Goal: Task Accomplishment & Management: Manage account settings

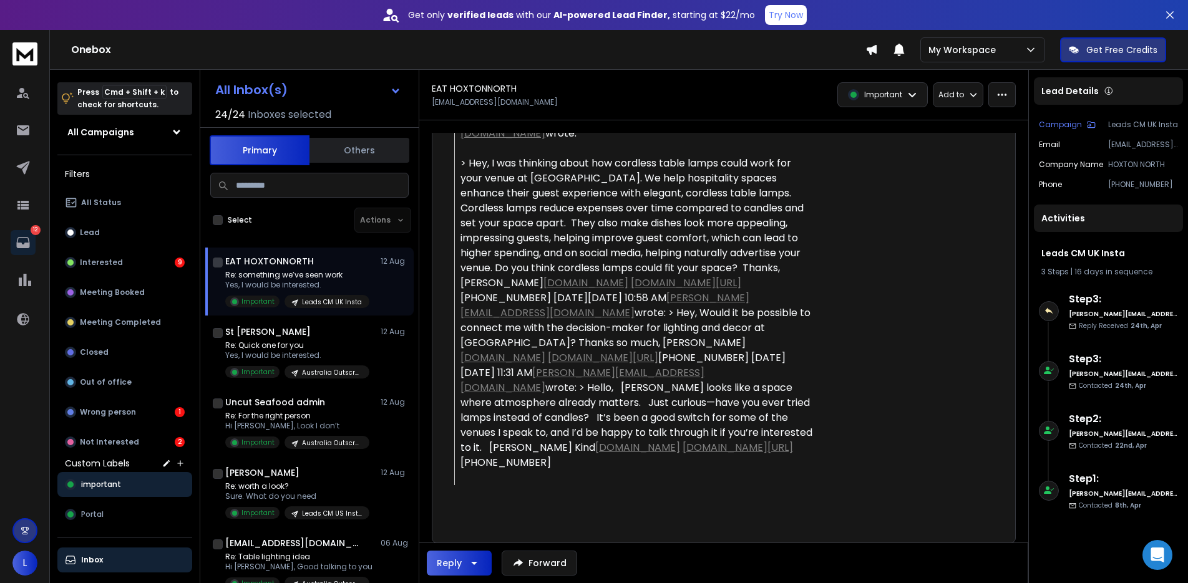
click at [467, 563] on icon "button" at bounding box center [474, 563] width 15 height 15
click at [444, 562] on div "Reply" at bounding box center [449, 563] width 25 height 12
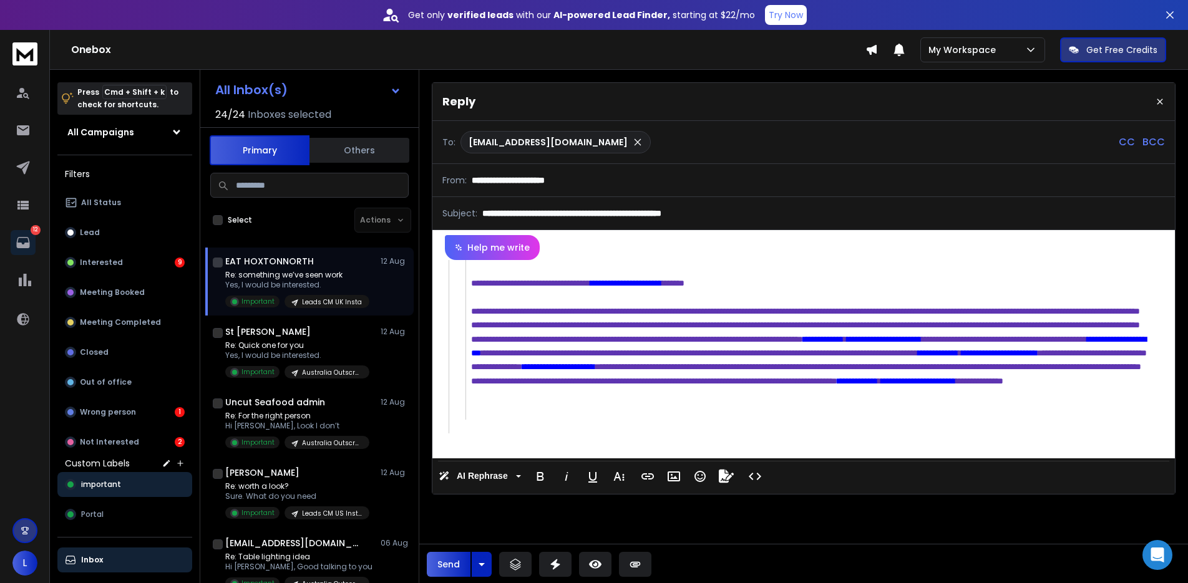
scroll to position [0, 0]
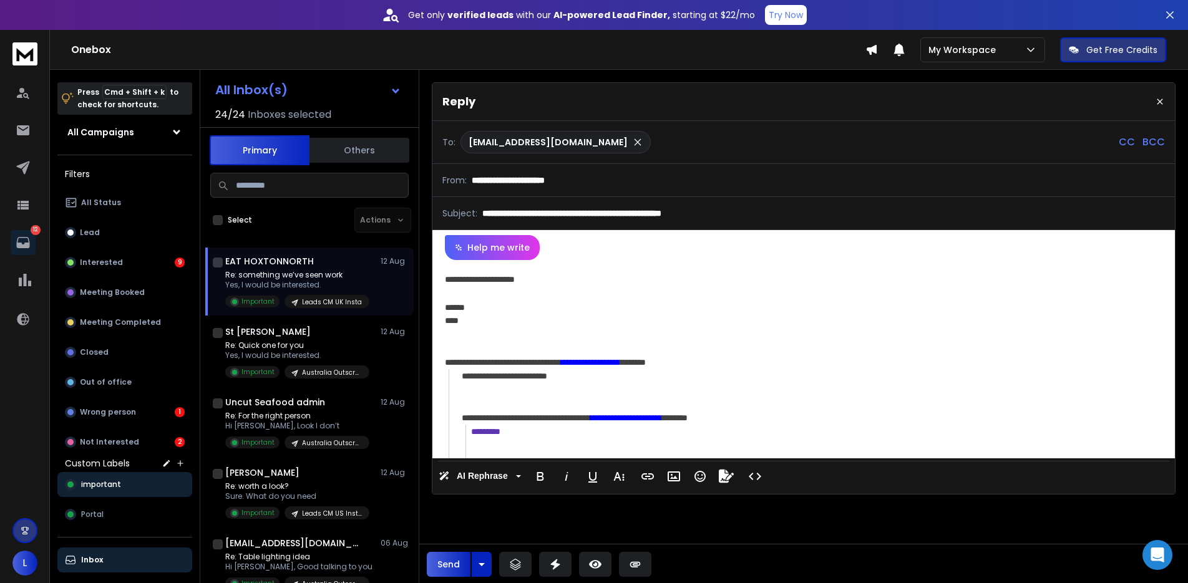
click at [452, 561] on button "Send" at bounding box center [449, 564] width 44 height 25
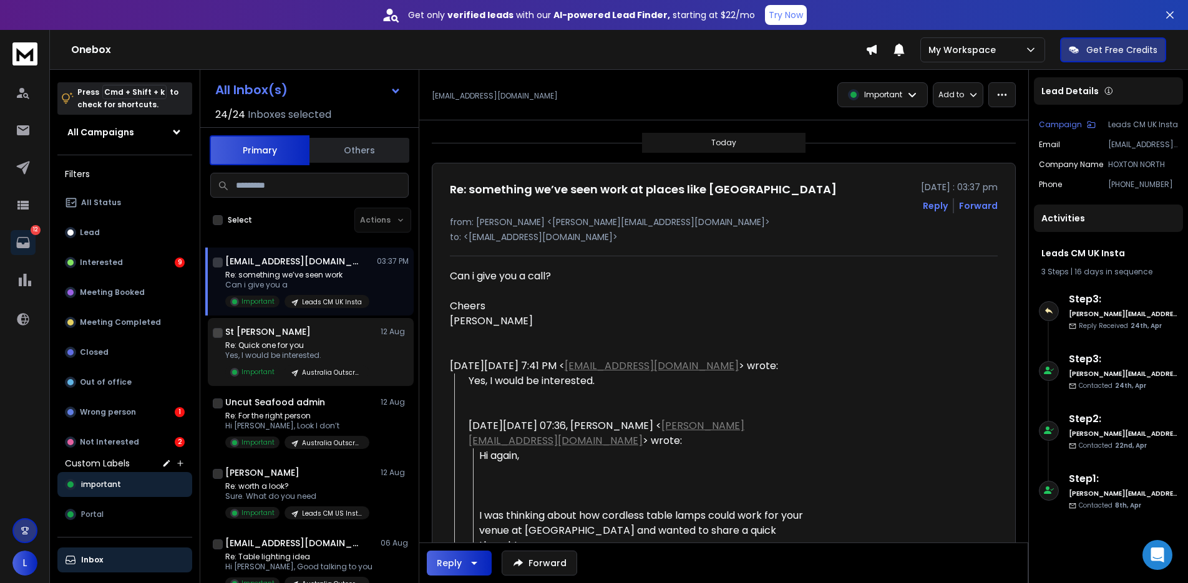
click at [328, 351] on p "Yes, I would be interested." at bounding box center [297, 356] width 144 height 10
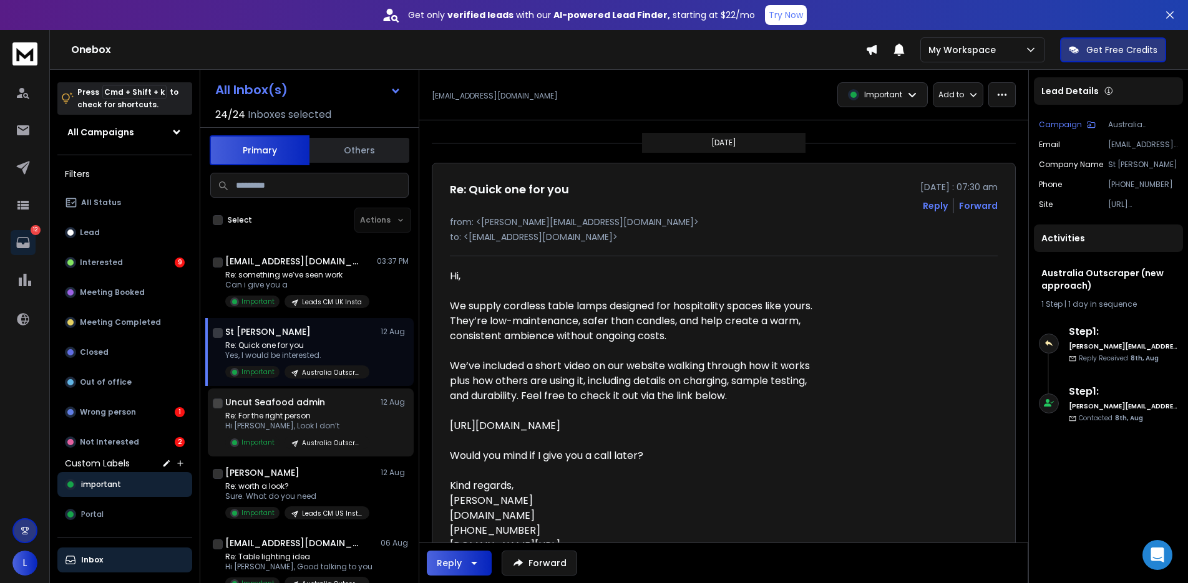
click at [346, 409] on div "Uncut Seafood admin 12 Aug Re: For the right person Hi Lutz, Look I don’t Impor…" at bounding box center [316, 422] width 183 height 53
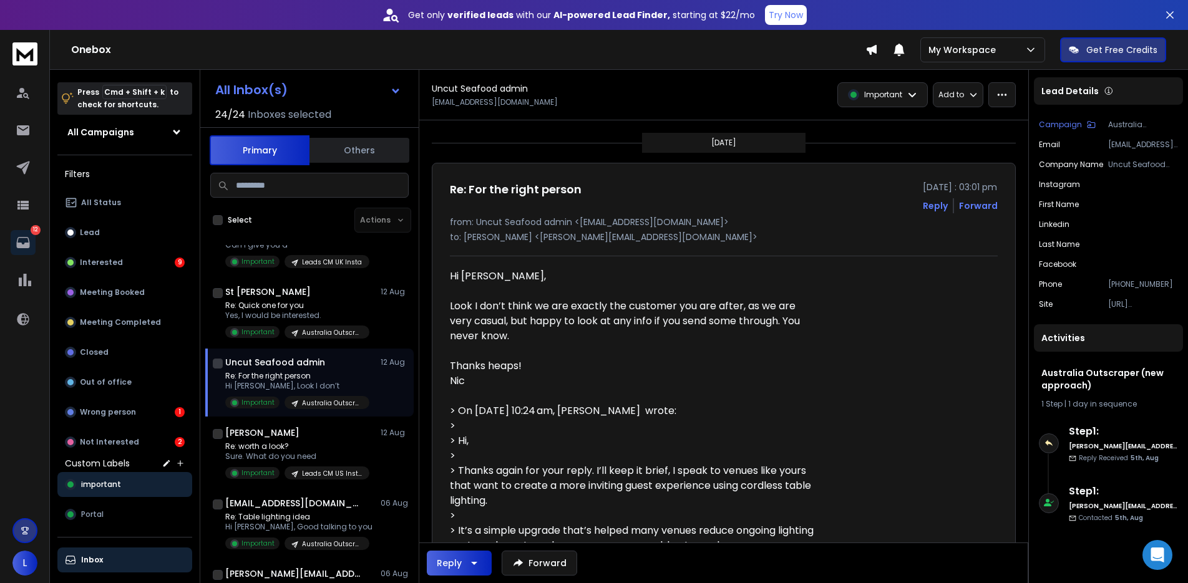
scroll to position [42, 0]
drag, startPoint x: 614, startPoint y: 224, endPoint x: 578, endPoint y: 223, distance: 36.2
click at [578, 223] on p "from: Uncut Seafood admin <uncutseafood@gmail.com>" at bounding box center [724, 222] width 548 height 12
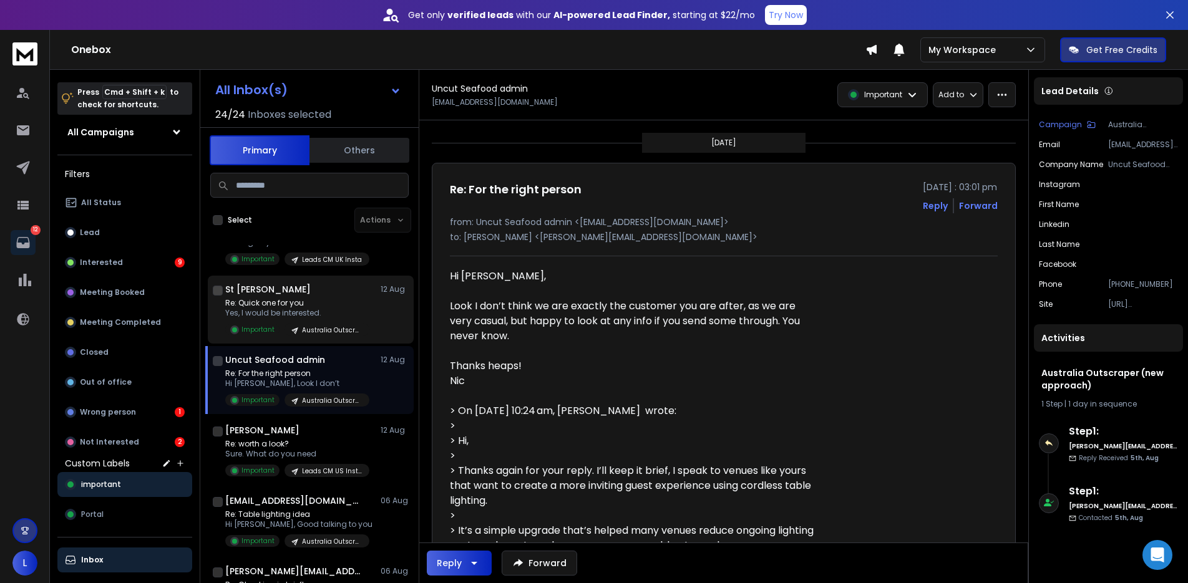
click at [359, 313] on p "Yes, I would be interested." at bounding box center [297, 313] width 144 height 10
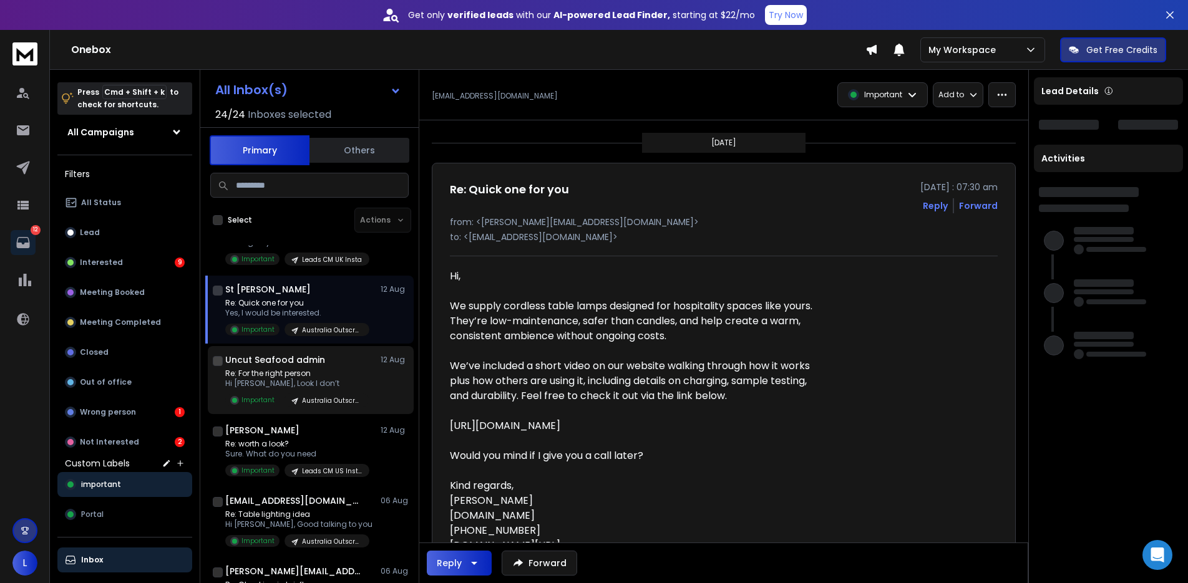
click at [344, 376] on p "Re: For the right person" at bounding box center [297, 374] width 144 height 10
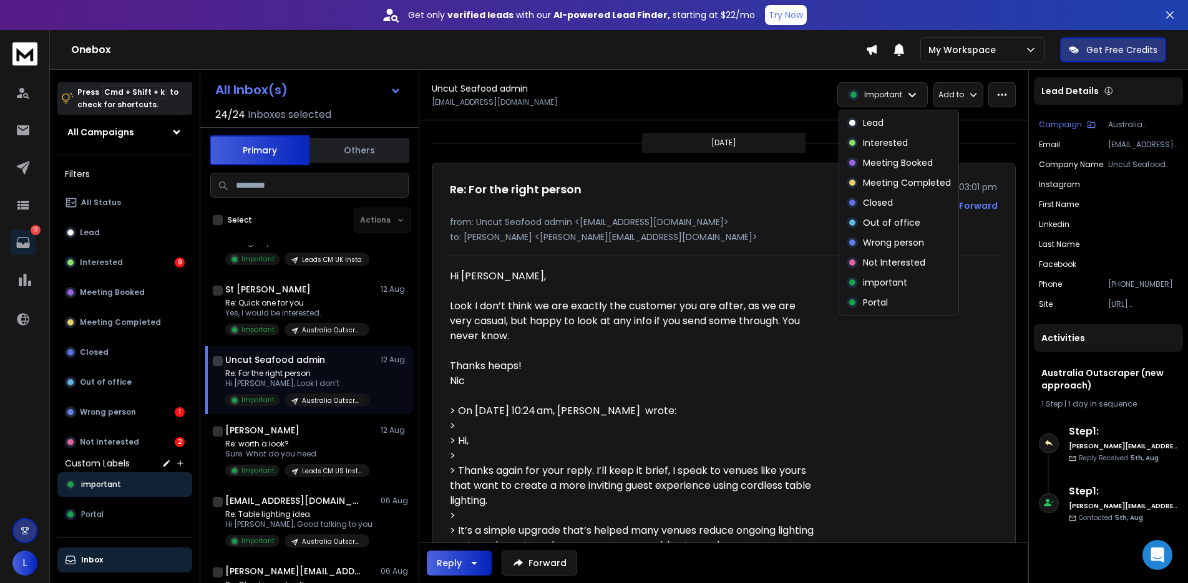
click at [872, 86] on div "Important" at bounding box center [882, 95] width 89 height 24
click at [865, 263] on p "Not Interested" at bounding box center [894, 262] width 62 height 12
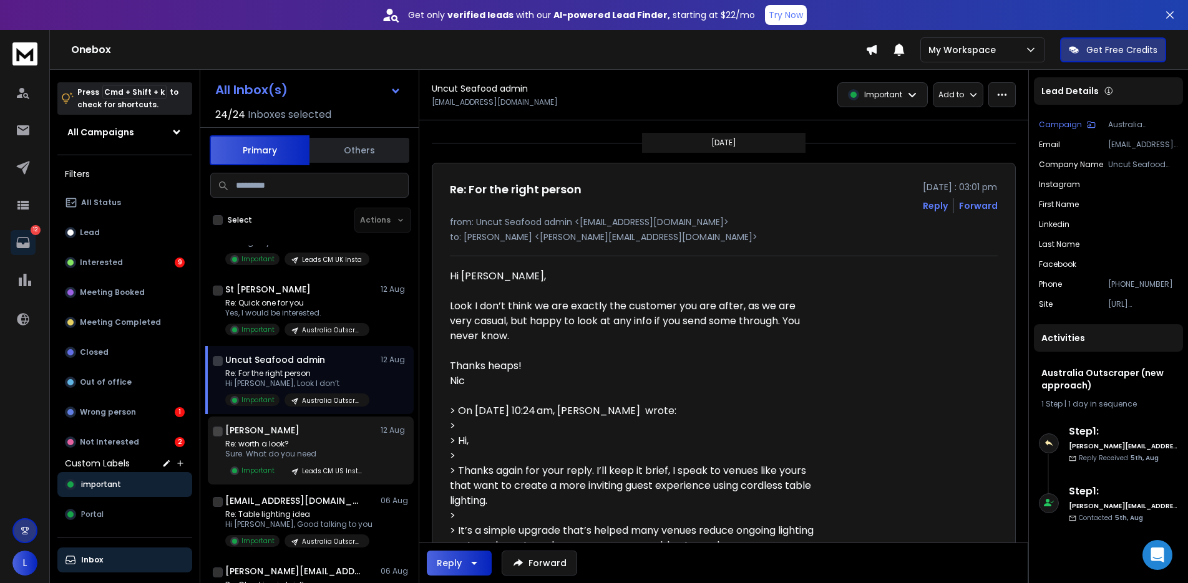
click at [291, 458] on p "Sure. What do you need" at bounding box center [297, 454] width 144 height 10
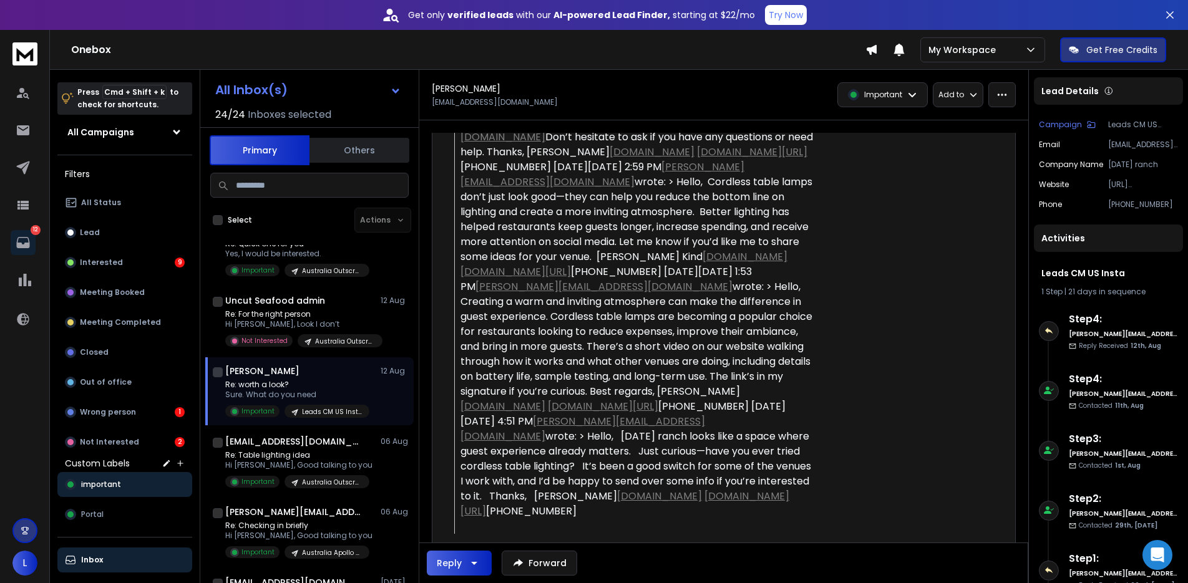
scroll to position [1199, 0]
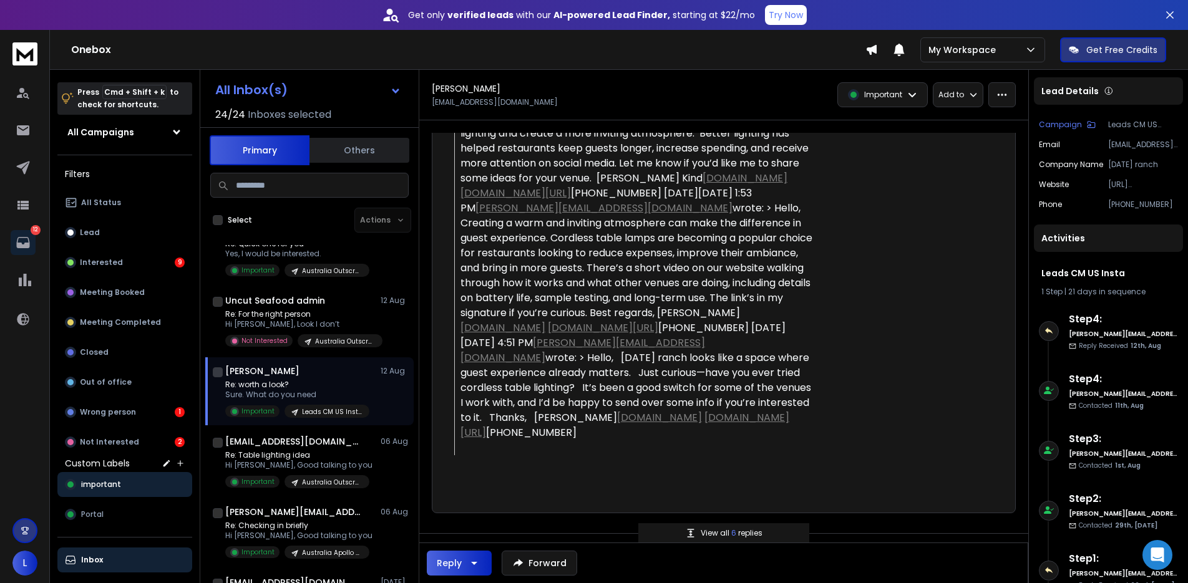
click at [705, 529] on p "View all 6 replies" at bounding box center [732, 534] width 62 height 10
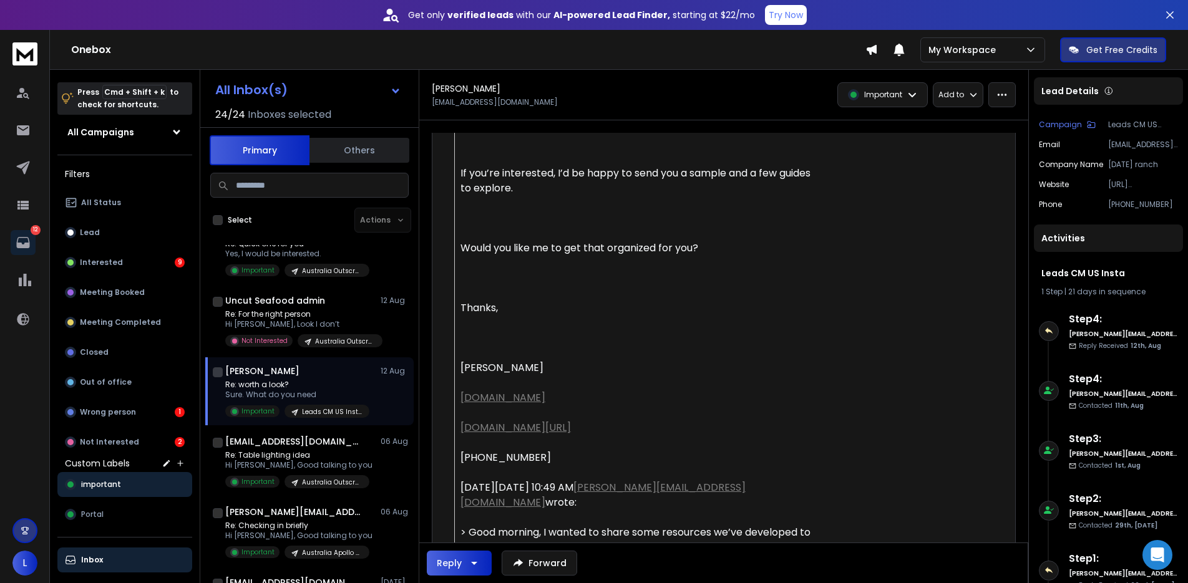
scroll to position [0, 0]
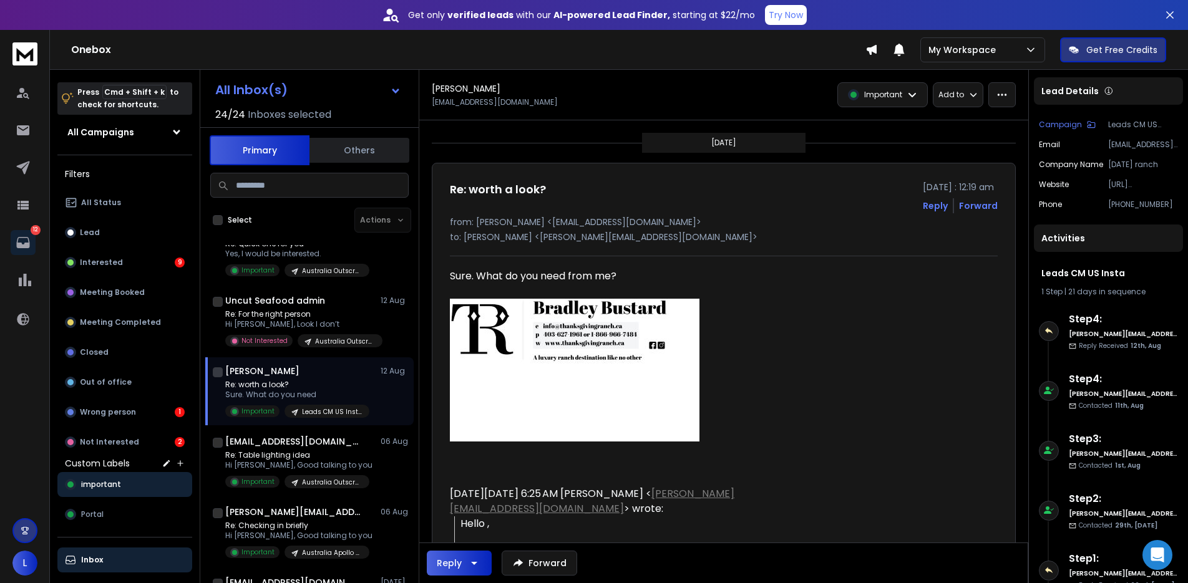
click at [449, 559] on div "Reply" at bounding box center [449, 563] width 25 height 12
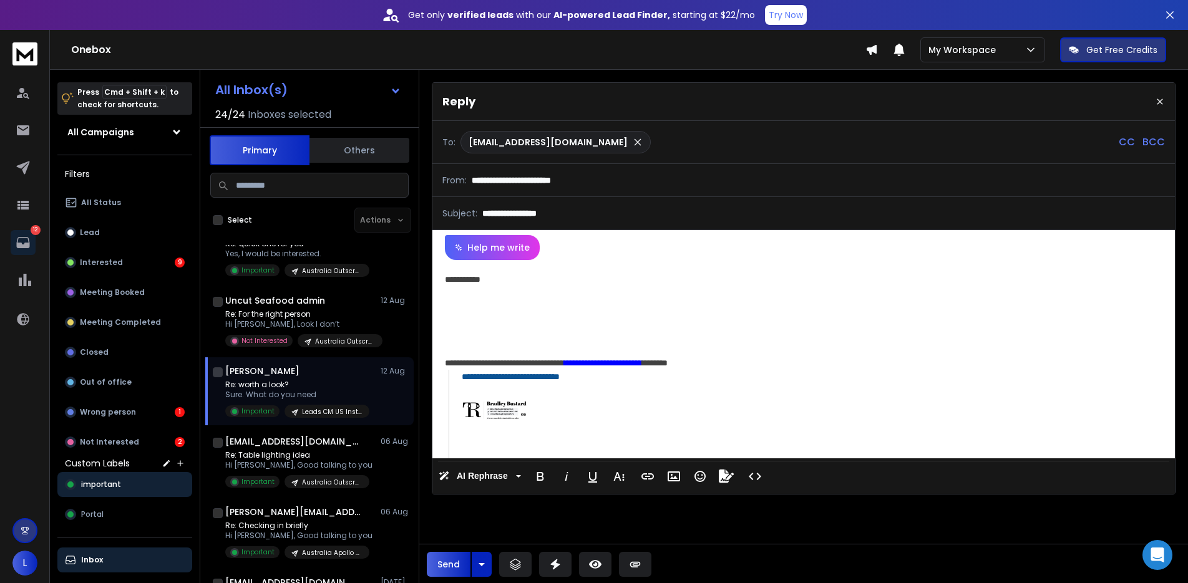
click at [461, 305] on div at bounding box center [802, 308] width 714 height 14
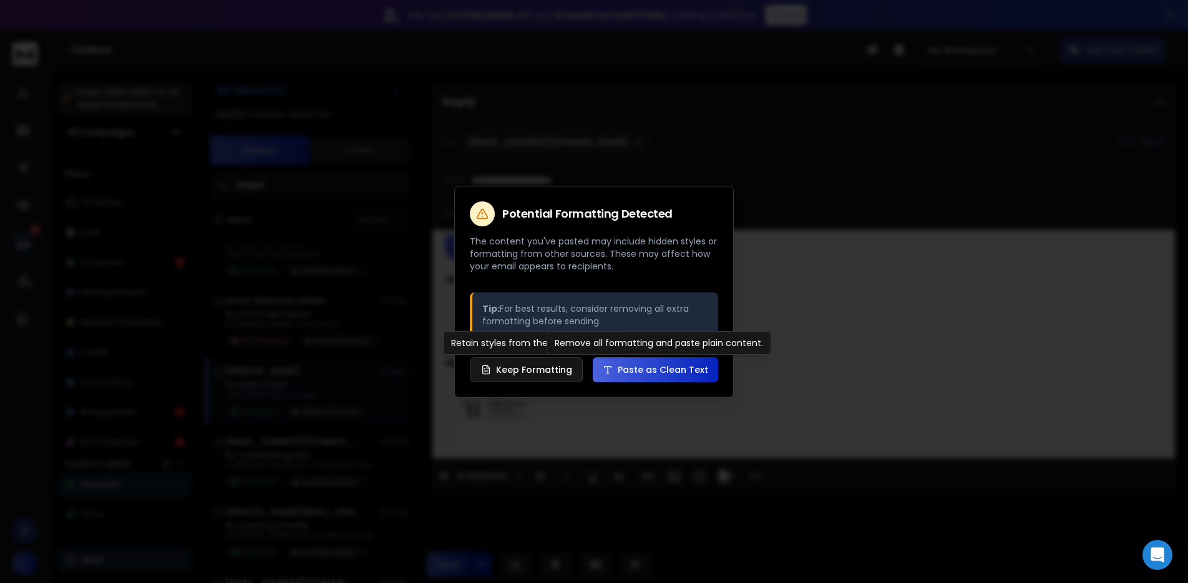
click at [635, 373] on button "Paste as Clean Text" at bounding box center [655, 370] width 125 height 25
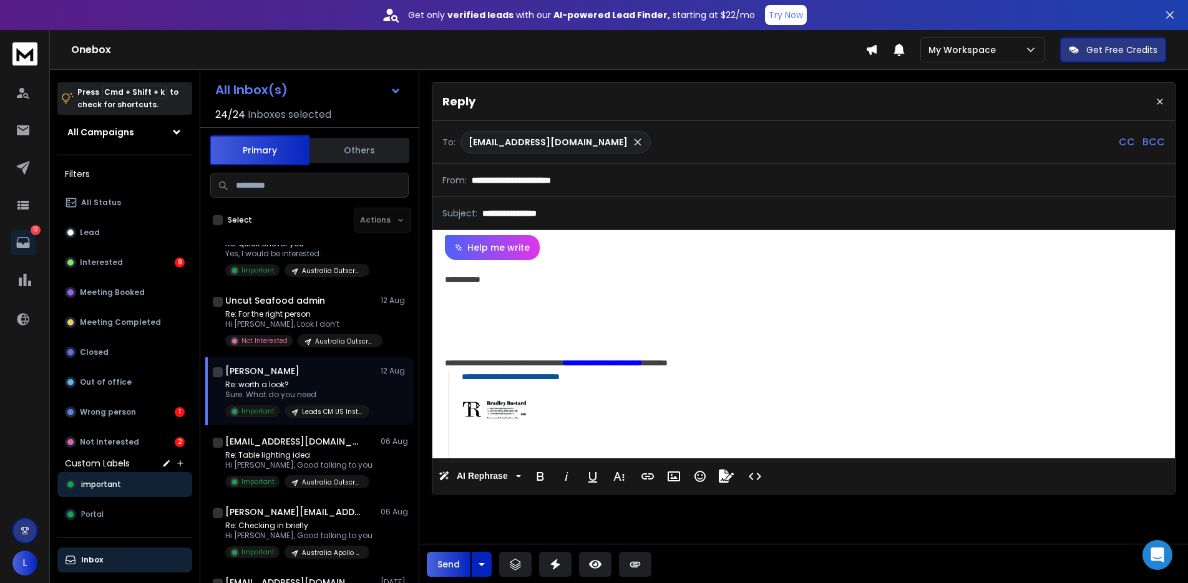
click at [450, 308] on div at bounding box center [802, 307] width 714 height 14
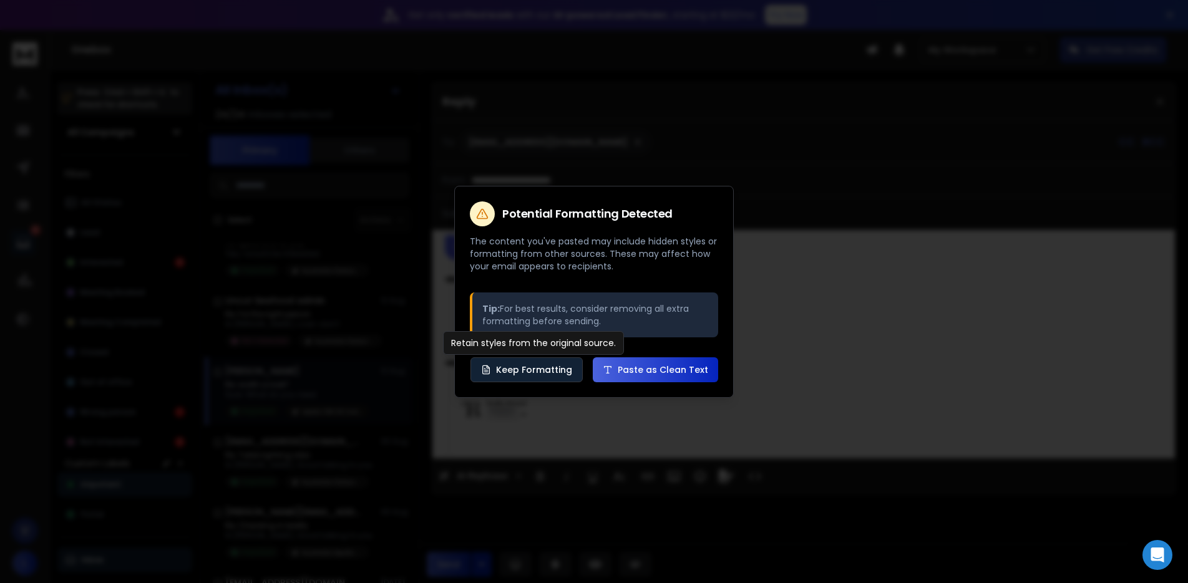
click at [548, 371] on button "Keep Formatting" at bounding box center [526, 370] width 112 height 25
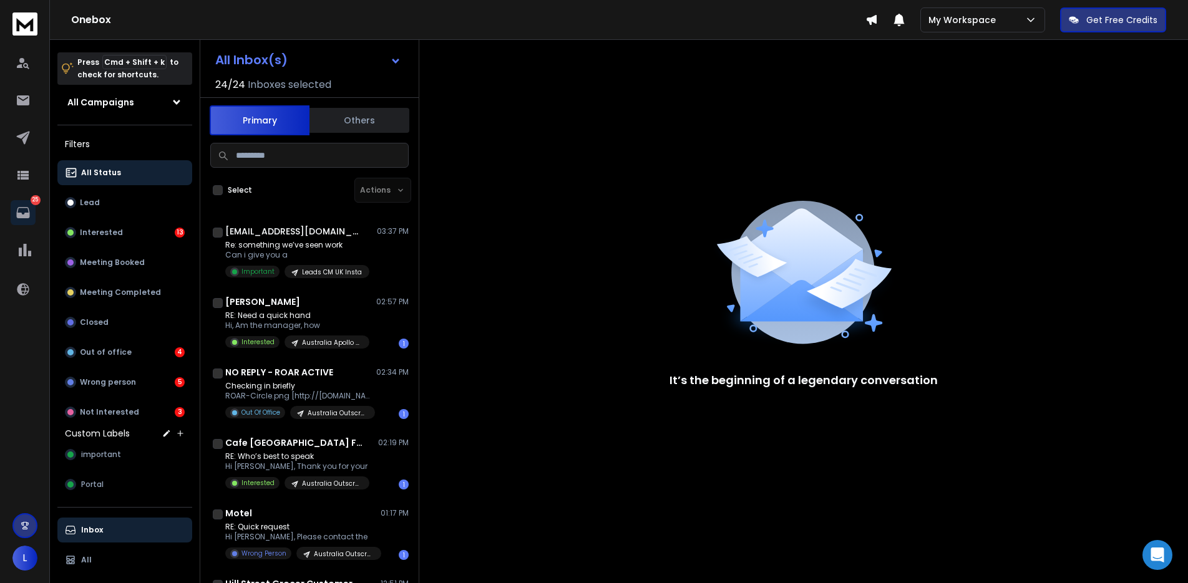
click at [119, 460] on div "important" at bounding box center [94, 454] width 59 height 11
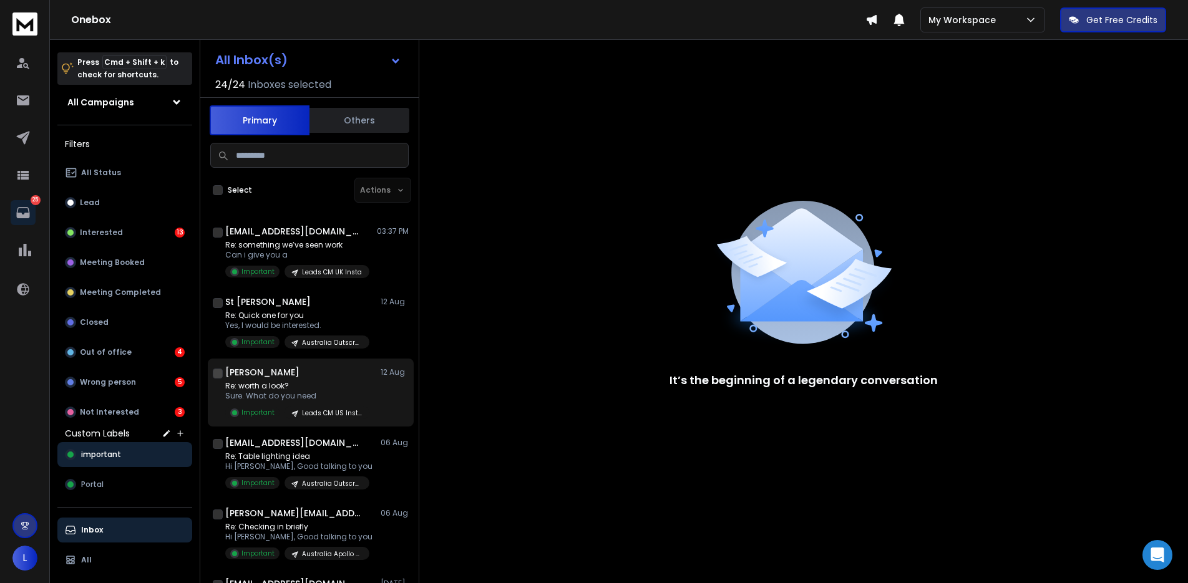
click at [336, 402] on div "Re: worth a look? Sure. What do you need Important Leads CM US Insta" at bounding box center [297, 400] width 144 height 38
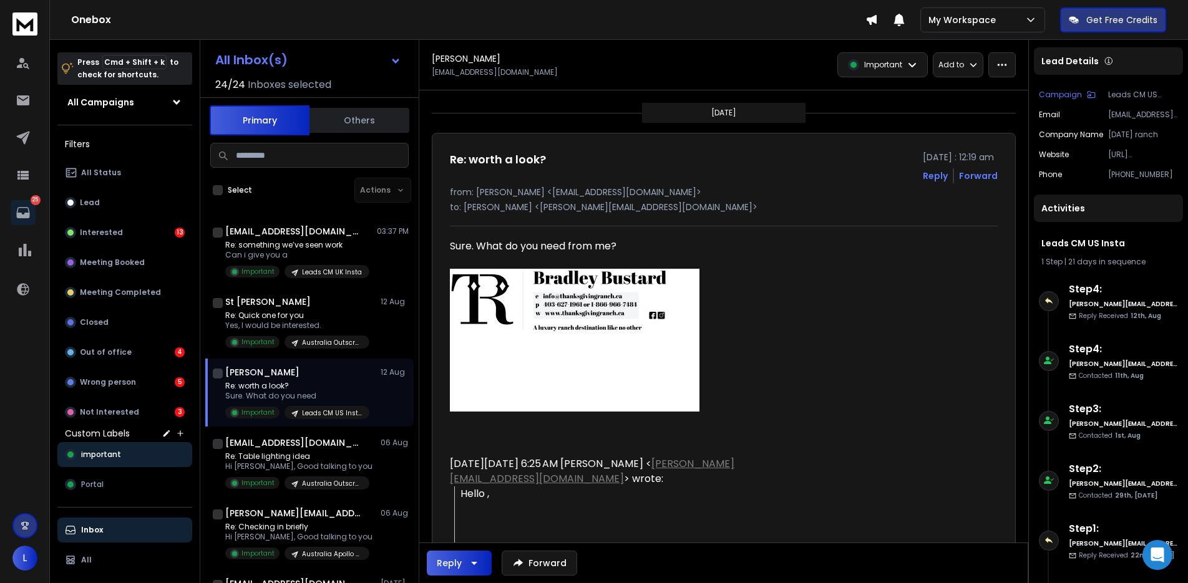
click at [444, 567] on div "Reply" at bounding box center [449, 563] width 25 height 12
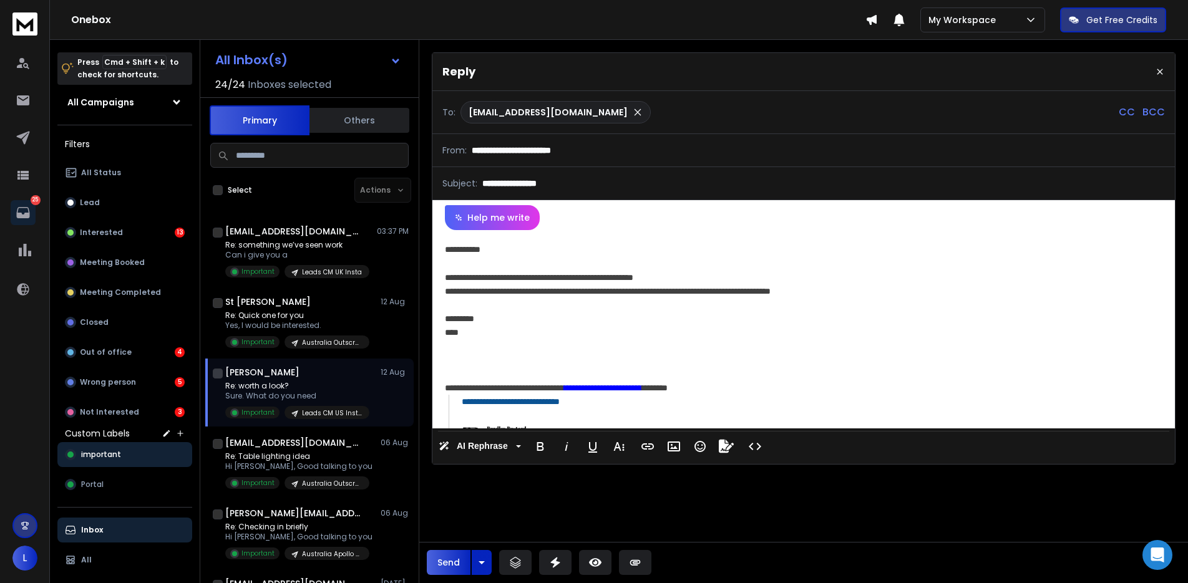
click at [467, 276] on div "**********" at bounding box center [797, 278] width 704 height 14
click at [530, 280] on div "**********" at bounding box center [797, 278] width 704 height 14
click at [495, 298] on div "**********" at bounding box center [797, 292] width 704 height 14
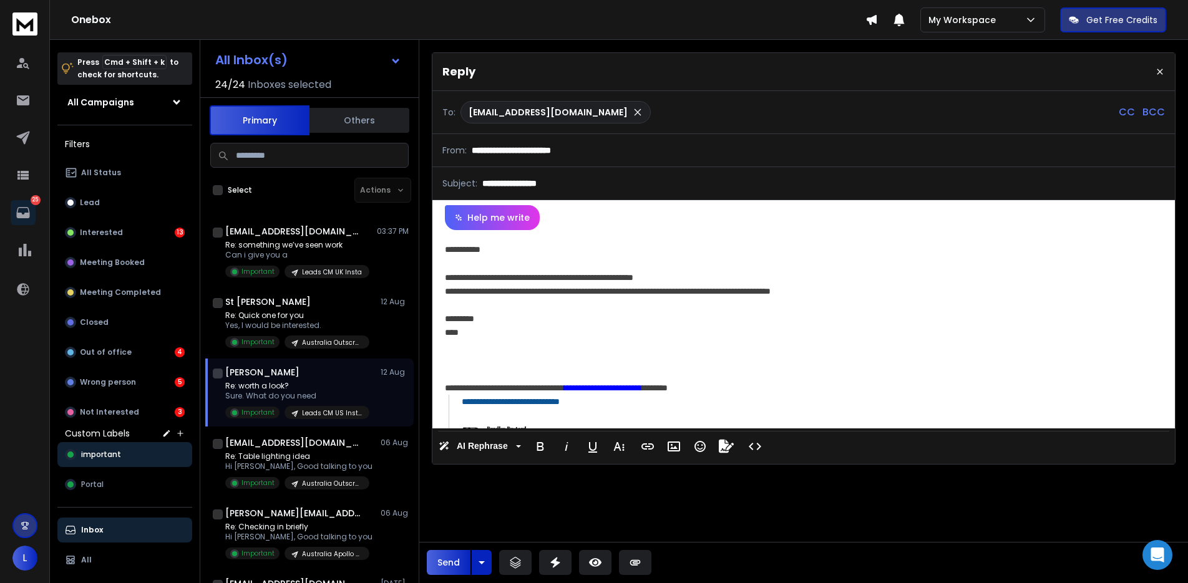
click at [453, 565] on button "Send" at bounding box center [449, 562] width 44 height 25
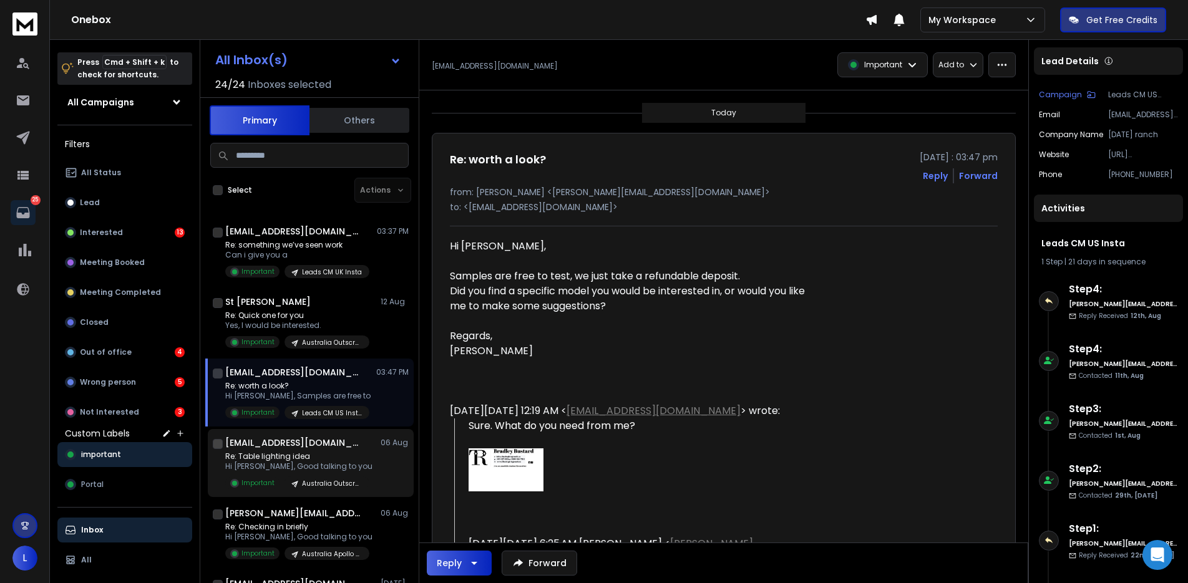
click at [356, 469] on p "Hi [PERSON_NAME], Good talking to you" at bounding box center [298, 467] width 147 height 10
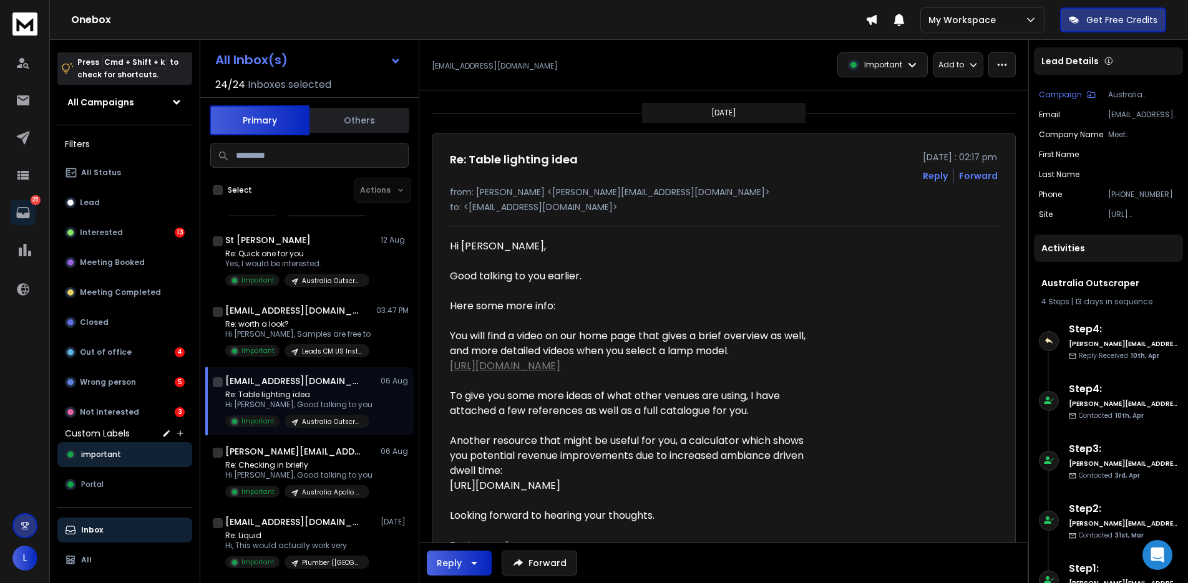
click at [945, 66] on p "Add to" at bounding box center [951, 65] width 26 height 10
click at [954, 91] on div "Subsequence" at bounding box center [979, 93] width 75 height 12
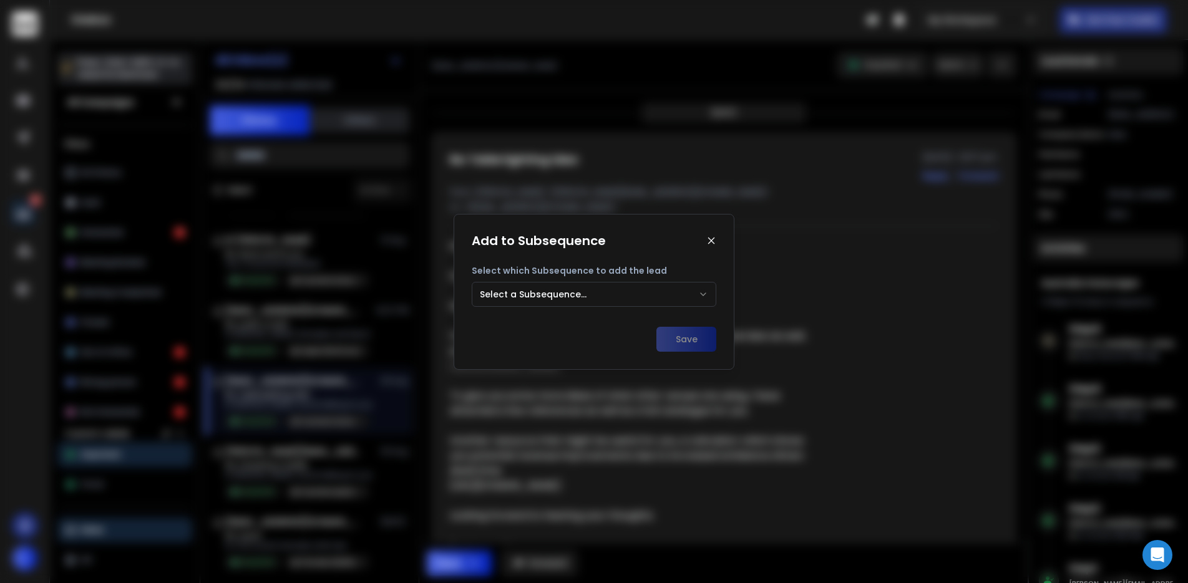
click at [542, 301] on button "Select a Subsequence..." at bounding box center [594, 294] width 245 height 25
click at [630, 229] on div "Add to Subsequence Select which Subsequence to add the lead Select a Subsequenc…" at bounding box center [594, 292] width 281 height 156
click at [588, 284] on button "Select a Subsequence..." at bounding box center [594, 294] width 245 height 25
click at [701, 341] on button "Save" at bounding box center [686, 339] width 60 height 25
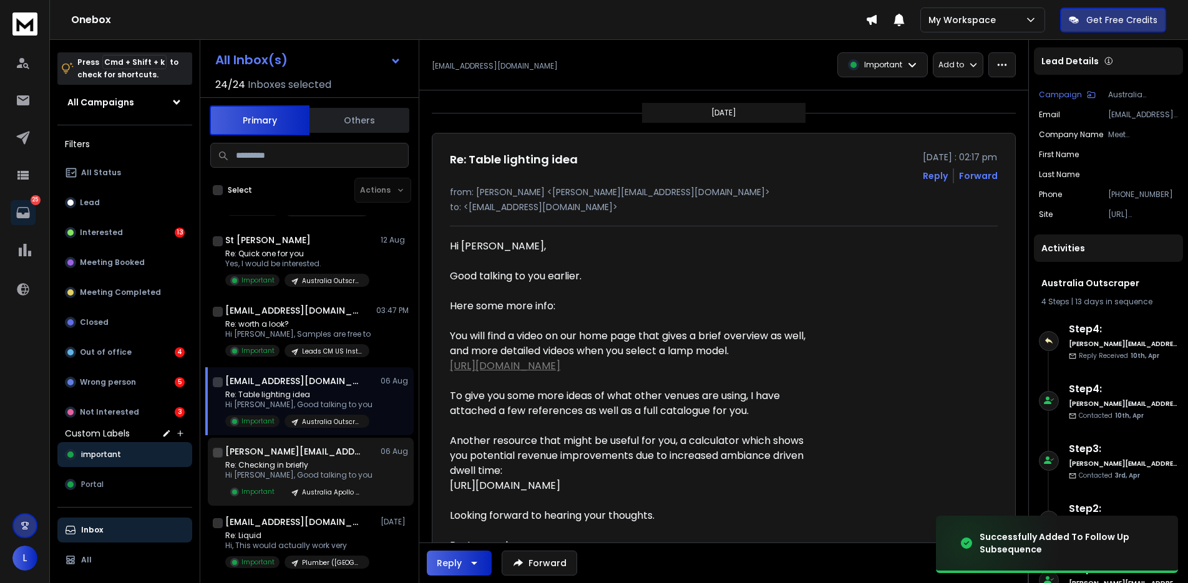
click at [329, 452] on h1 "stacey@low302.com.au" at bounding box center [293, 452] width 137 height 12
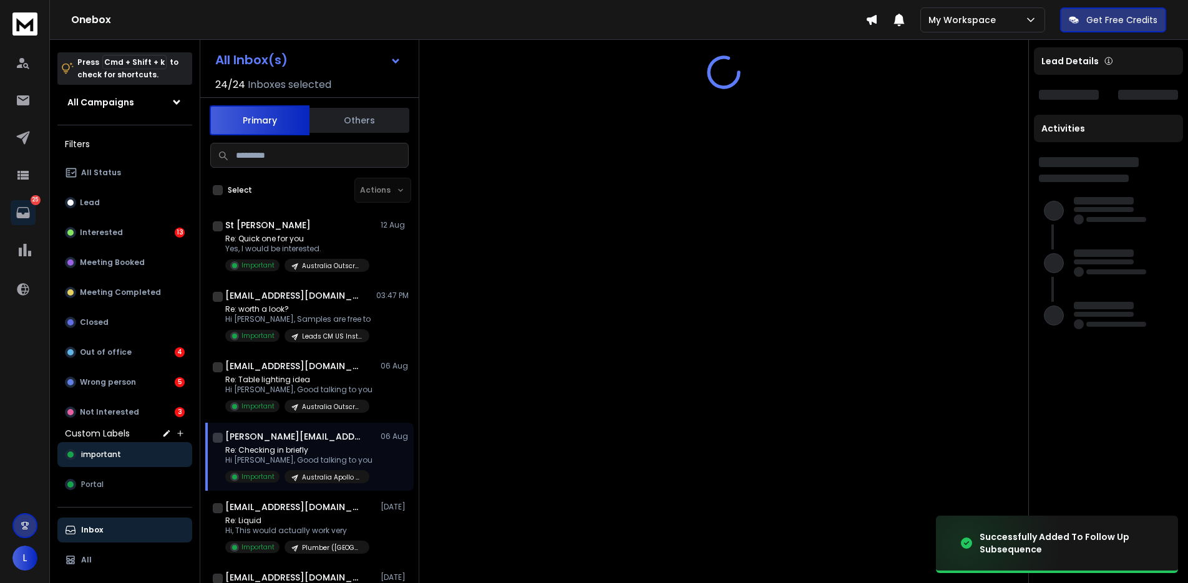
scroll to position [119, 0]
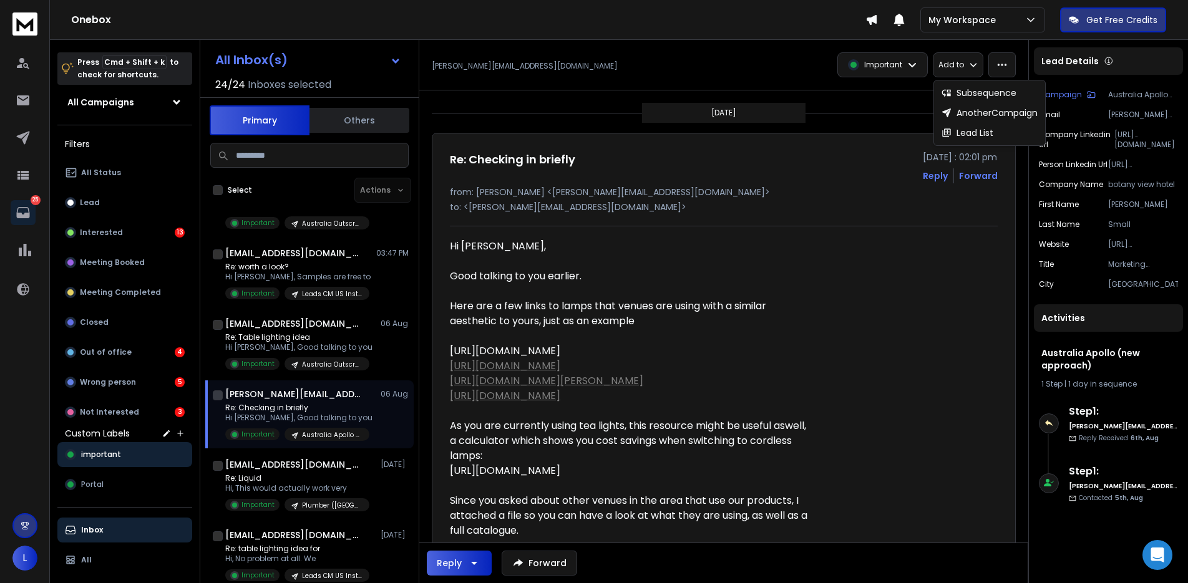
click at [961, 61] on p "Add to" at bounding box center [951, 65] width 26 height 10
click at [957, 87] on div "Subsequence" at bounding box center [979, 93] width 75 height 12
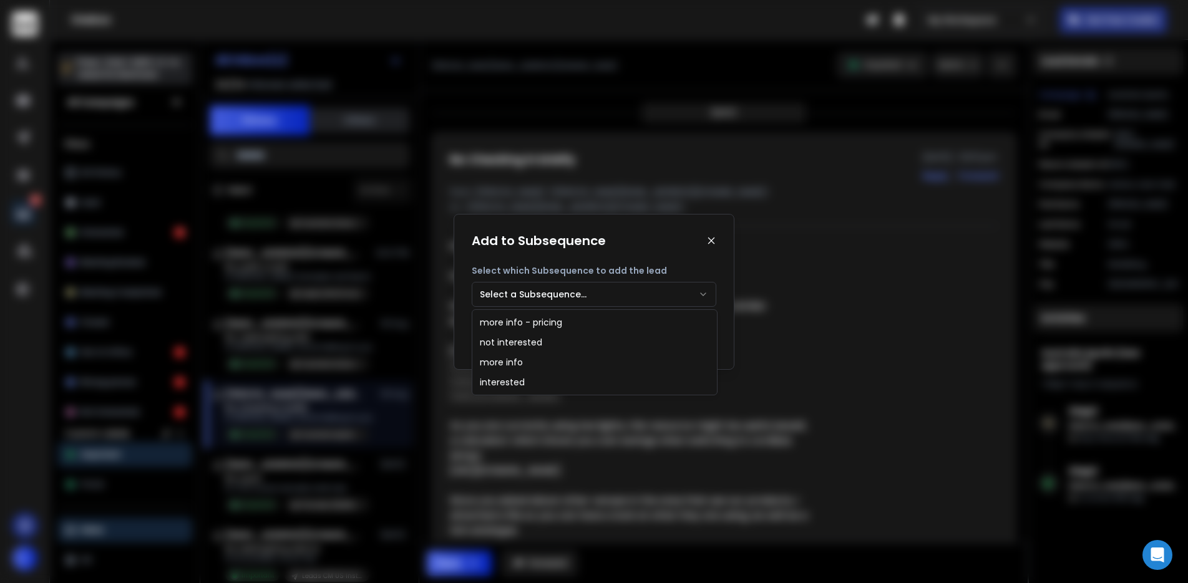
click at [526, 300] on button "Select a Subsequence..." at bounding box center [594, 294] width 245 height 25
click at [547, 235] on h1 "Add to Subsequence" at bounding box center [539, 240] width 134 height 17
click at [710, 241] on icon at bounding box center [711, 240] width 7 height 7
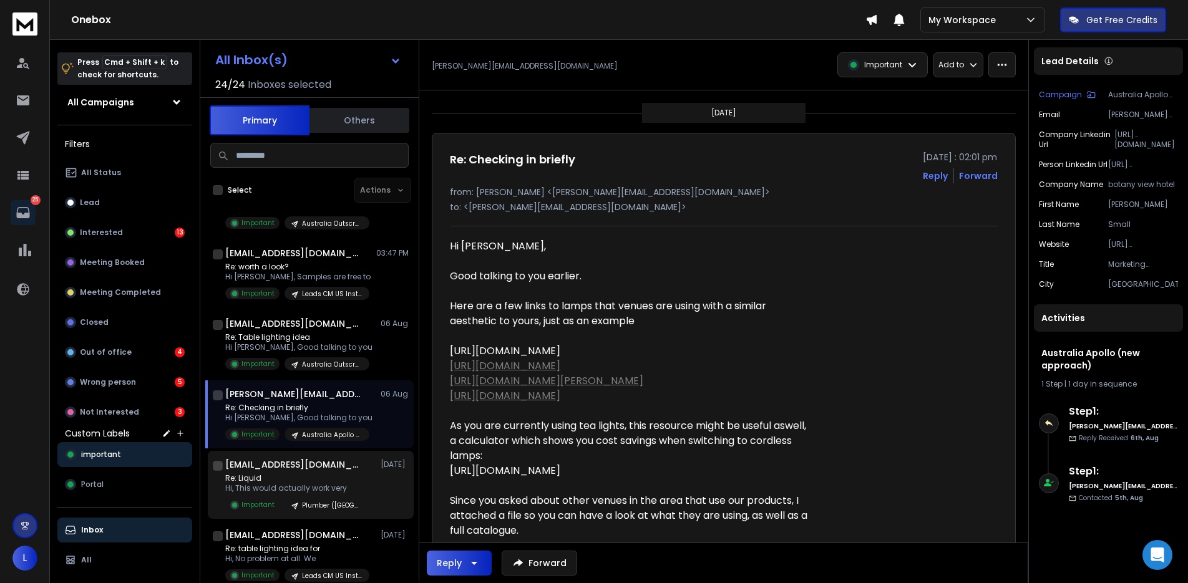
click at [335, 479] on p "Re: Liquid" at bounding box center [297, 479] width 144 height 10
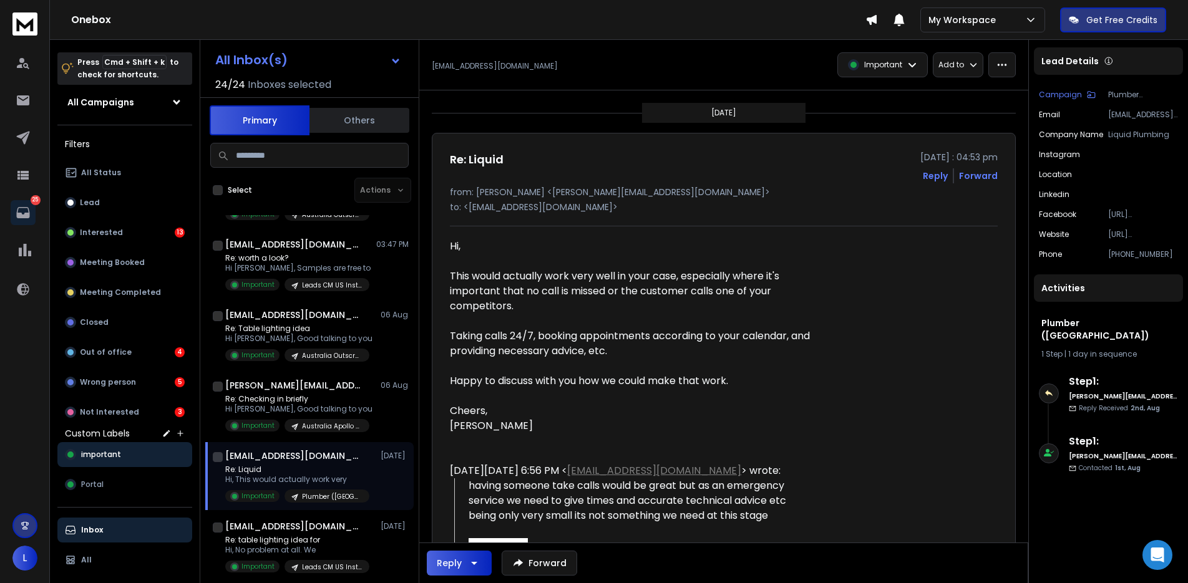
scroll to position [168, 0]
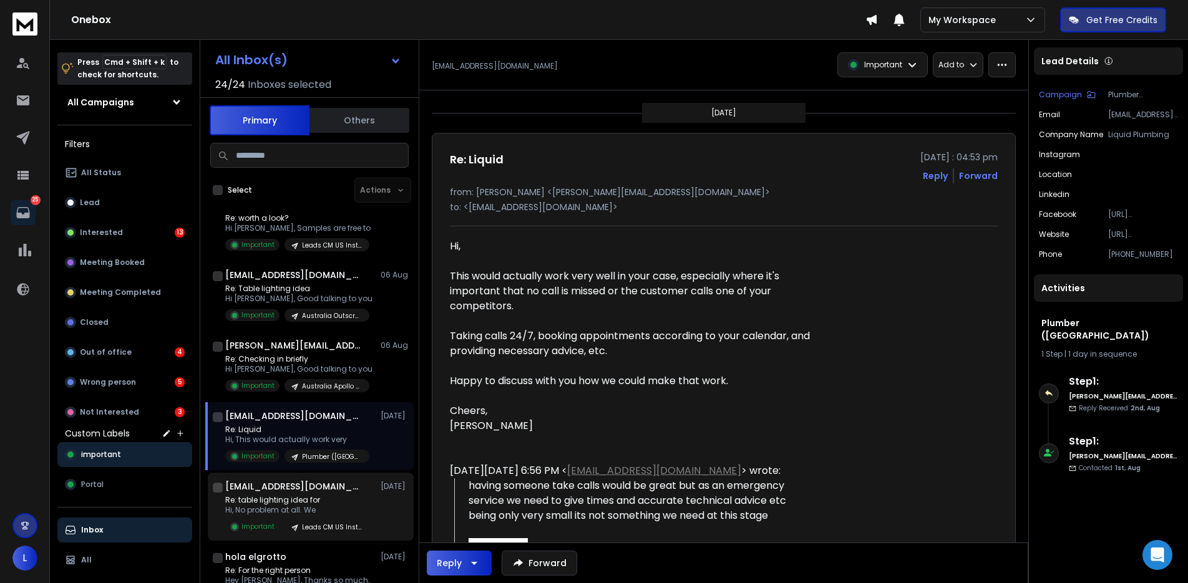
click at [335, 482] on div "info@hortusnyc.com 05 Aug" at bounding box center [316, 486] width 183 height 12
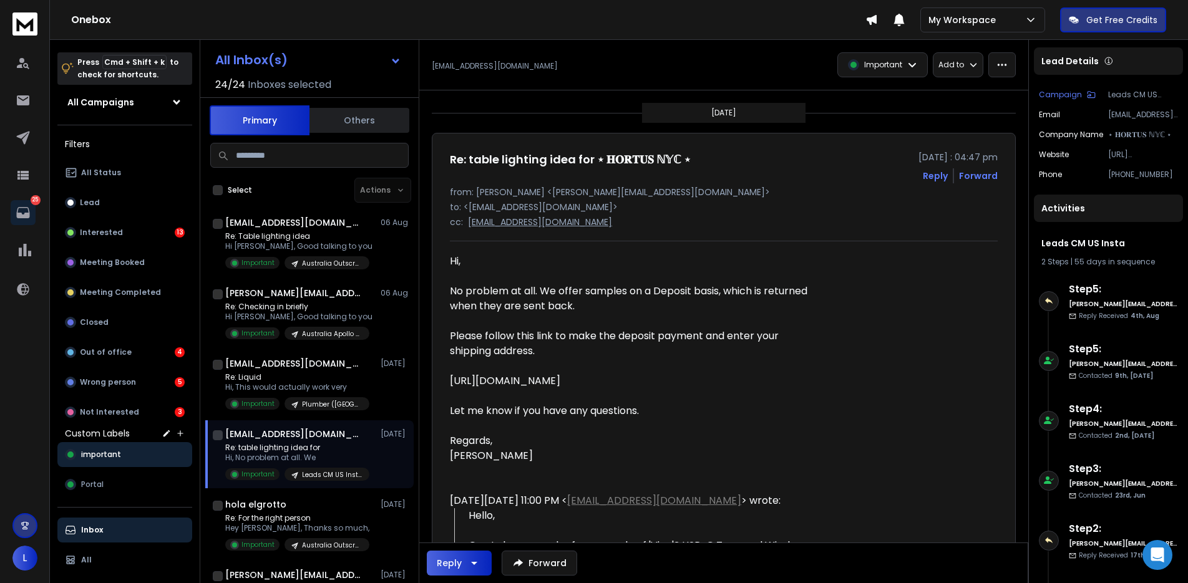
scroll to position [223, 0]
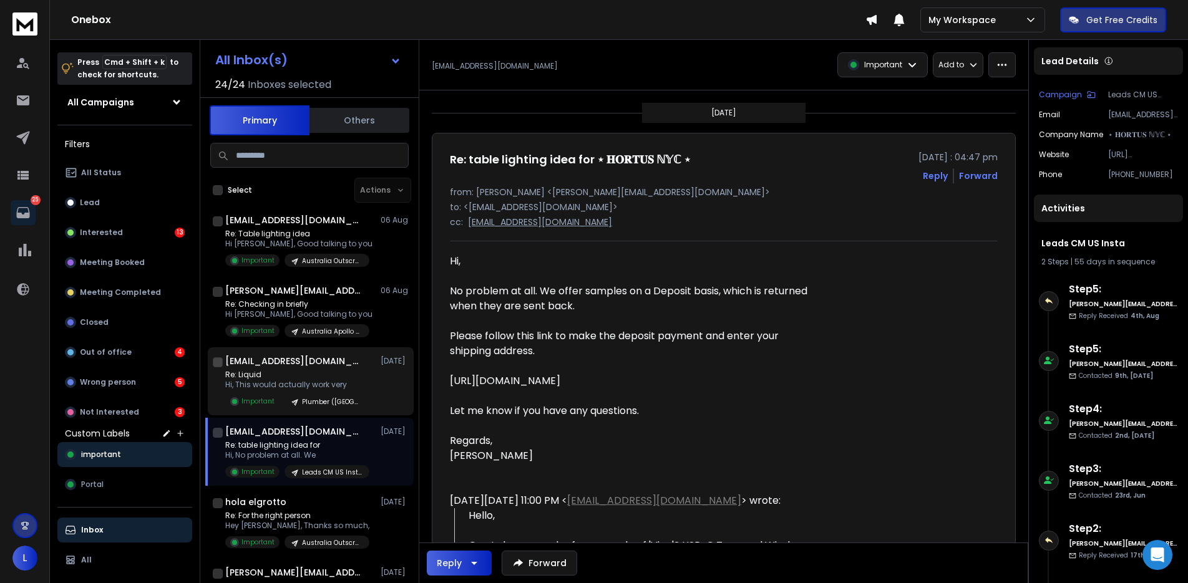
click at [353, 377] on p "Re: Liquid" at bounding box center [297, 375] width 144 height 10
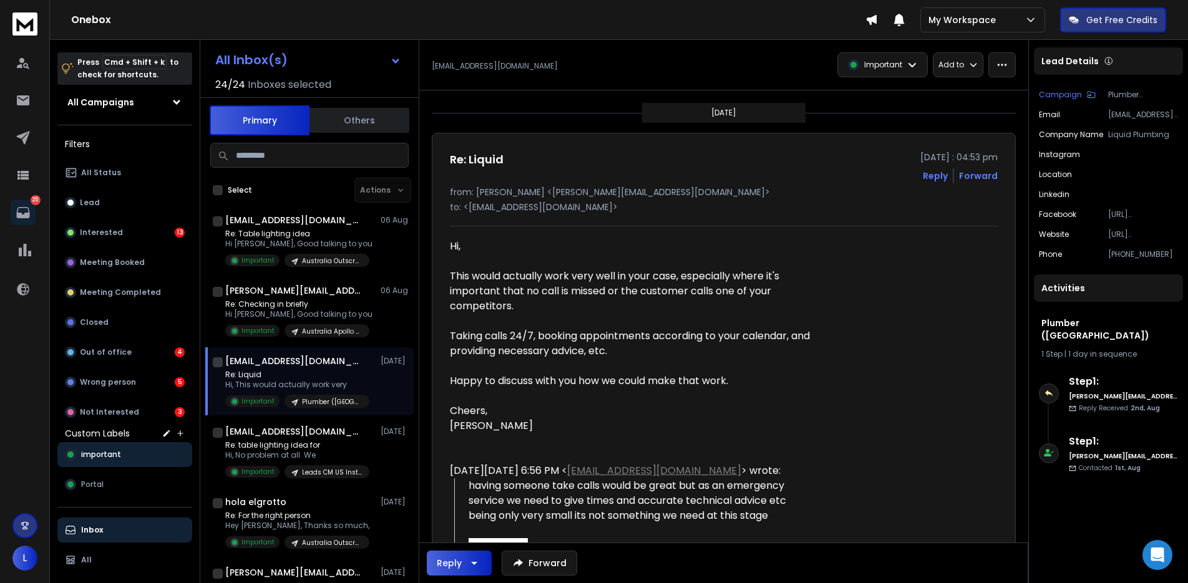
click at [875, 71] on div "Important" at bounding box center [882, 65] width 89 height 24
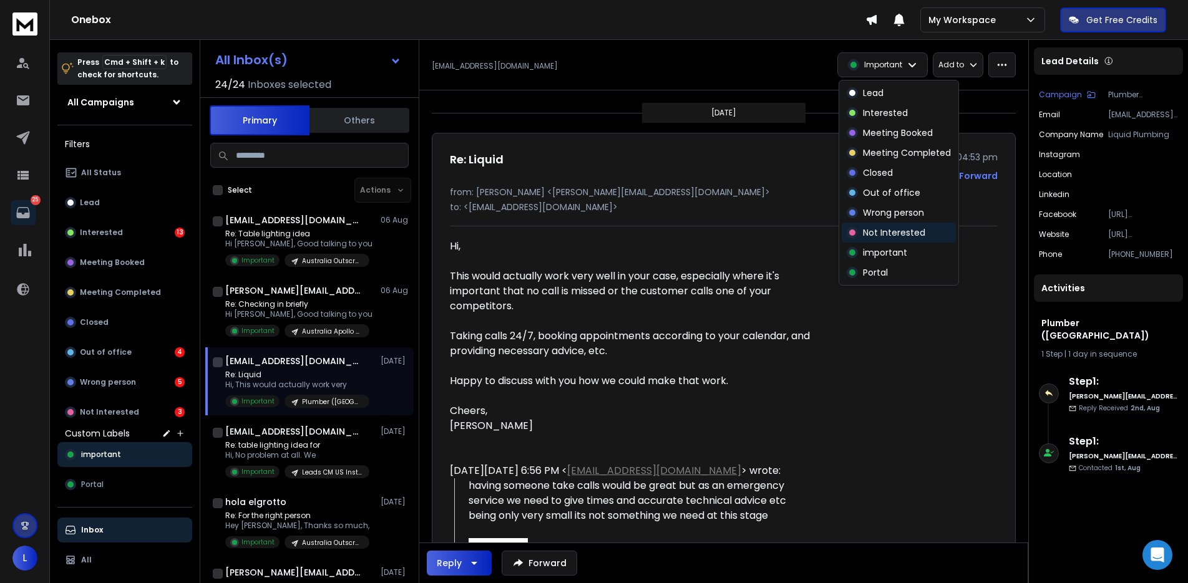
click at [864, 232] on p "Not Interested" at bounding box center [894, 233] width 62 height 12
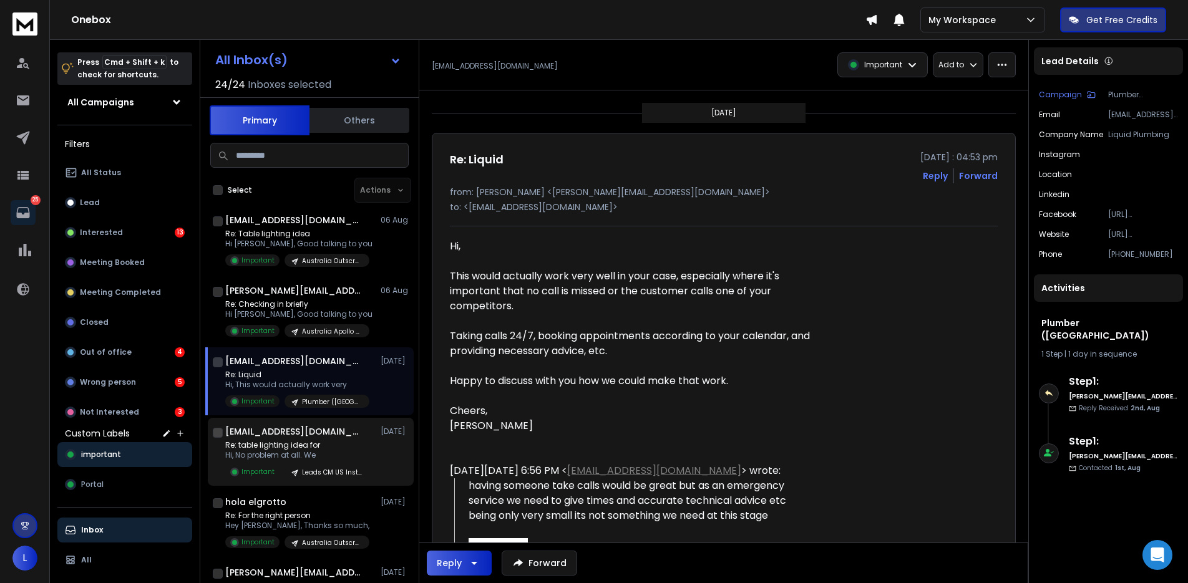
drag, startPoint x: 359, startPoint y: 459, endPoint x: 361, endPoint y: 470, distance: 10.7
click at [359, 459] on p "Hi, No problem at all. We" at bounding box center [297, 456] width 144 height 10
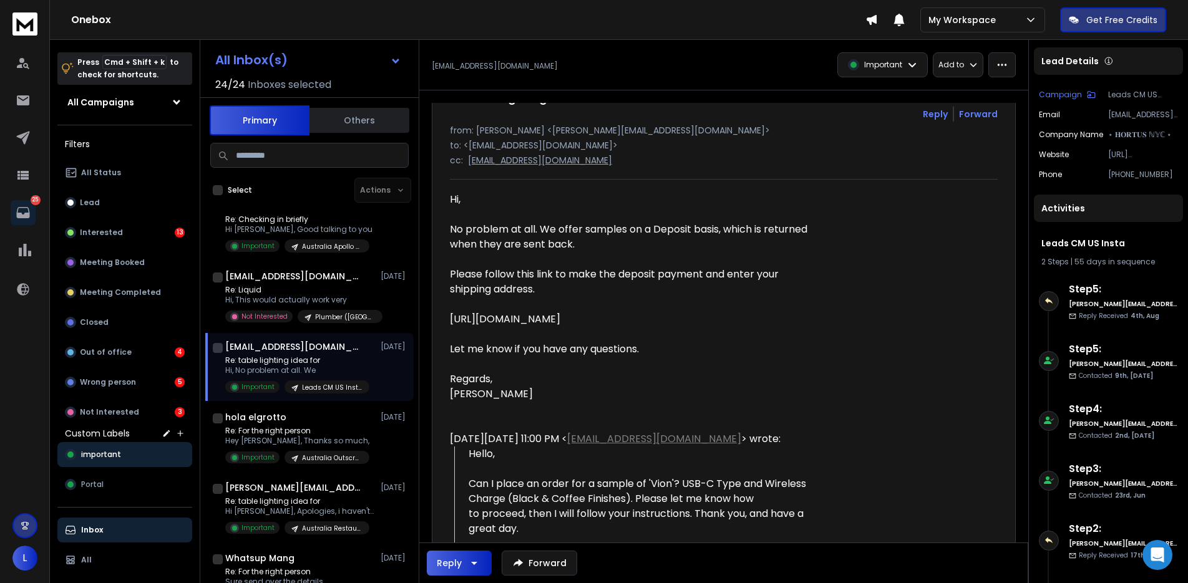
scroll to position [137, 0]
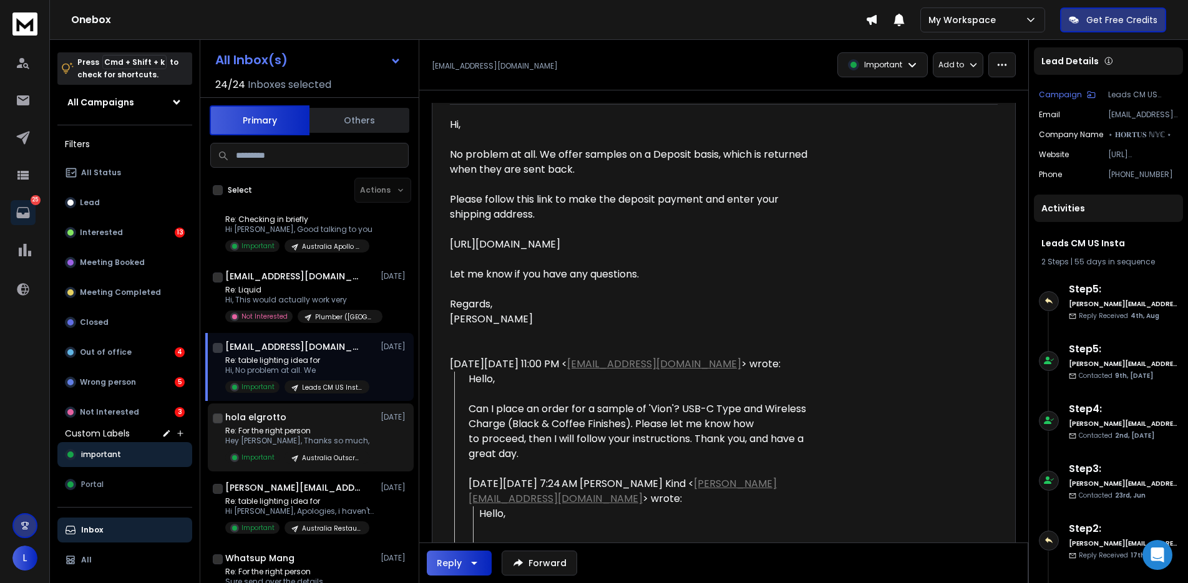
click at [310, 436] on p "Re: For the right person" at bounding box center [297, 431] width 144 height 10
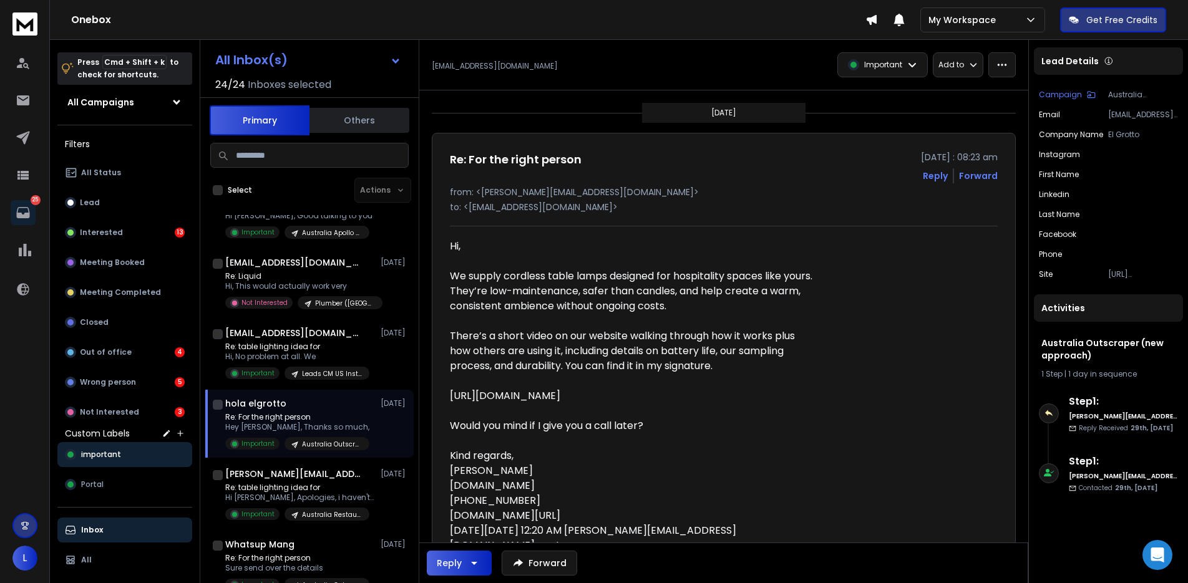
scroll to position [341, 0]
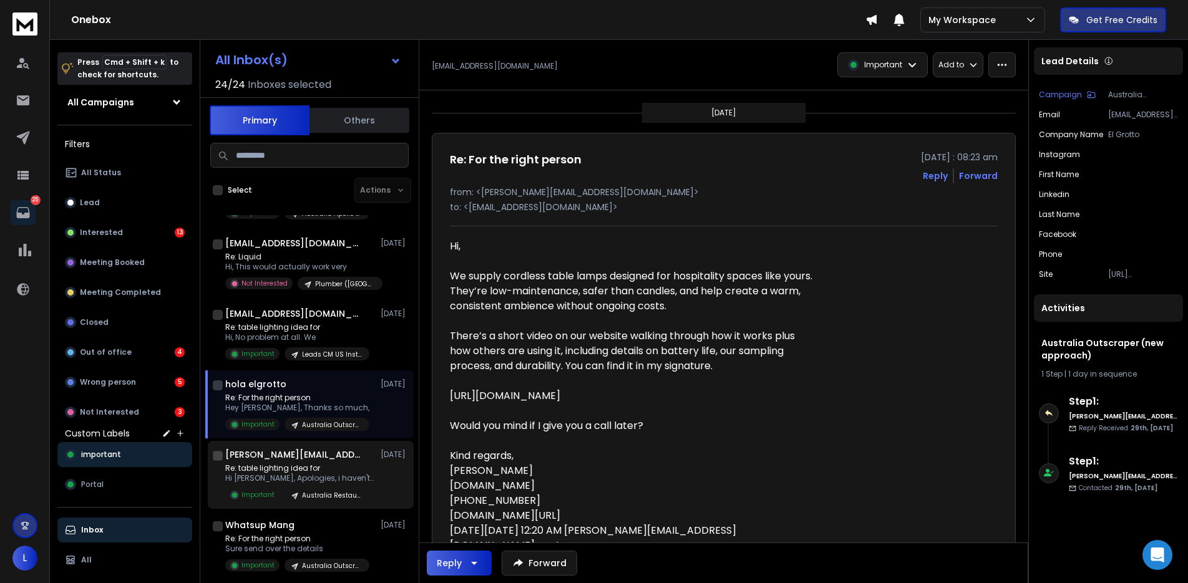
click at [313, 457] on h1 "hollie@loftbyronbay.com.au" at bounding box center [293, 455] width 137 height 12
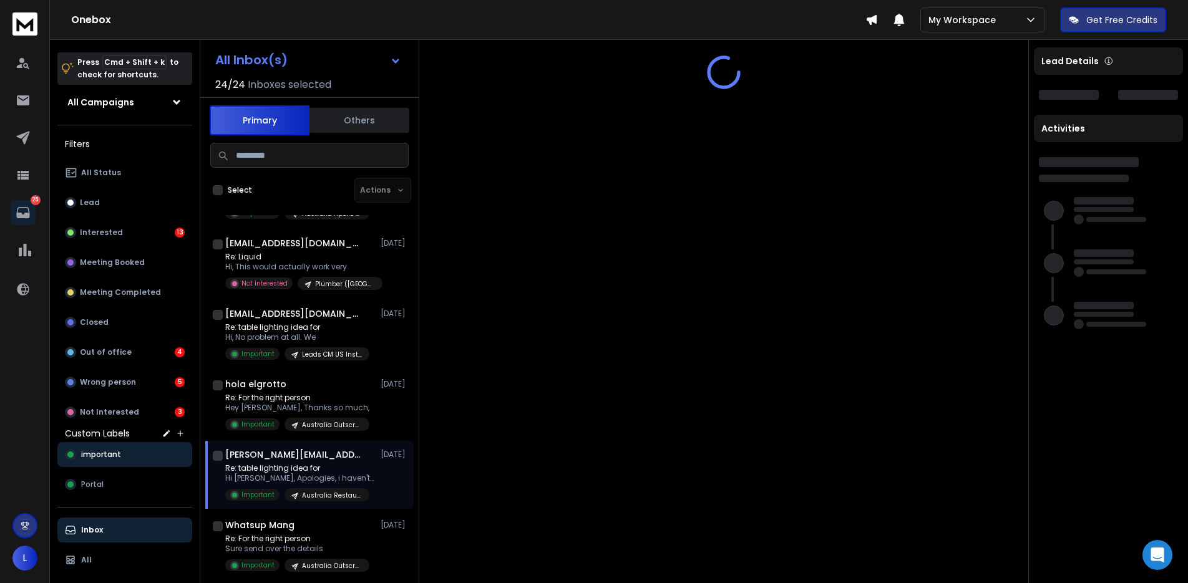
scroll to position [0, 0]
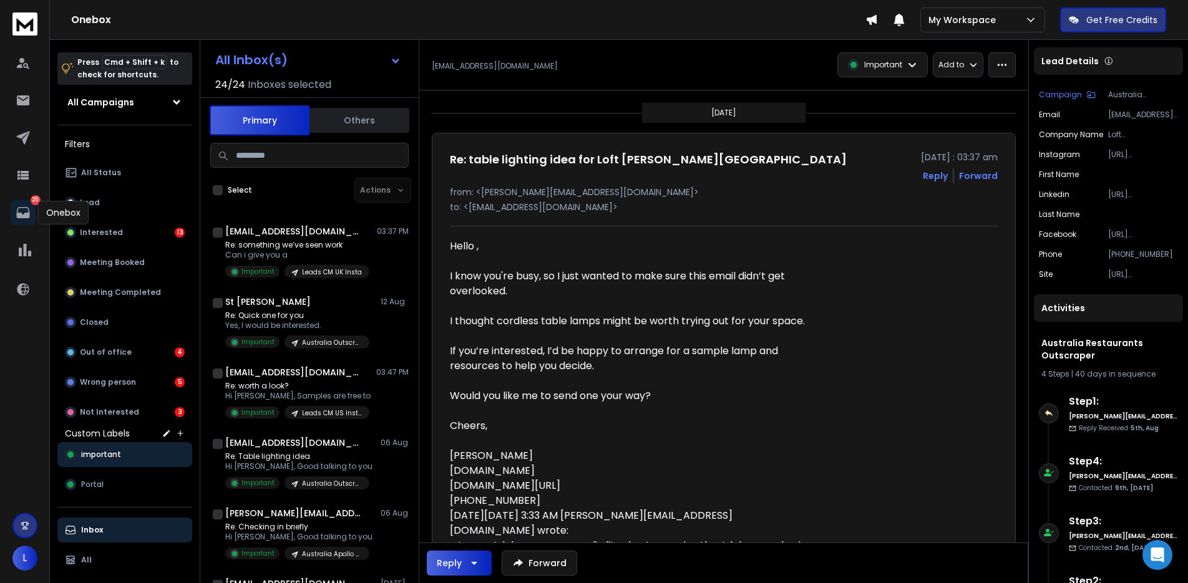
click at [26, 209] on icon at bounding box center [23, 212] width 15 height 15
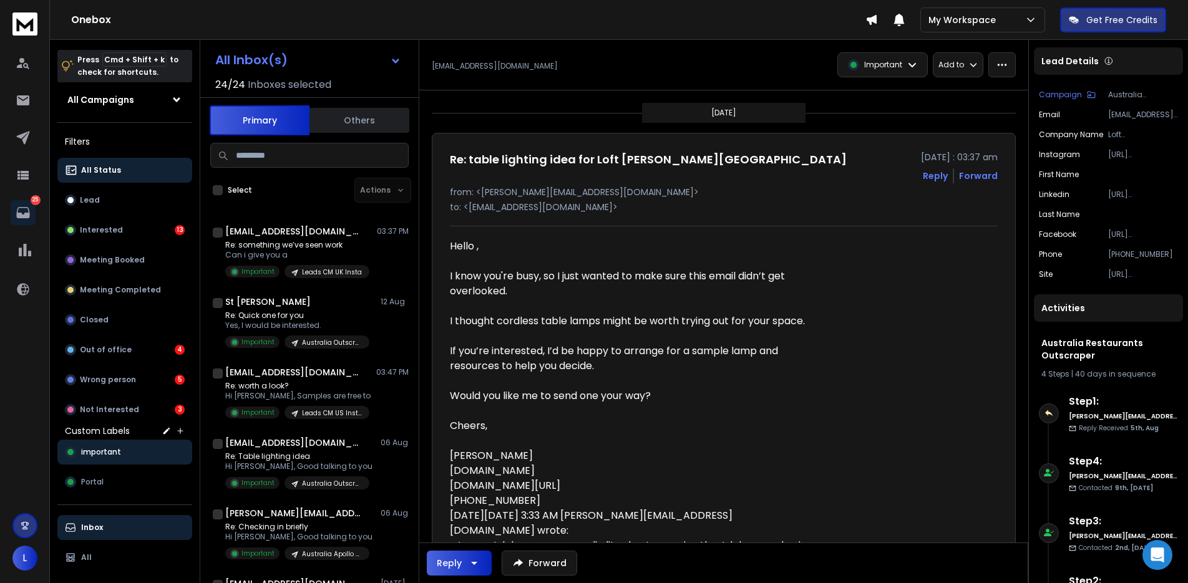
click at [95, 165] on p "All Status" at bounding box center [101, 170] width 40 height 10
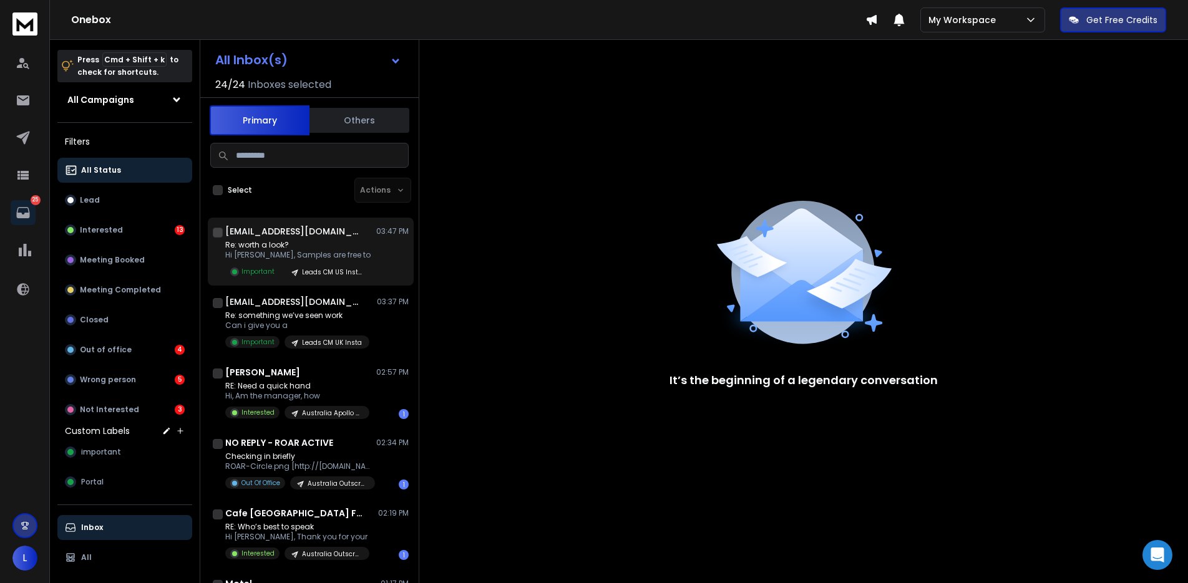
click at [300, 235] on h1 "info@thanksgivingranch.ca" at bounding box center [293, 231] width 137 height 12
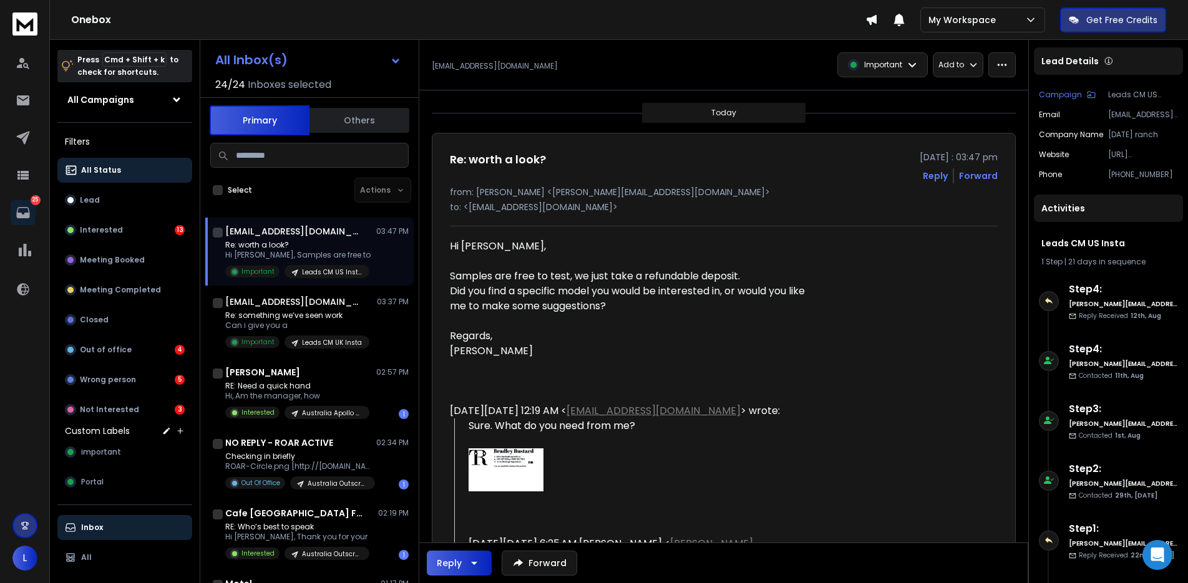
click at [115, 173] on p "All Status" at bounding box center [101, 170] width 40 height 10
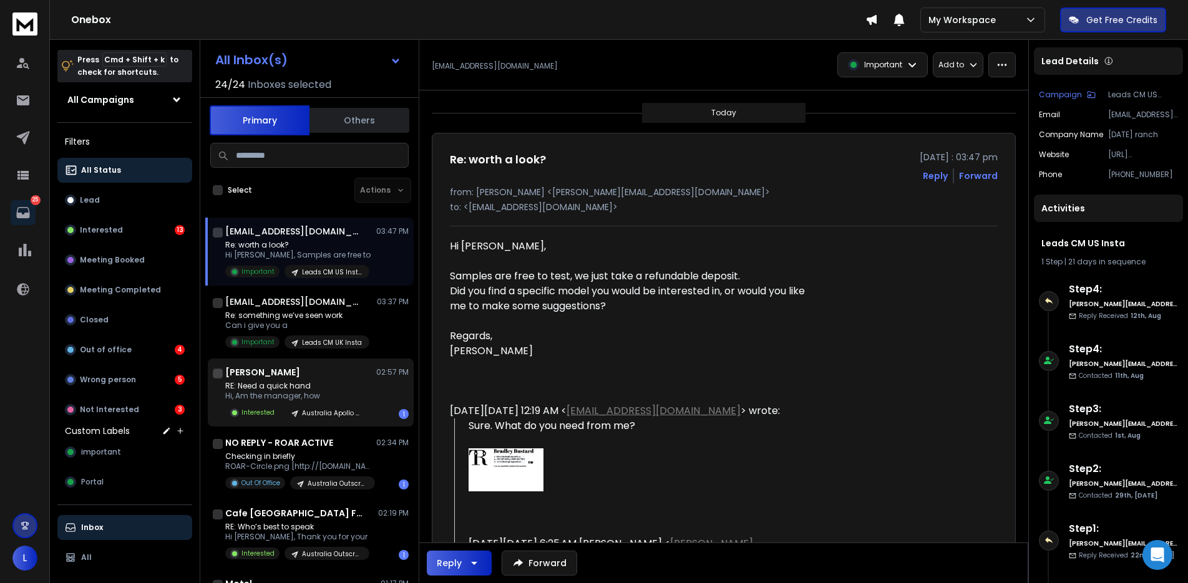
click at [330, 399] on p "Hi, Am the manager, how" at bounding box center [297, 396] width 144 height 10
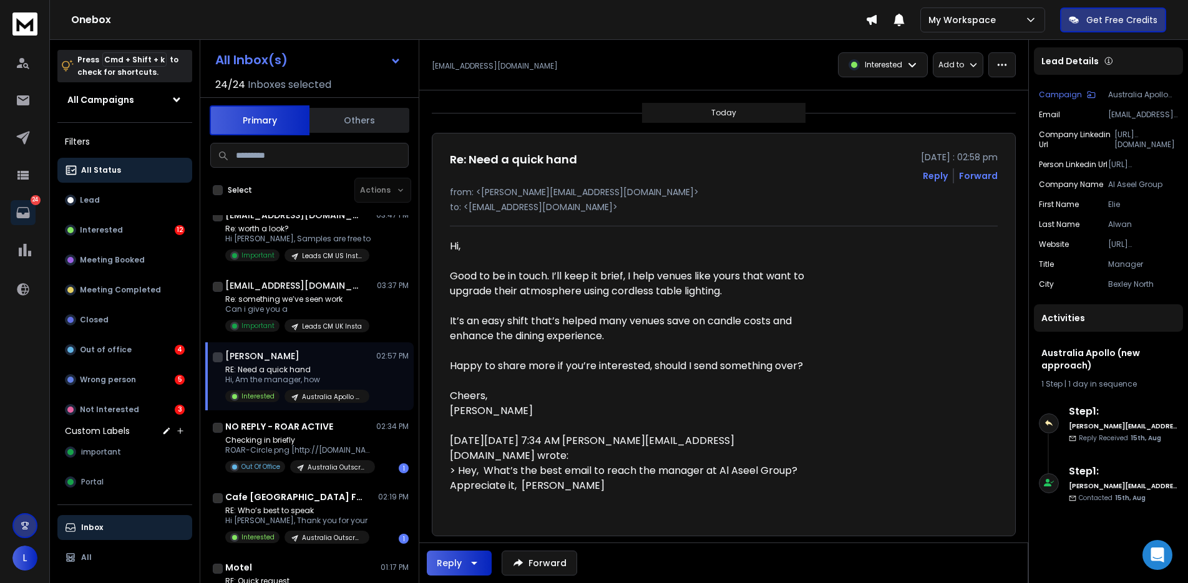
scroll to position [37, 0]
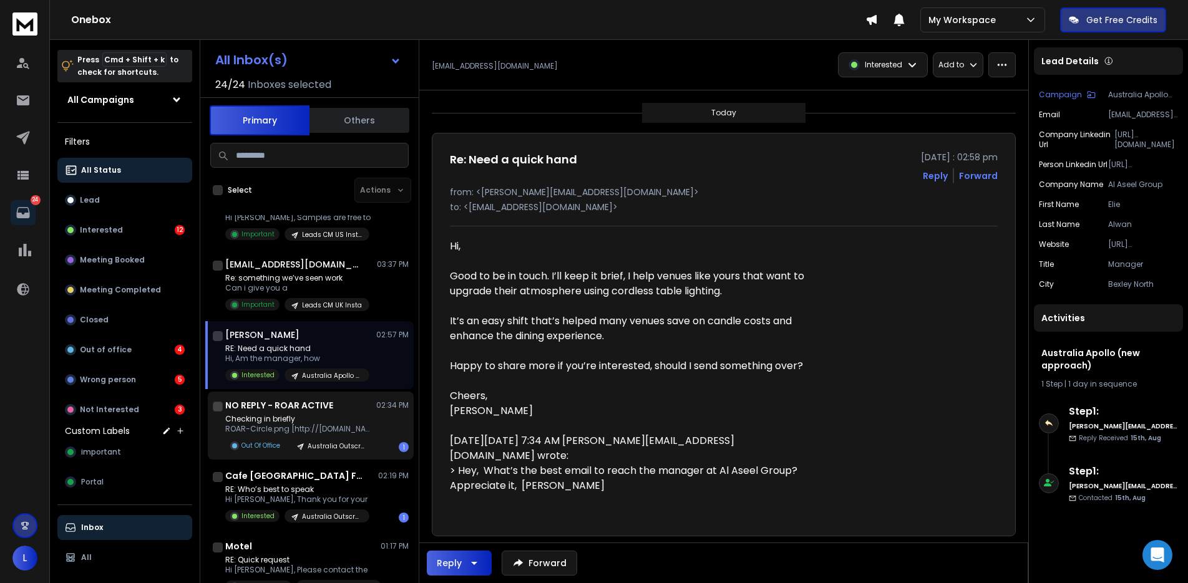
click at [351, 418] on p "Checking in briefly" at bounding box center [300, 419] width 150 height 10
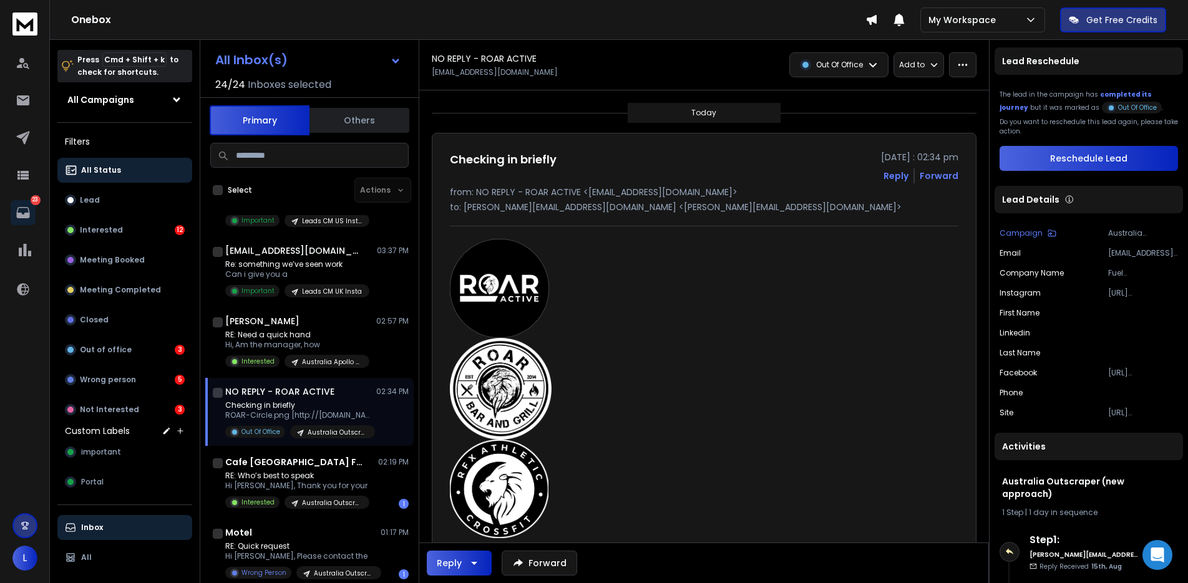
scroll to position [122, 0]
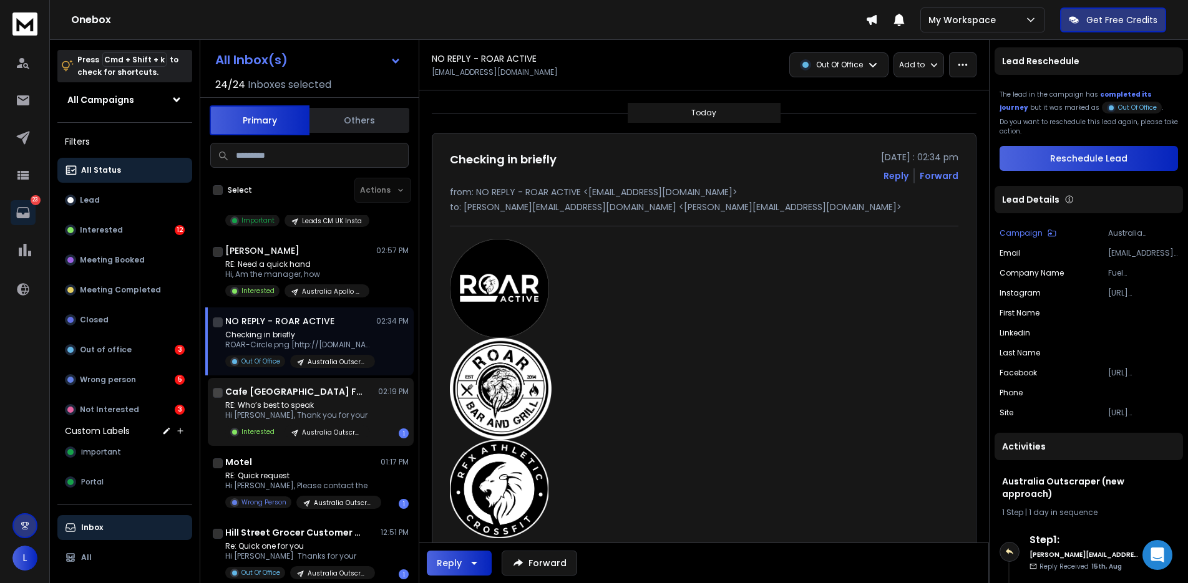
click at [356, 413] on p "Hi Lutz, Thank you for your" at bounding box center [297, 416] width 144 height 10
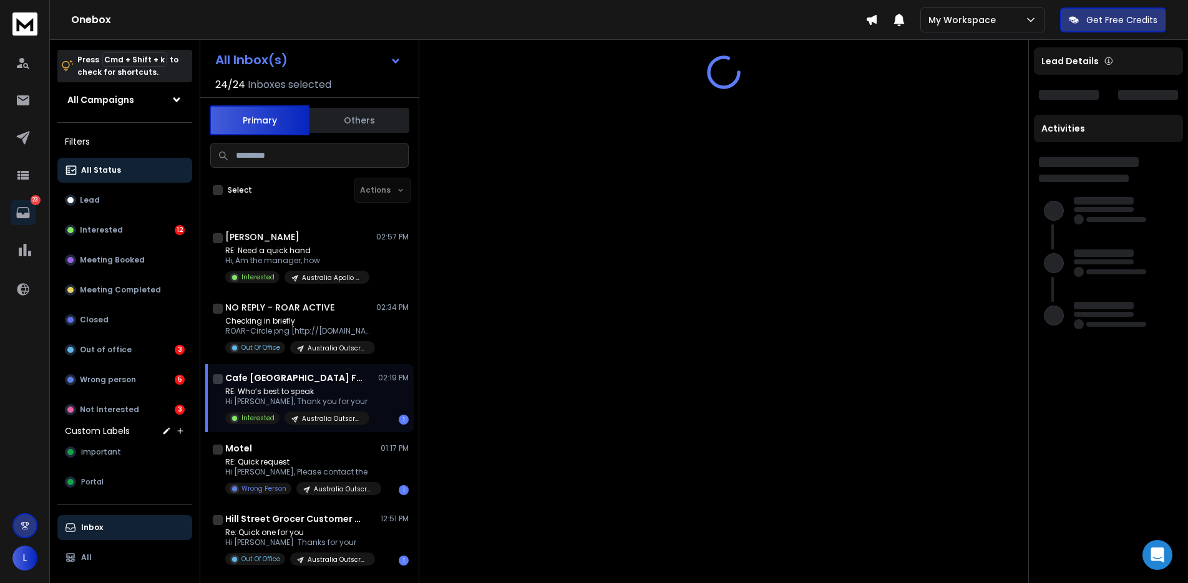
scroll to position [150, 0]
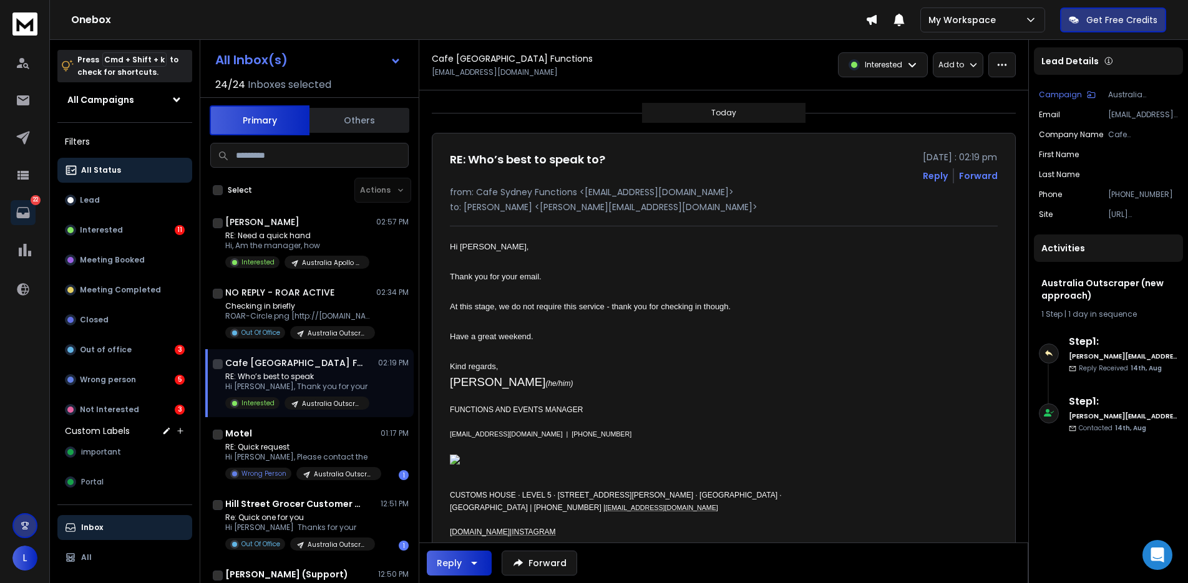
click at [872, 69] on p "Interested" at bounding box center [883, 65] width 37 height 10
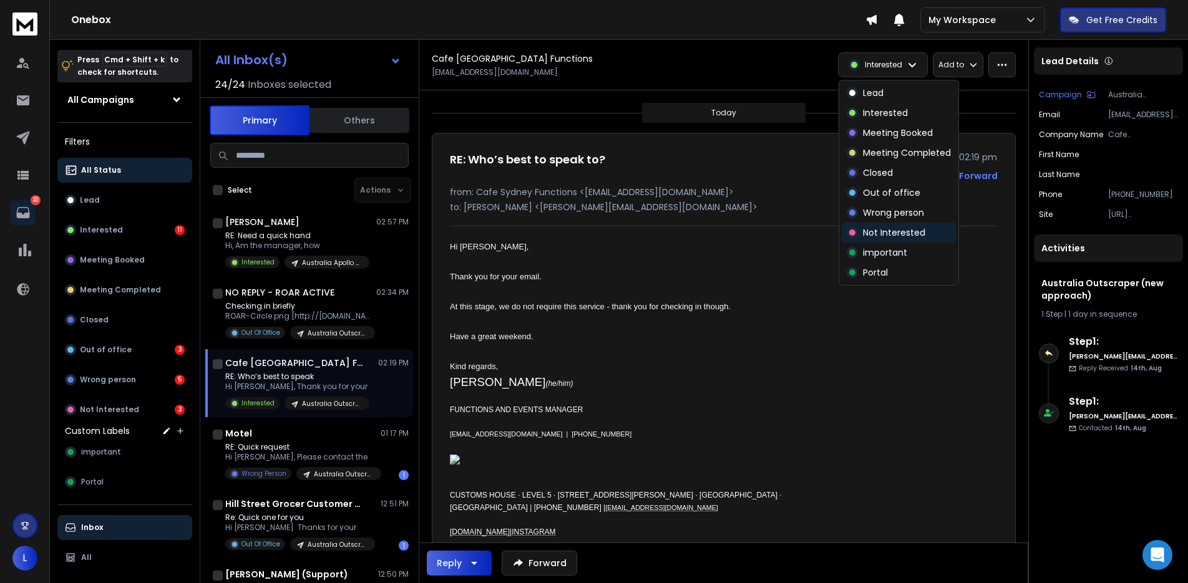
click at [884, 233] on p "Not Interested" at bounding box center [894, 233] width 62 height 12
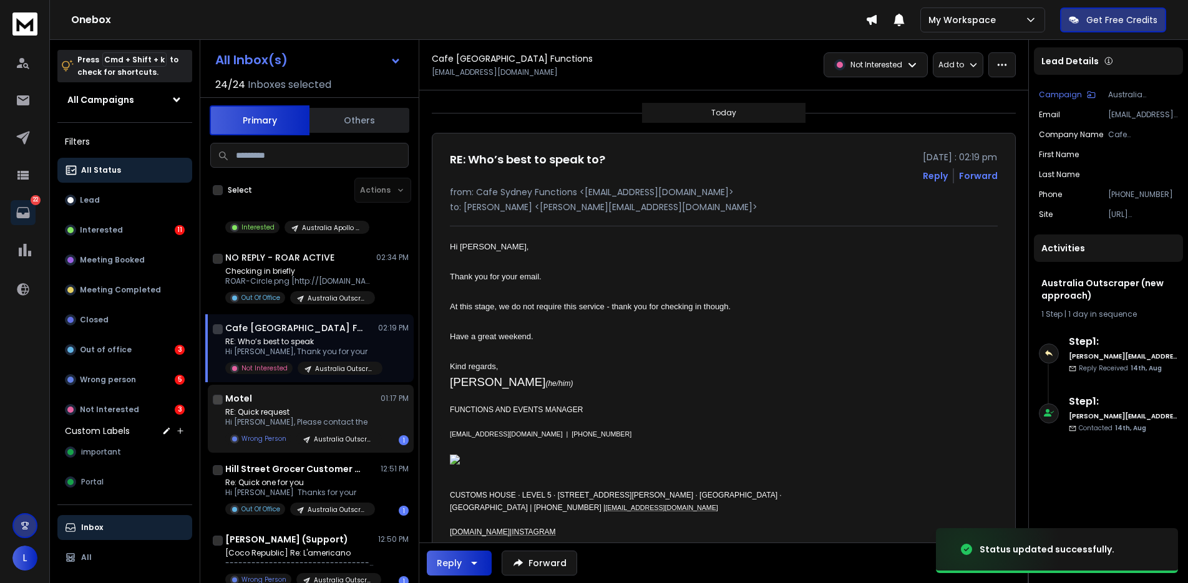
scroll to position [215, 0]
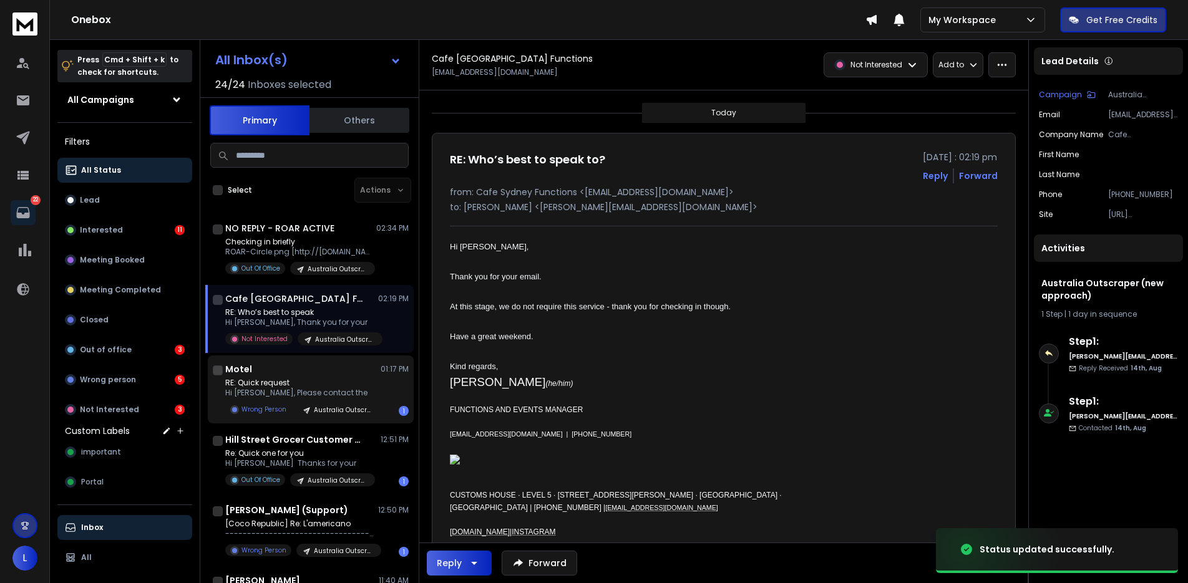
click at [355, 371] on div "Motel 01:17 PM" at bounding box center [316, 369] width 183 height 12
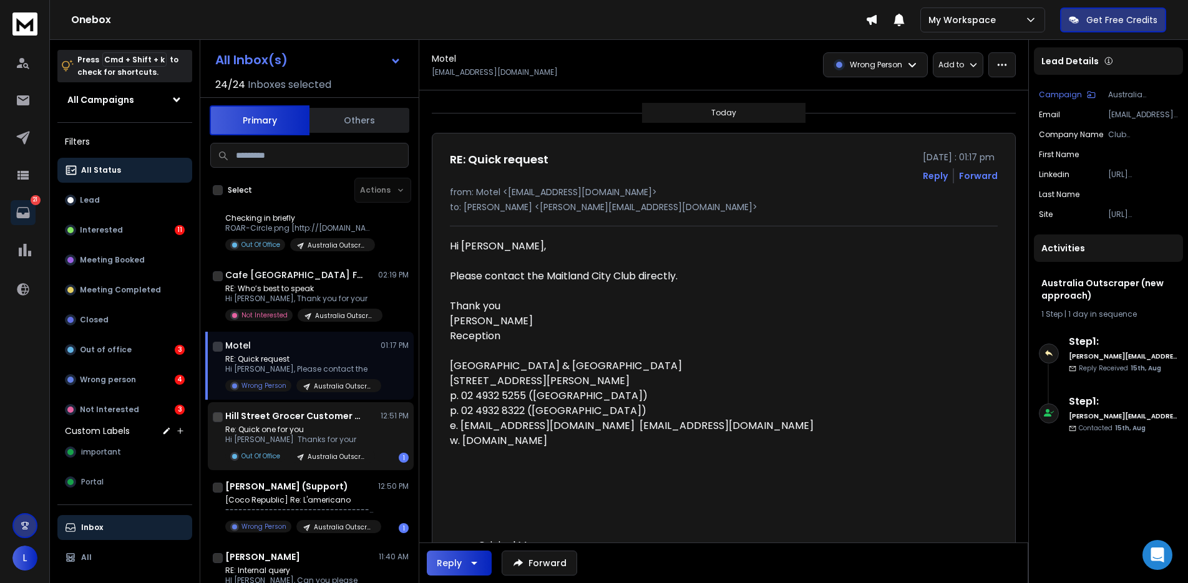
click at [364, 420] on div "Hill Street Grocer Customer Support 12:51 PM" at bounding box center [316, 416] width 183 height 12
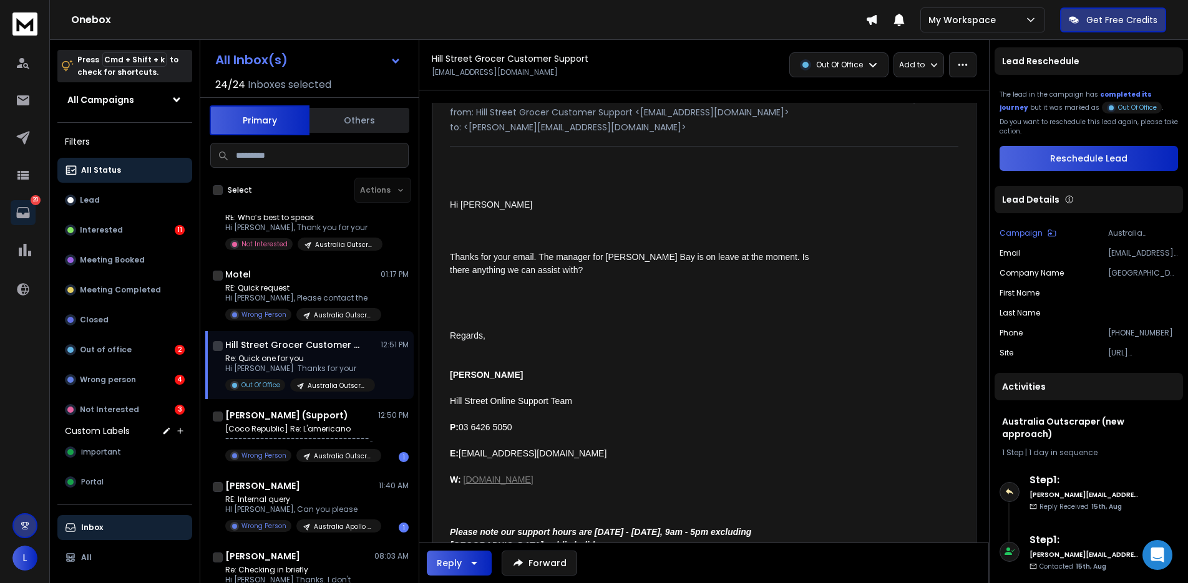
scroll to position [144, 0]
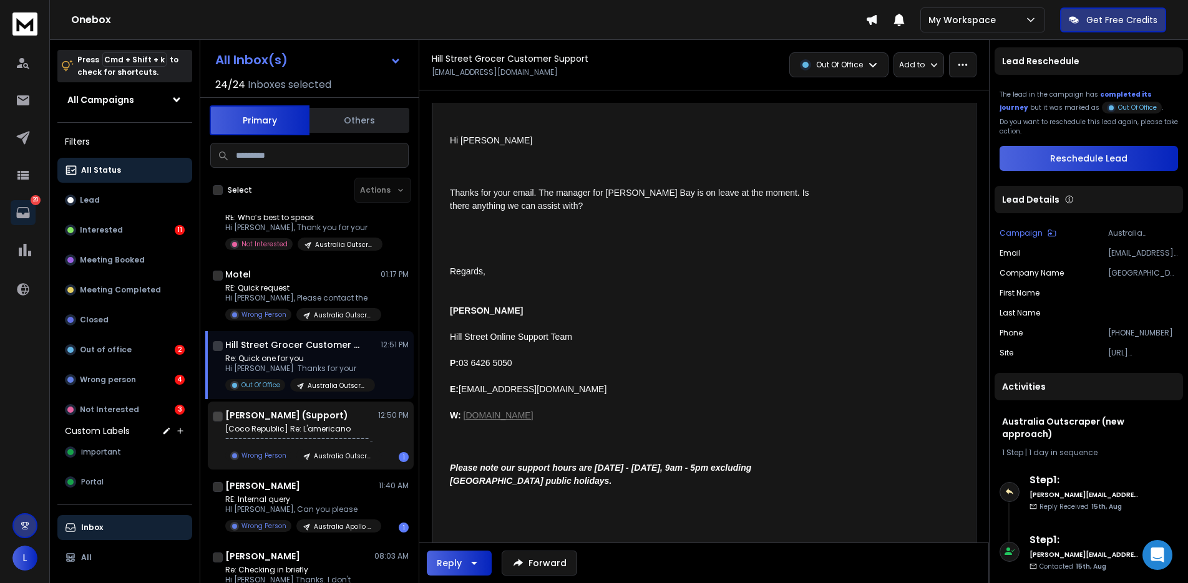
click at [367, 420] on div "Hannah (Support) 12:50 PM" at bounding box center [316, 415] width 183 height 12
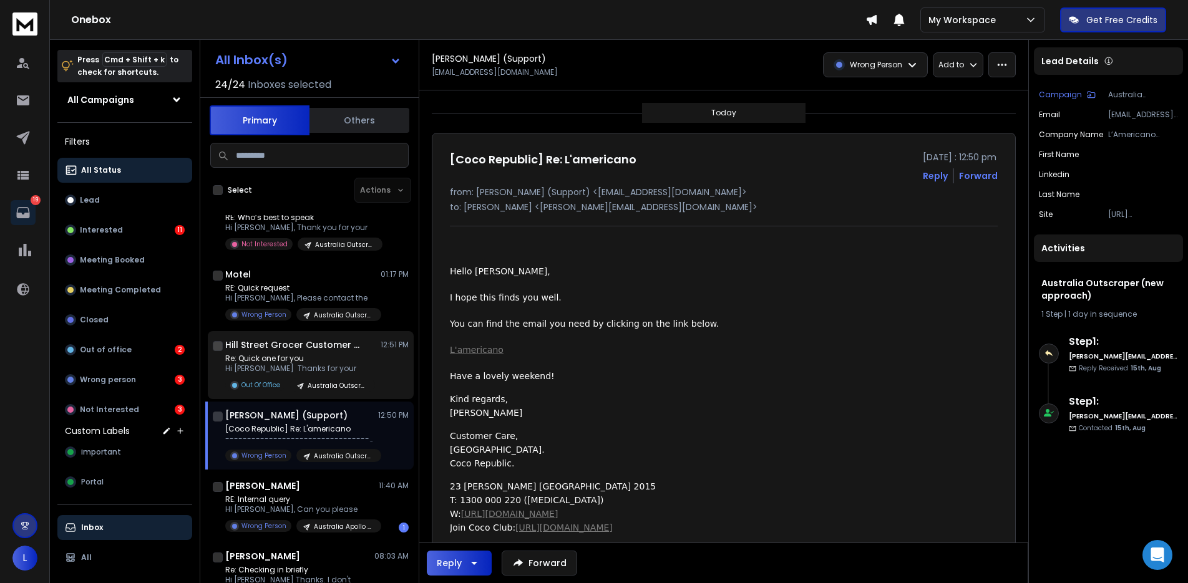
click at [369, 353] on div "Hill Street Grocer Customer Support 12:51 PM Re: Quick one for you Hi Lutz Than…" at bounding box center [316, 365] width 183 height 53
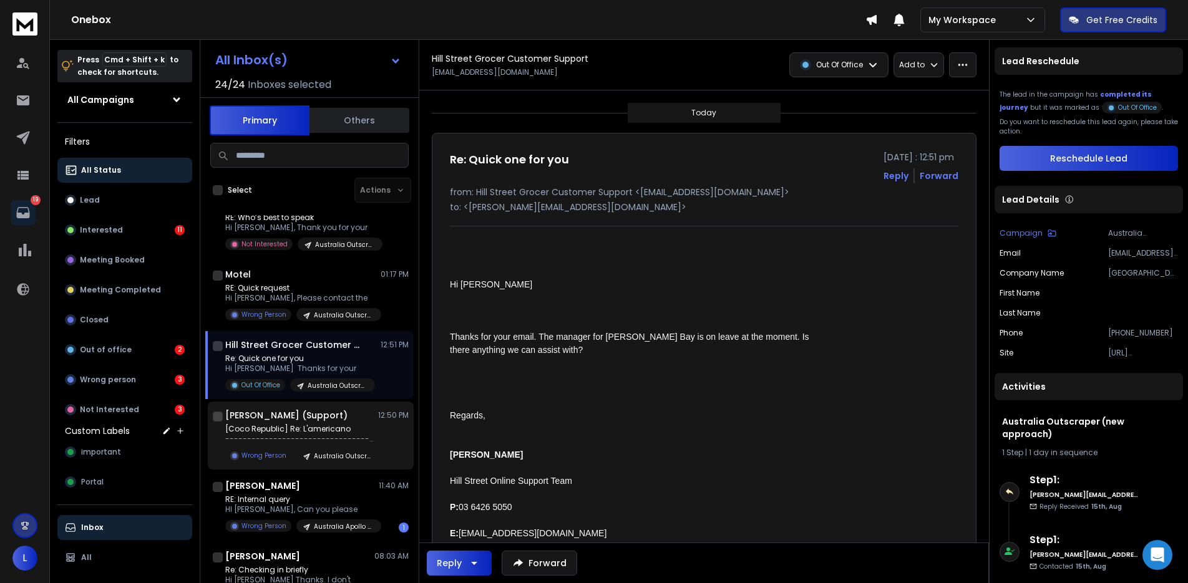
scroll to position [331, 0]
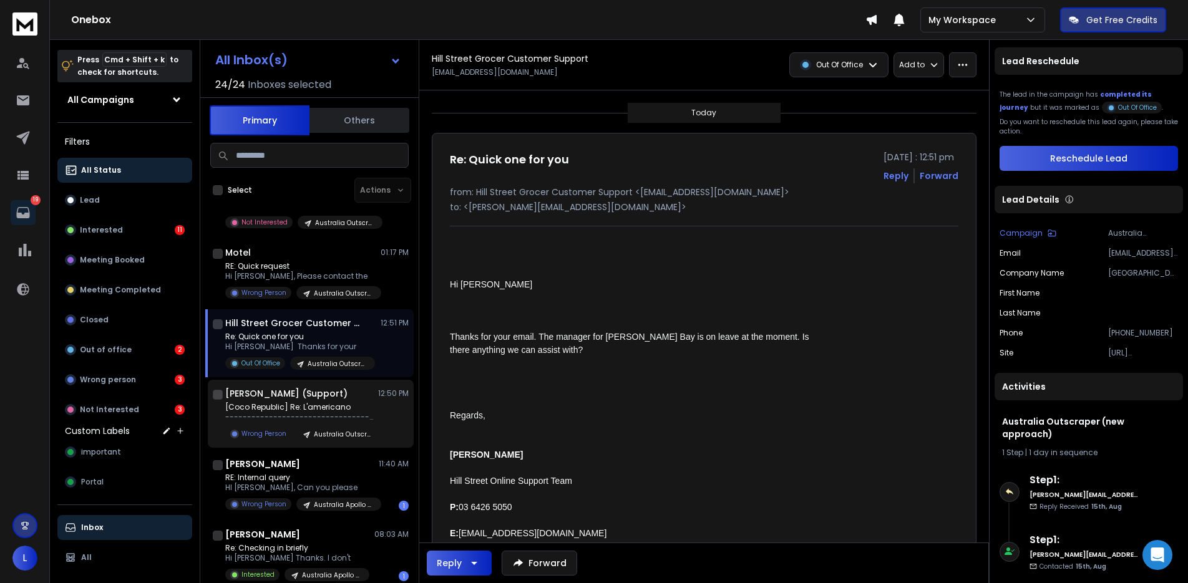
click at [365, 411] on p "[Coco Republic] Re: L'americano" at bounding box center [300, 407] width 150 height 10
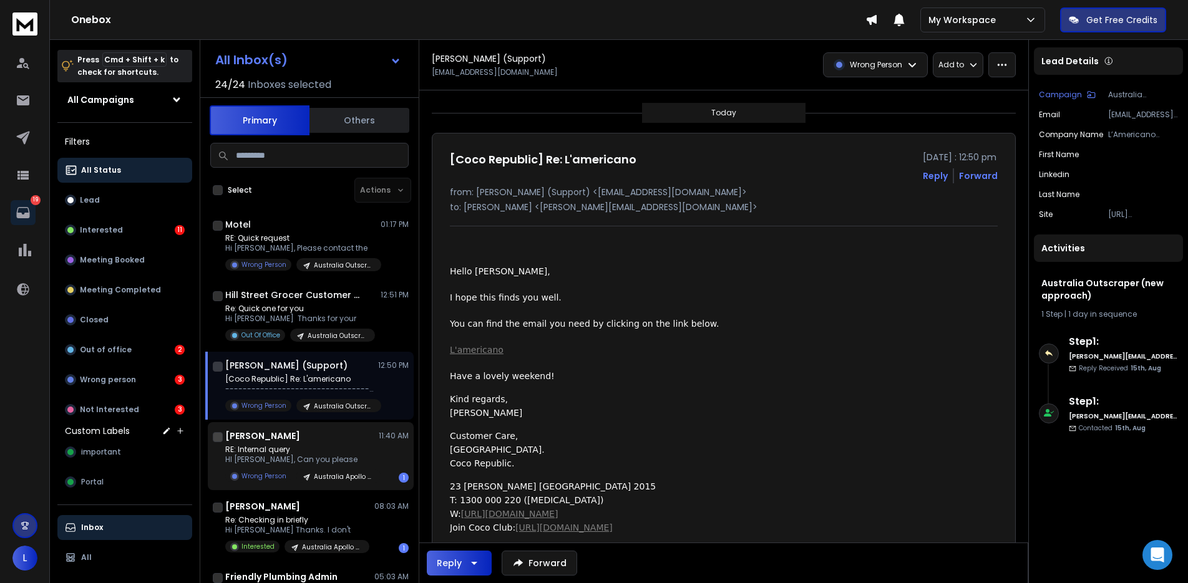
click at [363, 436] on div "Kelly McLaren 11:40 AM" at bounding box center [316, 436] width 183 height 12
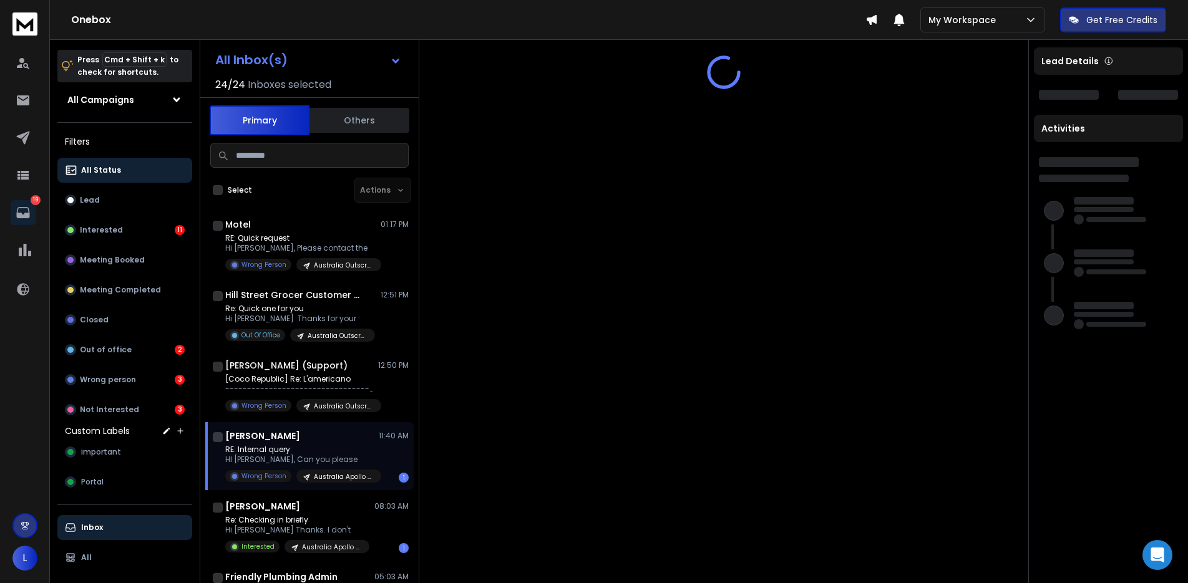
scroll to position [403, 0]
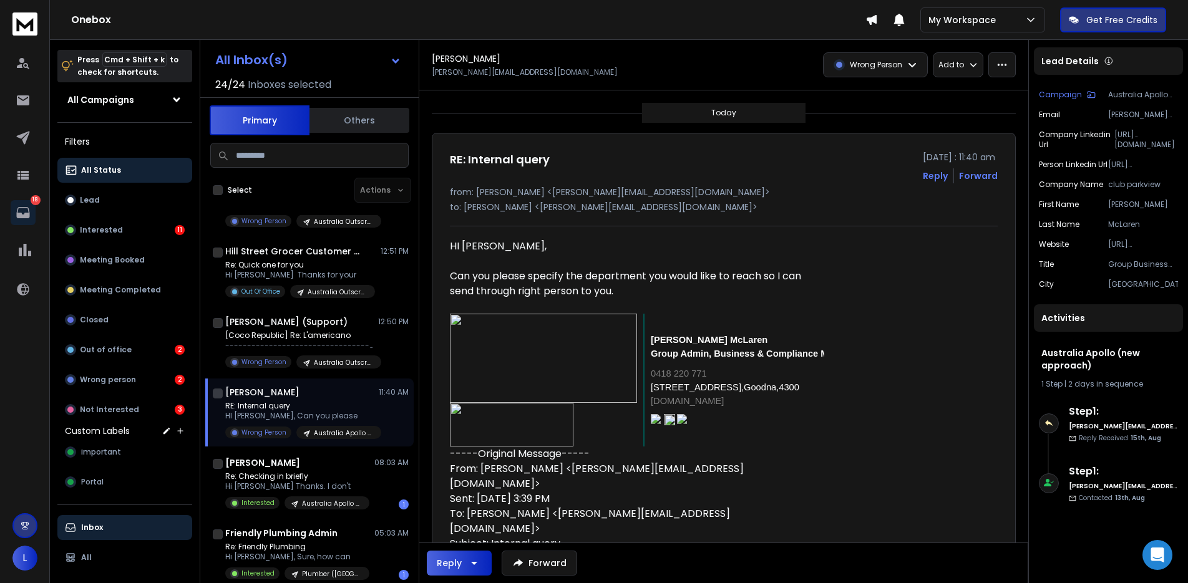
click at [871, 74] on div "Wrong Person" at bounding box center [876, 65] width 104 height 24
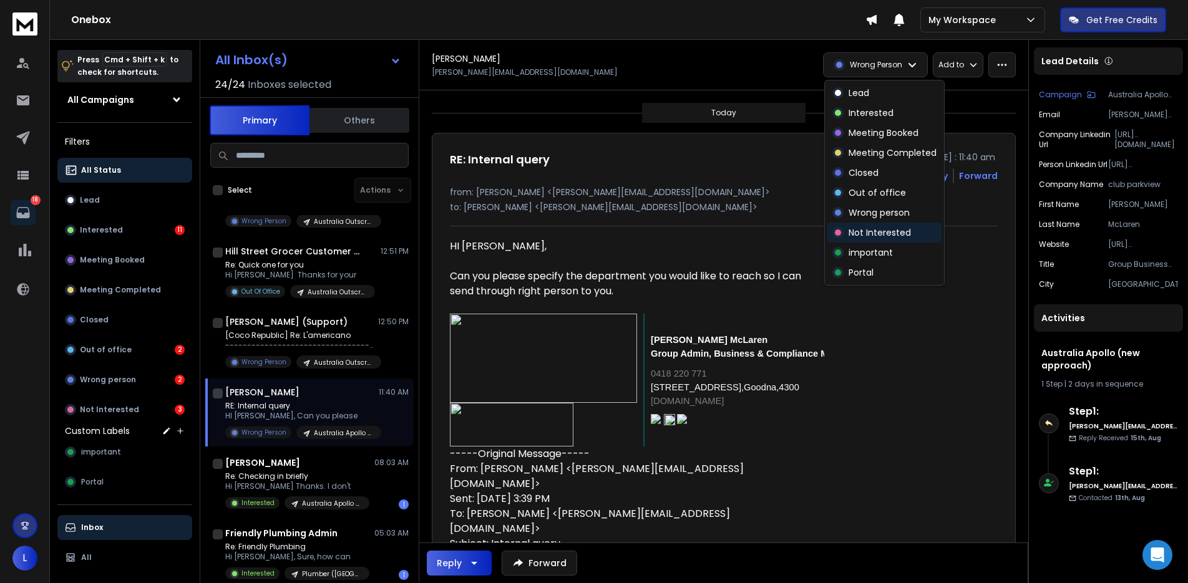
click at [865, 230] on p "Not Interested" at bounding box center [880, 233] width 62 height 12
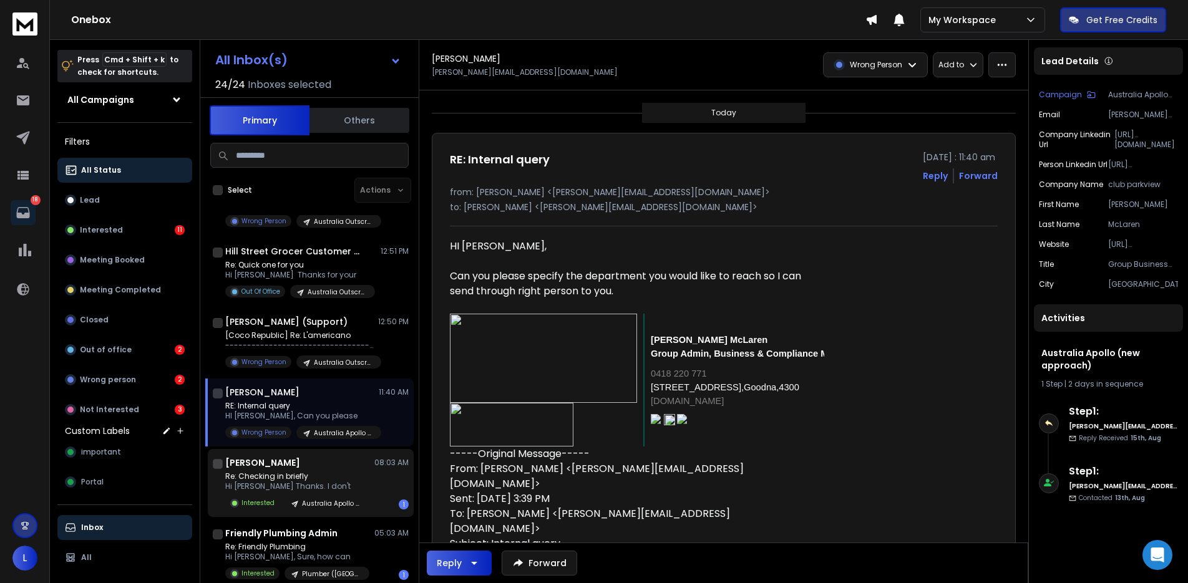
click at [261, 463] on h1 "Ross Spencer" at bounding box center [262, 463] width 75 height 12
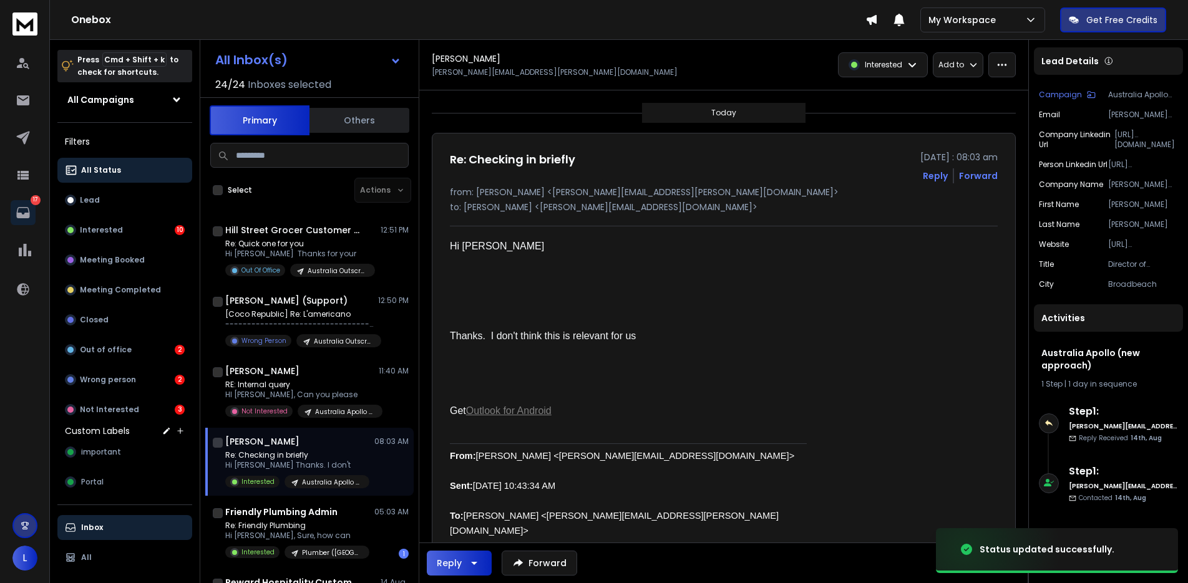
scroll to position [437, 0]
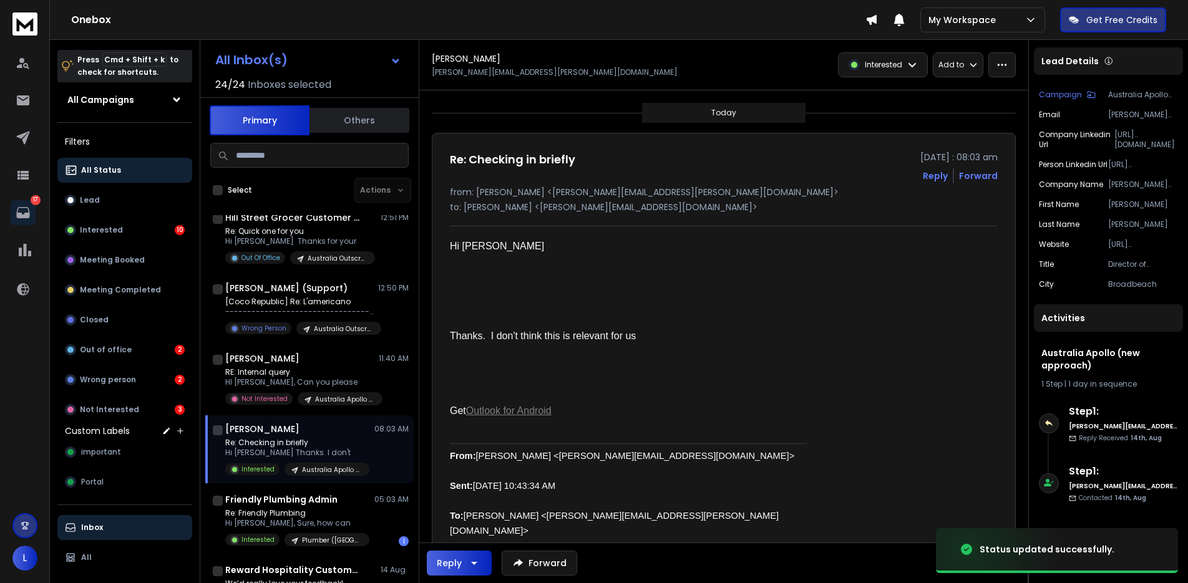
click at [880, 61] on p "Interested" at bounding box center [883, 65] width 37 height 10
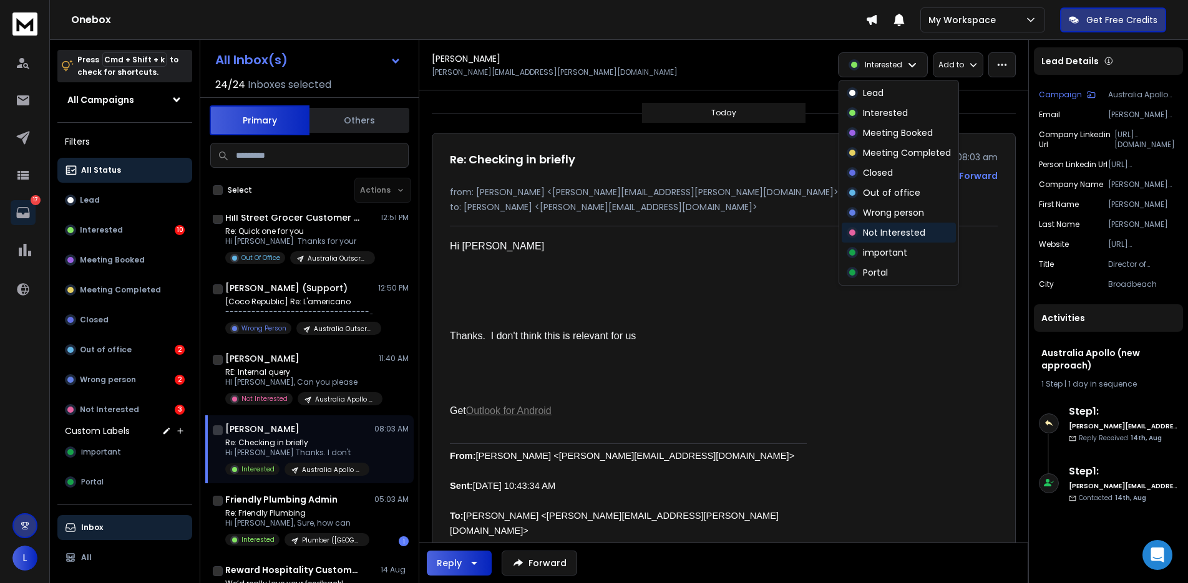
click at [901, 233] on p "Not Interested" at bounding box center [894, 233] width 62 height 12
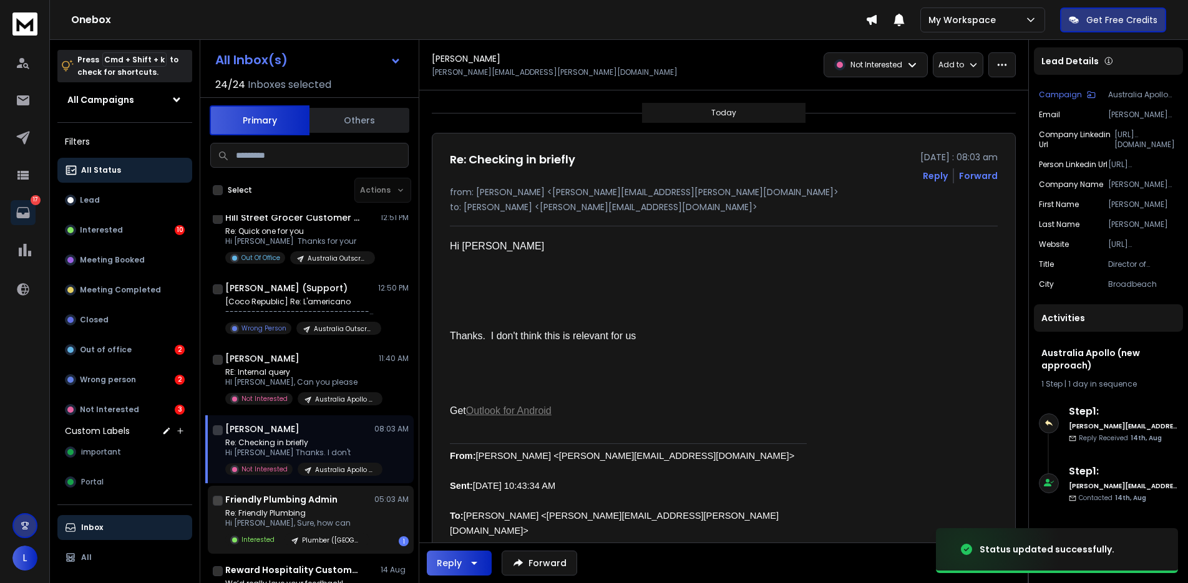
click at [368, 510] on div "Re: Friendly Plumbing Hi Lutz, Sure, how can Interested Plumber (NSW) 1" at bounding box center [316, 528] width 183 height 38
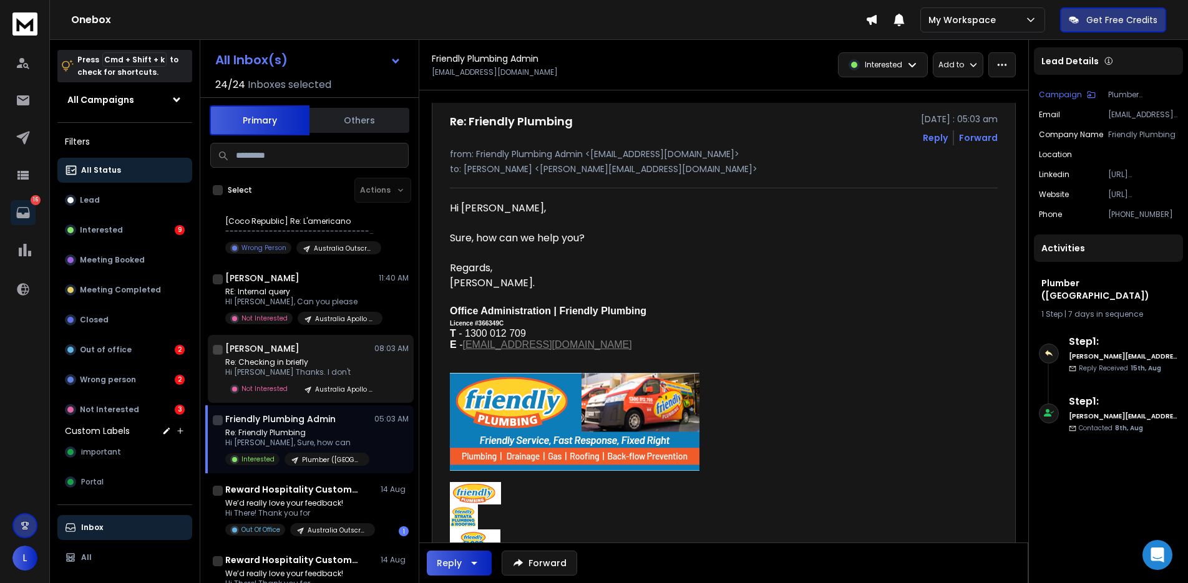
scroll to position [540, 0]
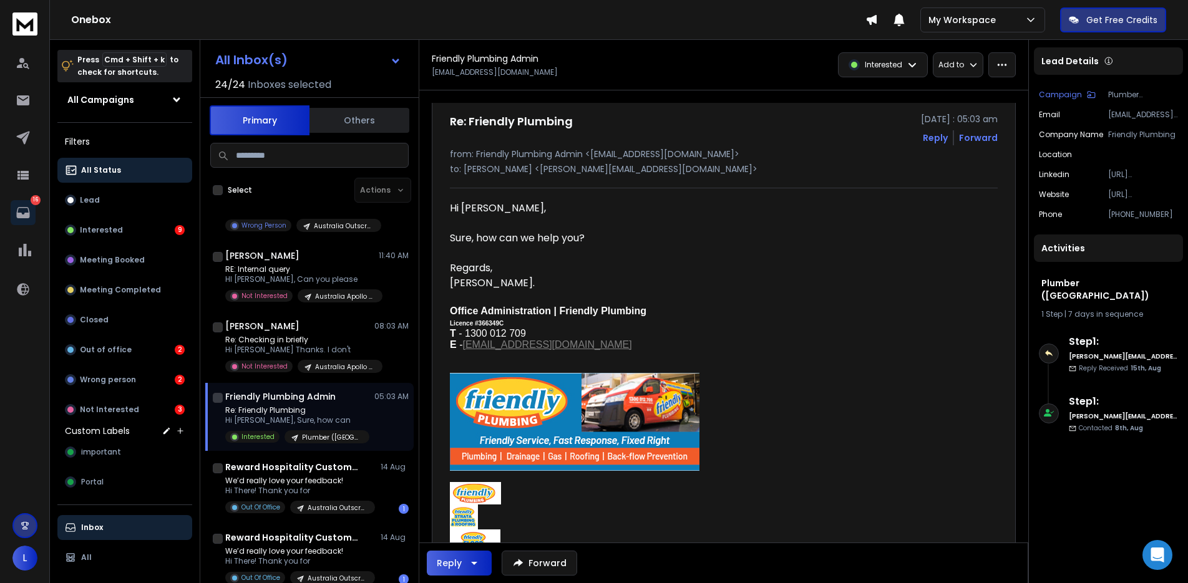
click at [373, 412] on div "Re: Friendly Plumbing Hi Lutz, Sure, how can Interested Plumber (NSW)" at bounding box center [316, 425] width 183 height 38
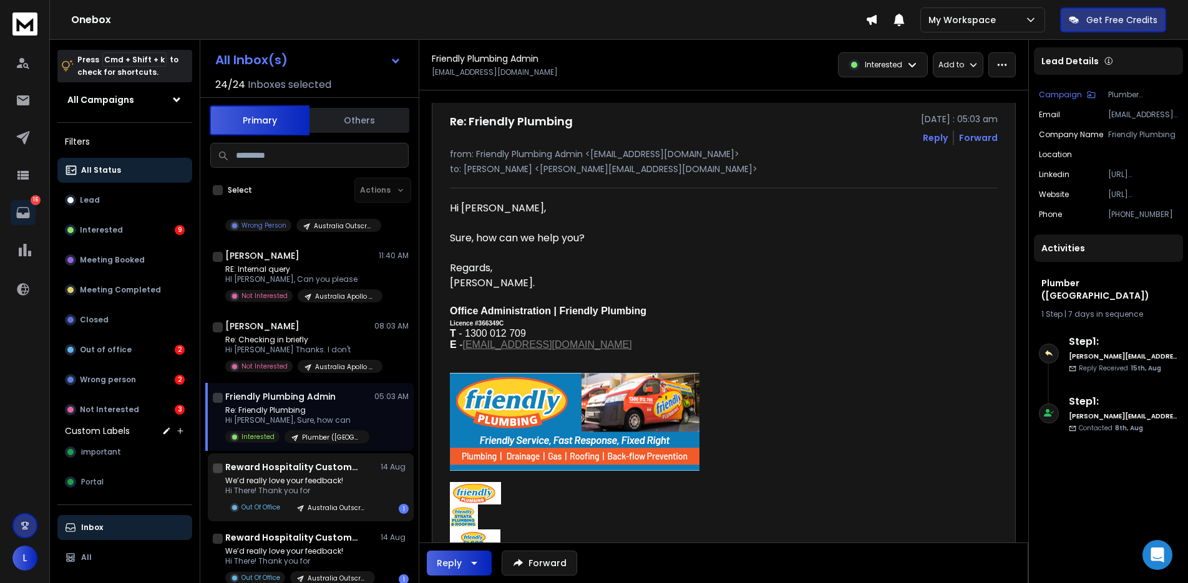
click at [371, 485] on p "We’d really love your feedback!" at bounding box center [300, 481] width 150 height 10
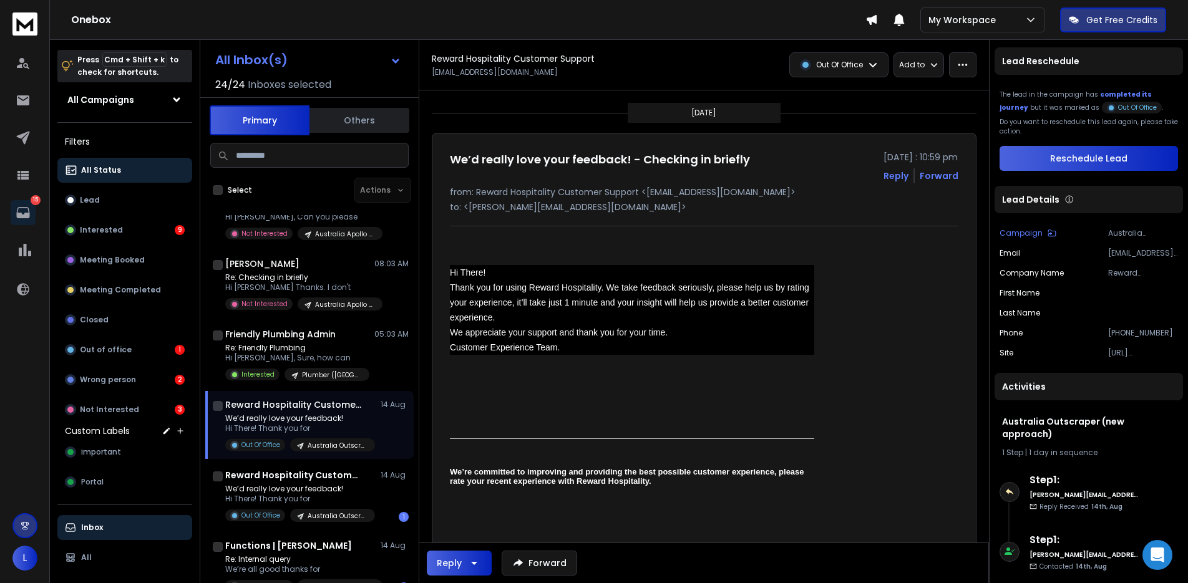
scroll to position [667, 0]
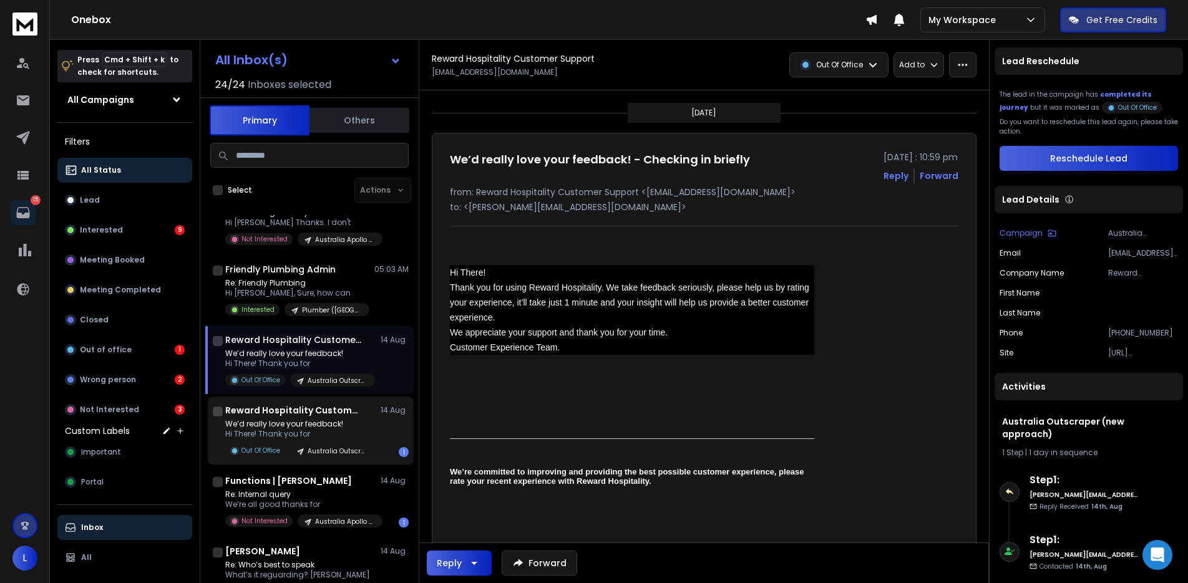
click at [382, 437] on div "We’d really love your feedback! Hi There! Thank you for Out Of Office Australia…" at bounding box center [316, 438] width 183 height 38
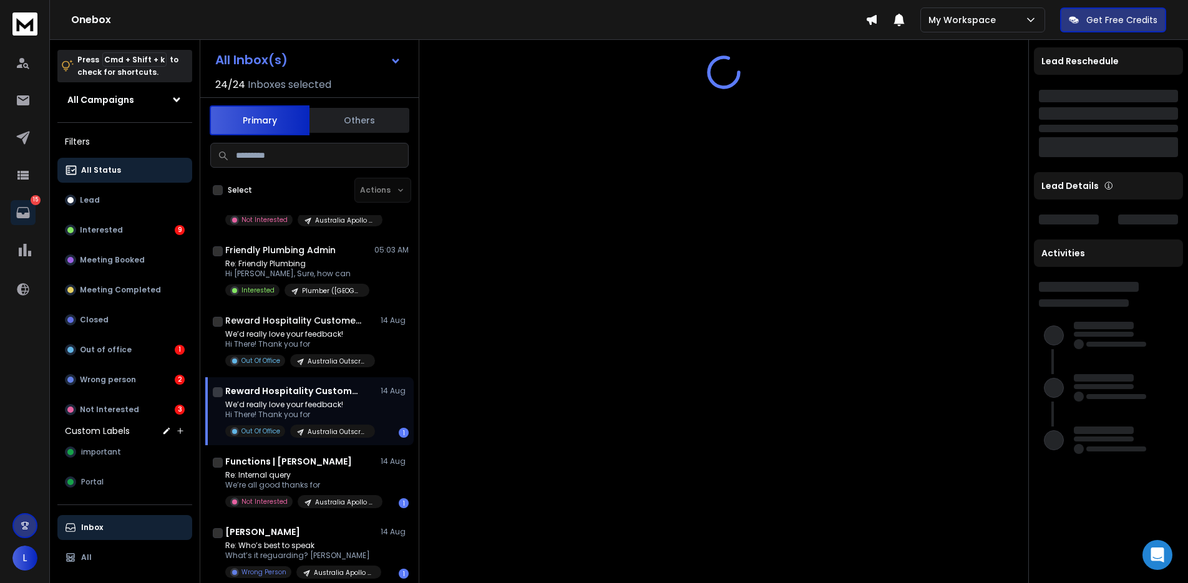
scroll to position [731, 0]
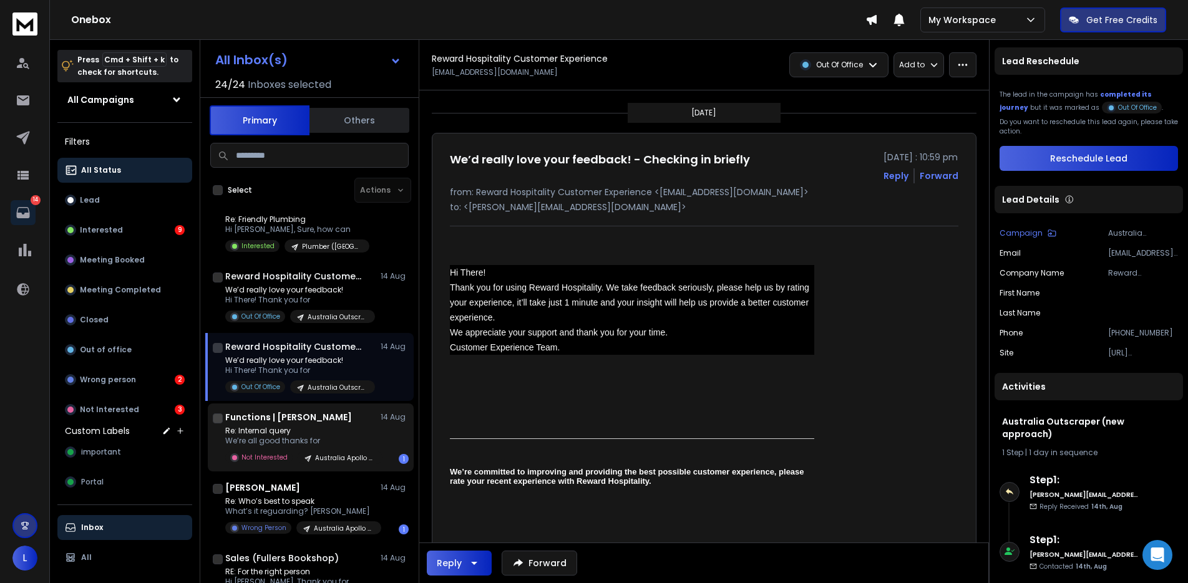
click at [392, 426] on div "Re: Internal query We’re all good thanks for Not Interested Australia Apollo (n…" at bounding box center [316, 445] width 183 height 38
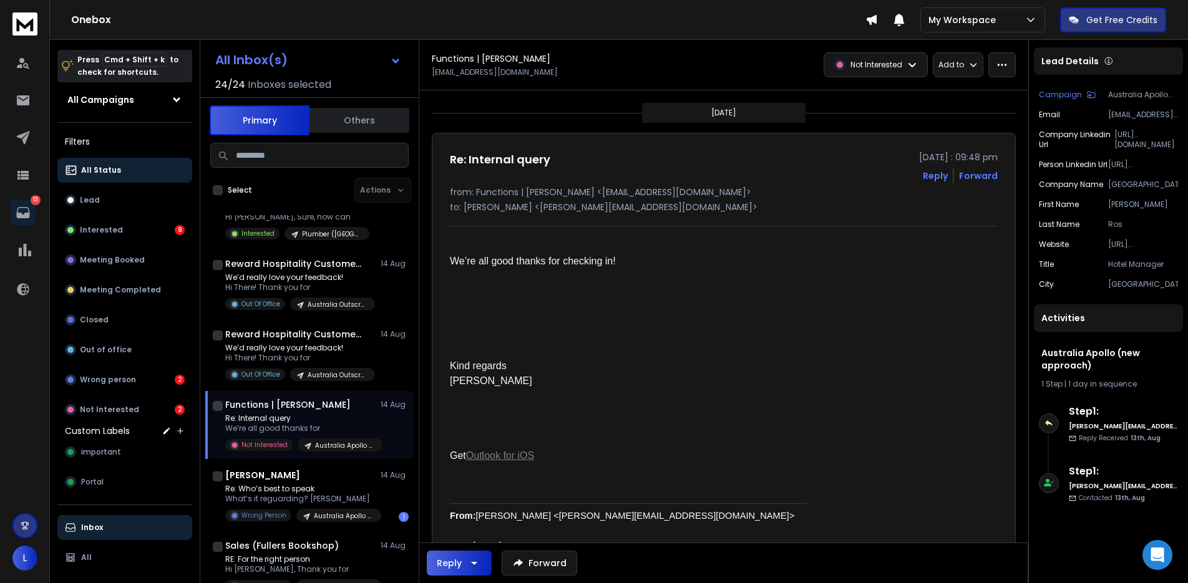
scroll to position [774, 0]
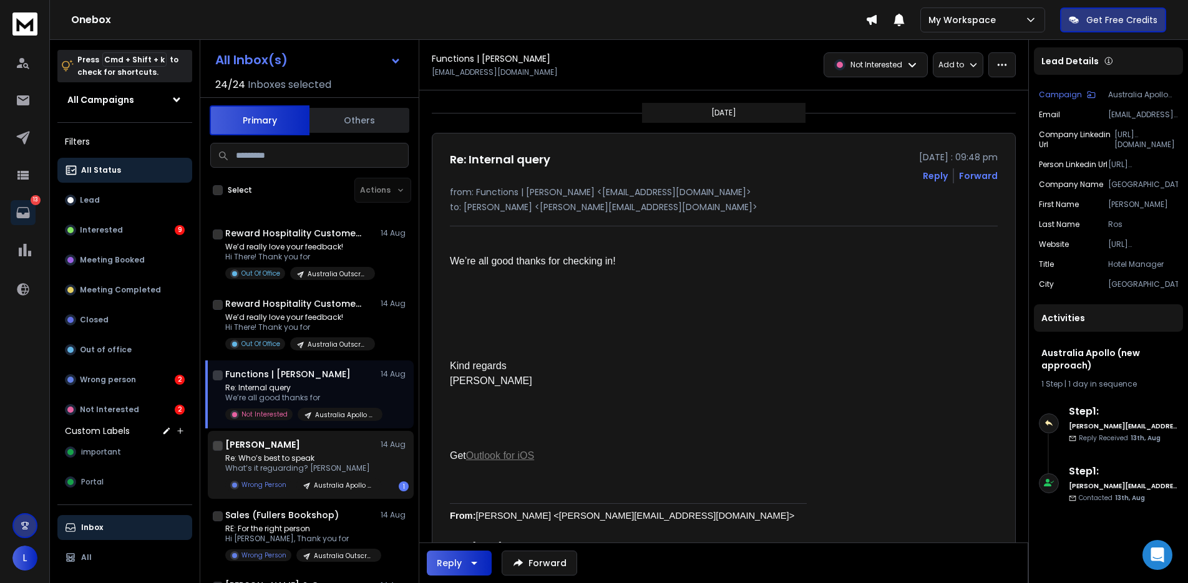
click at [378, 463] on div "Re: Who’s best to speak What’s it reguarding? Cheers, Ned Wrong Person Australi…" at bounding box center [303, 473] width 156 height 38
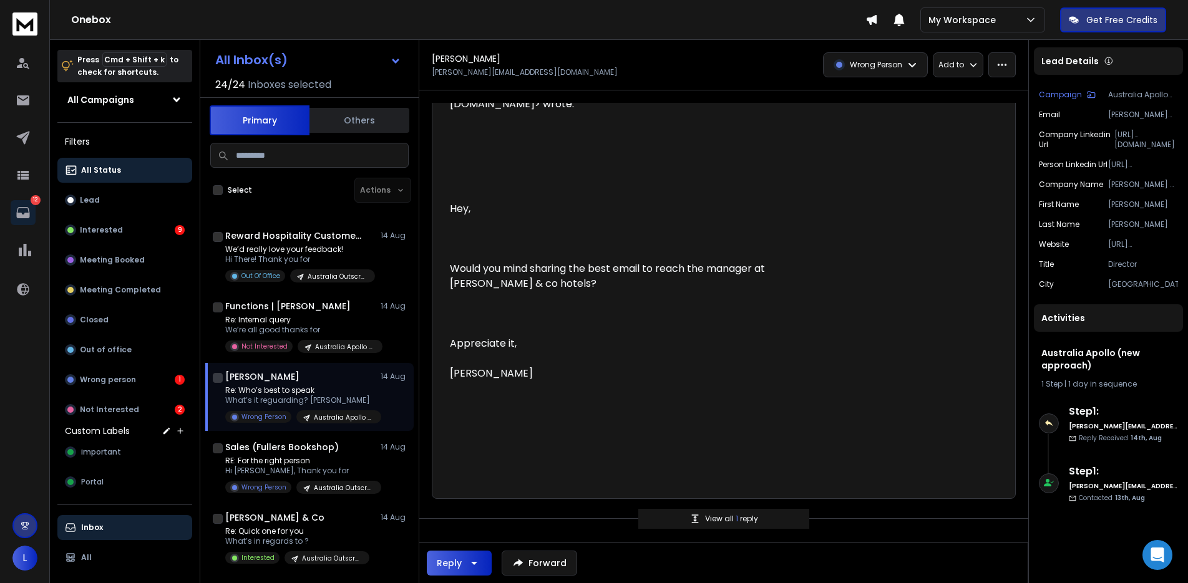
scroll to position [0, 0]
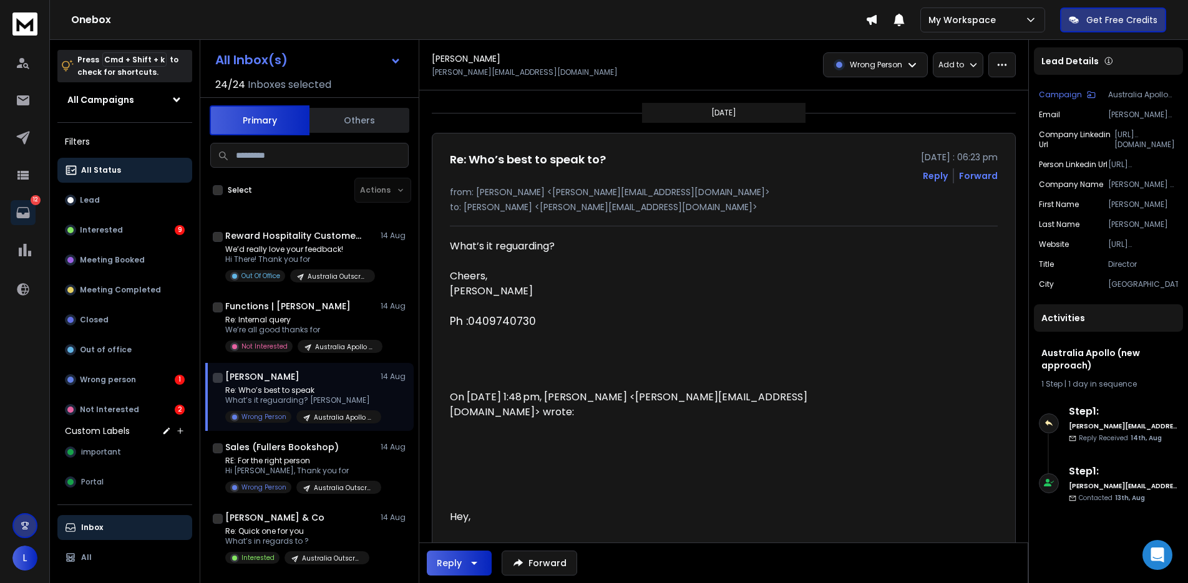
click at [875, 69] on p "Wrong Person" at bounding box center [876, 65] width 52 height 10
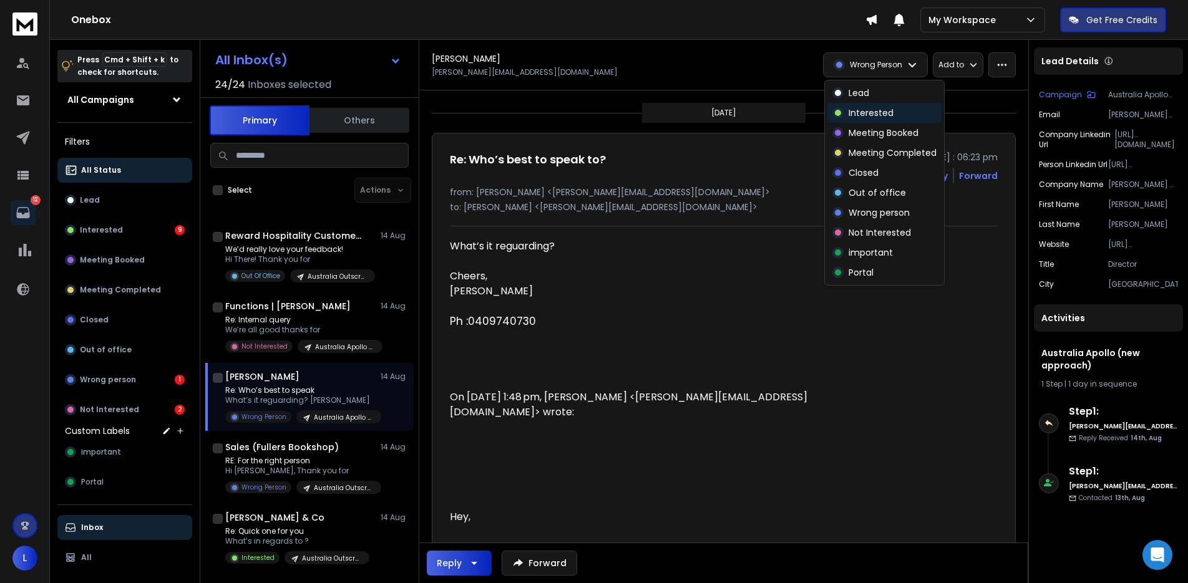
click at [871, 117] on p "Interested" at bounding box center [871, 113] width 45 height 12
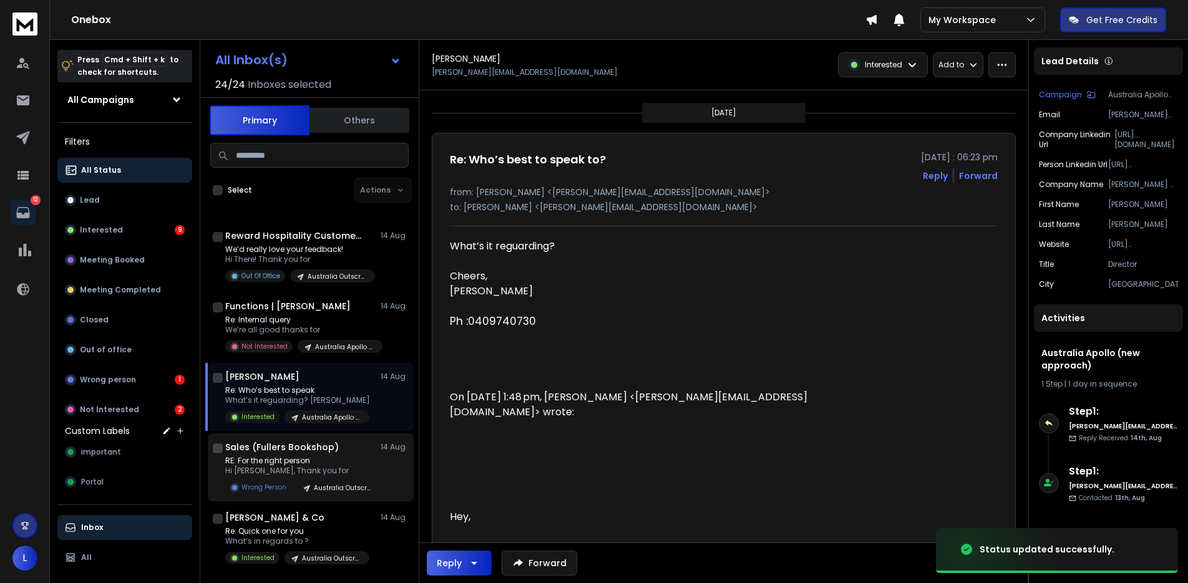
click at [353, 489] on p "Australia Outscraper (new approach)" at bounding box center [344, 488] width 60 height 9
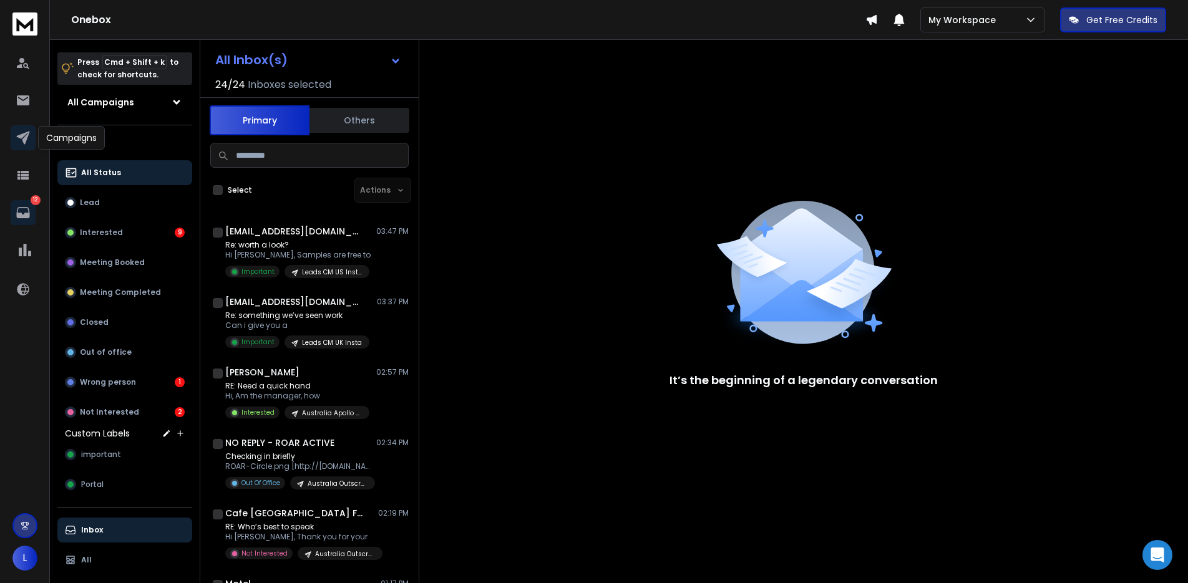
click at [26, 145] on icon at bounding box center [23, 137] width 15 height 15
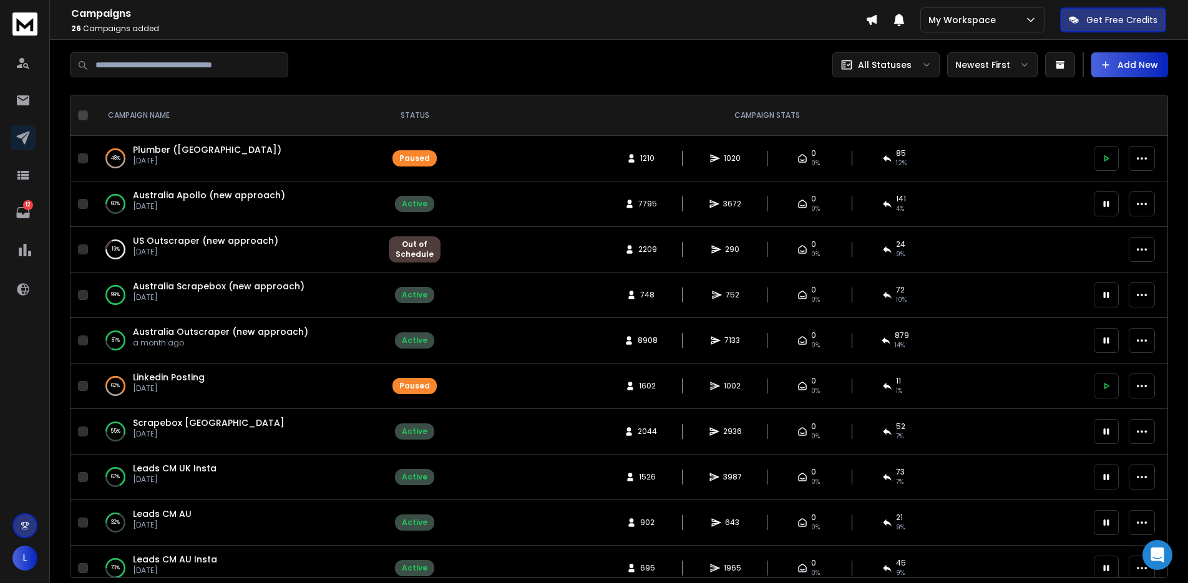
click at [152, 147] on span "Plumber ([GEOGRAPHIC_DATA])" at bounding box center [207, 150] width 149 height 12
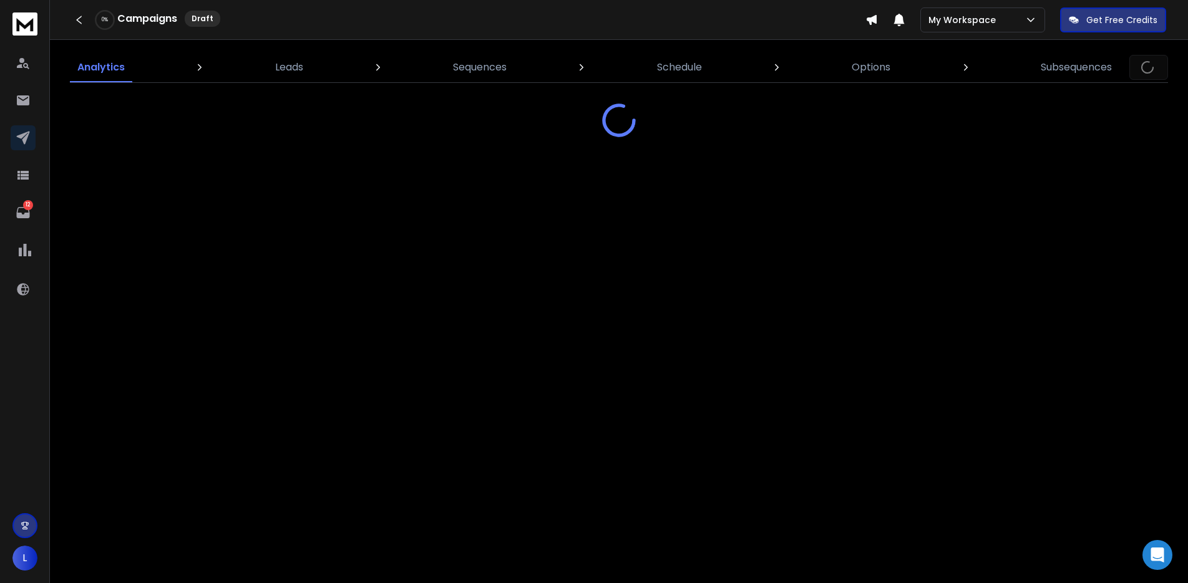
click at [311, 69] on div "Analytics Leads Sequences Schedule Options Subsequences" at bounding box center [595, 67] width 1050 height 30
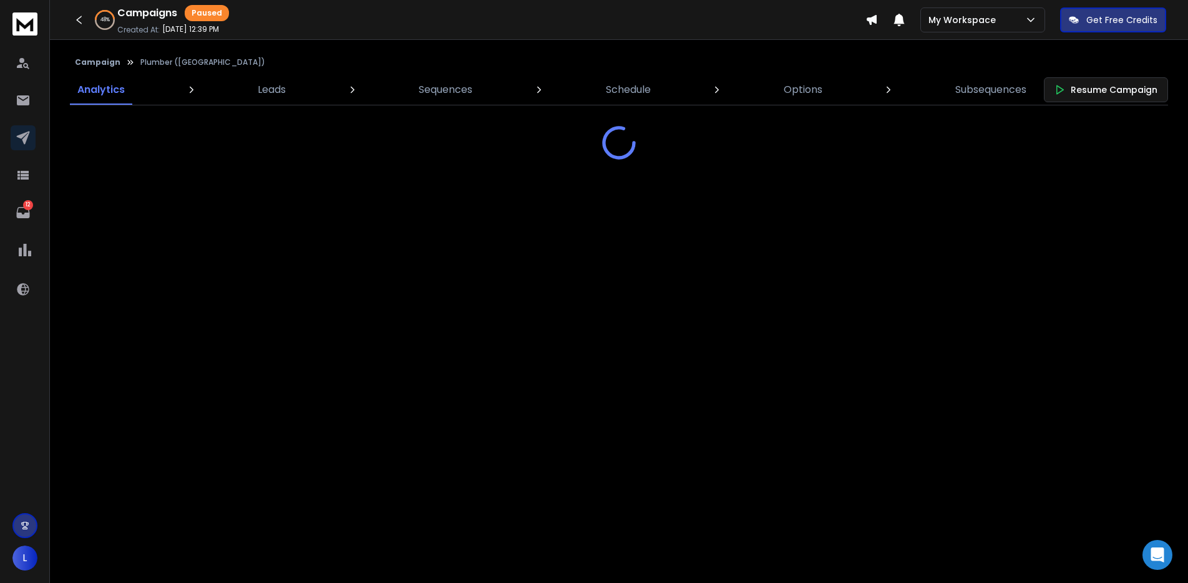
click at [897, 63] on div "Campaign Plumber (NSW)" at bounding box center [619, 62] width 1098 height 20
click at [845, 92] on div "Analytics Leads Sequences Schedule Options Subsequences" at bounding box center [552, 90] width 964 height 30
click at [798, 94] on p "Options" at bounding box center [803, 89] width 39 height 15
select select "*"
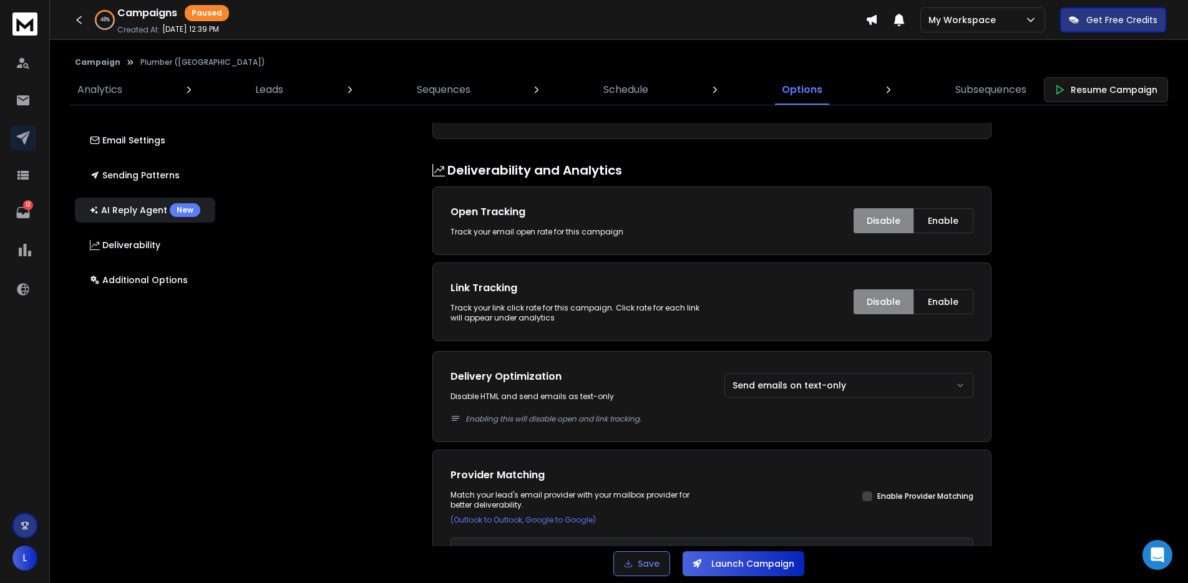
scroll to position [1718, 0]
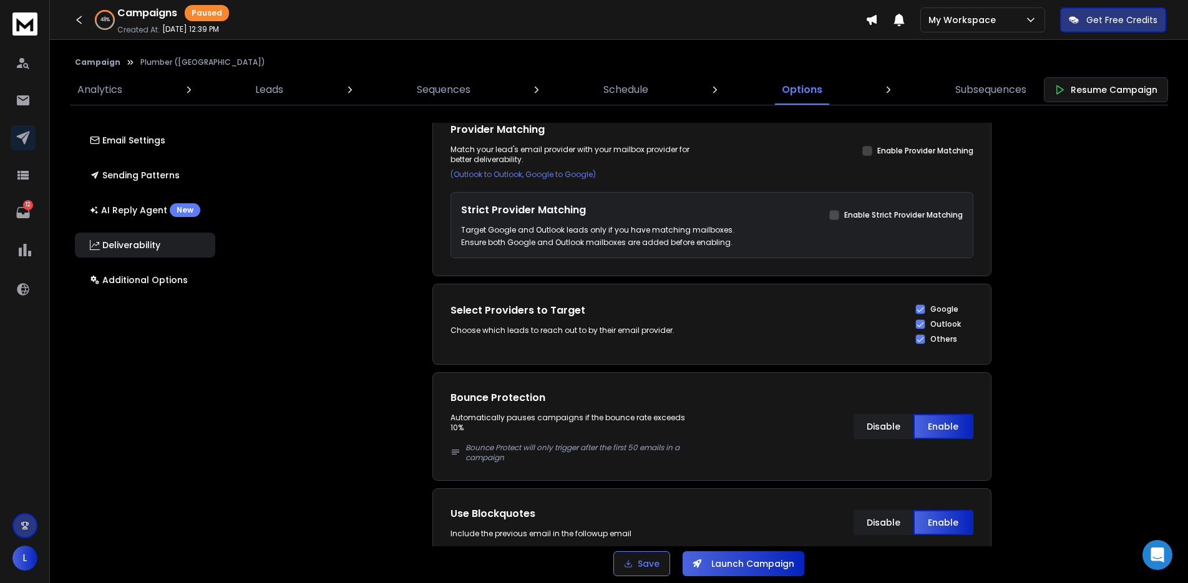
drag, startPoint x: 914, startPoint y: 327, endPoint x: 892, endPoint y: 369, distance: 47.7
click at [915, 327] on button "Outlook" at bounding box center [920, 324] width 10 height 10
drag, startPoint x: 645, startPoint y: 563, endPoint x: 644, endPoint y: 550, distance: 13.2
click at [645, 563] on button "Save" at bounding box center [641, 564] width 57 height 25
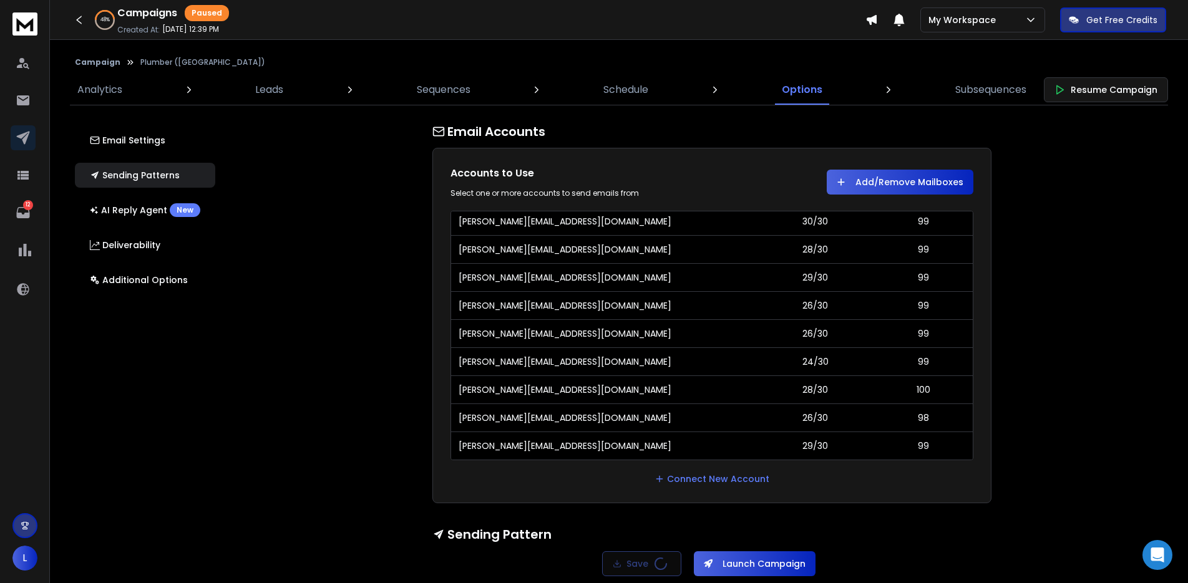
scroll to position [0, 0]
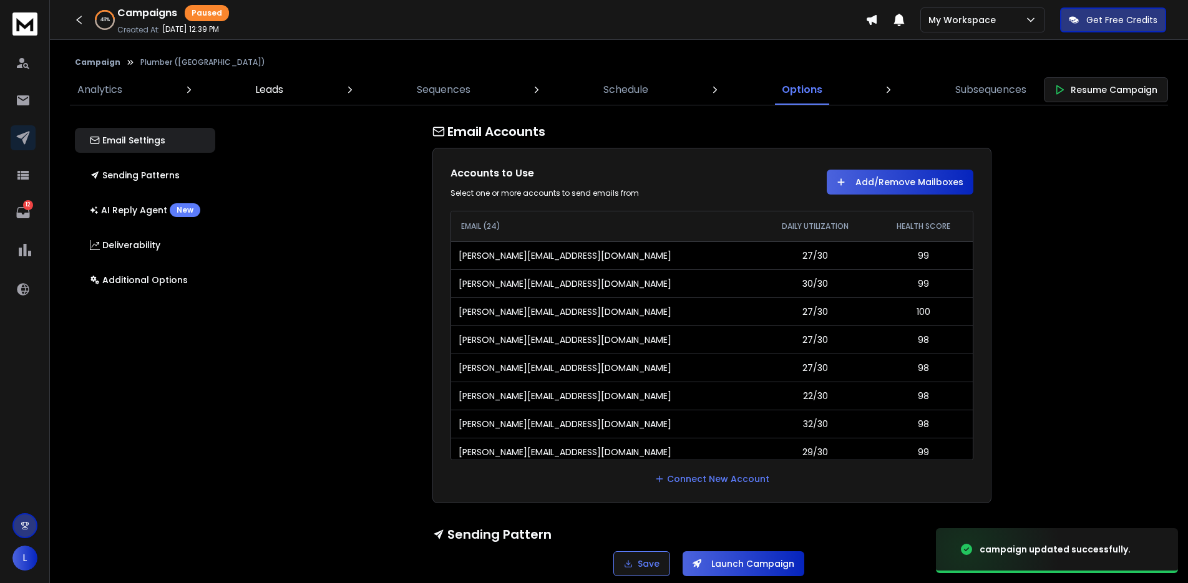
click at [270, 82] on p "Leads" at bounding box center [269, 89] width 28 height 15
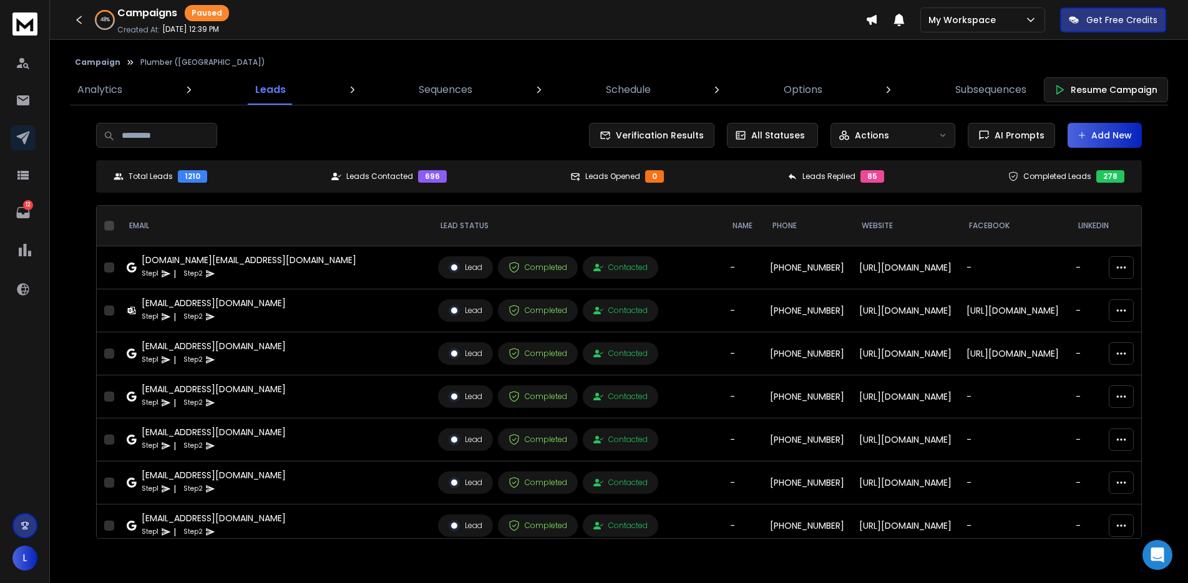
click at [515, 32] on div "48 % Campaigns Paused Created At: Aug 01, 2025 at 12:39 PM My Workspace Get Fre…" at bounding box center [594, 20] width 1188 height 40
click at [105, 75] on link "Analytics" at bounding box center [100, 90] width 60 height 30
click at [106, 90] on p "Analytics" at bounding box center [99, 89] width 45 height 15
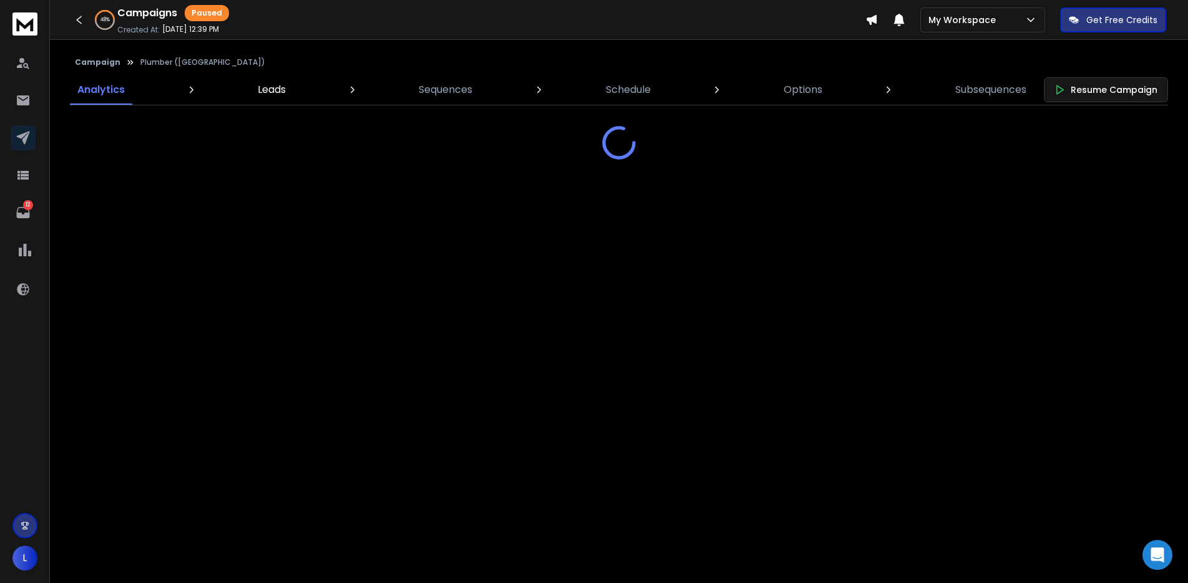
click at [286, 91] on p "Leads" at bounding box center [272, 89] width 28 height 15
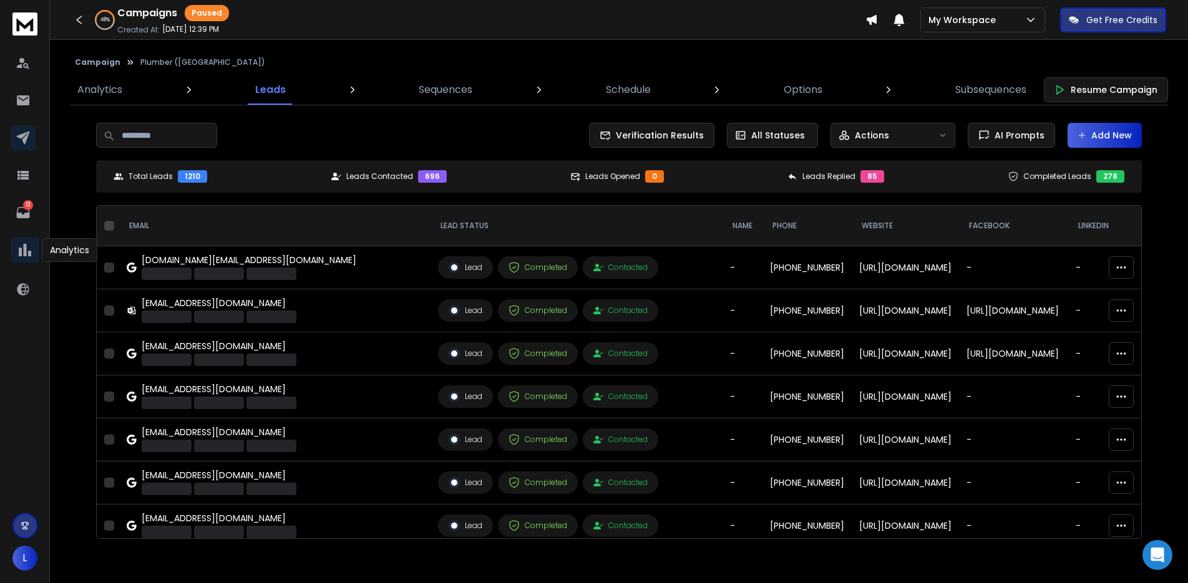
click at [35, 253] on link at bounding box center [25, 250] width 29 height 29
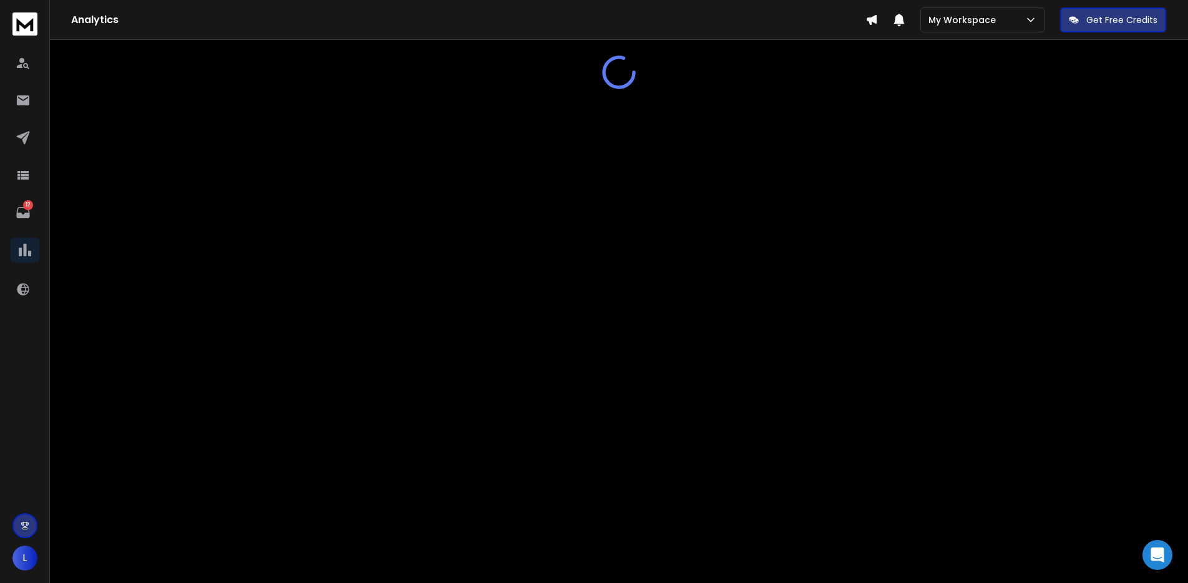
click at [688, 92] on div at bounding box center [619, 72] width 1098 height 40
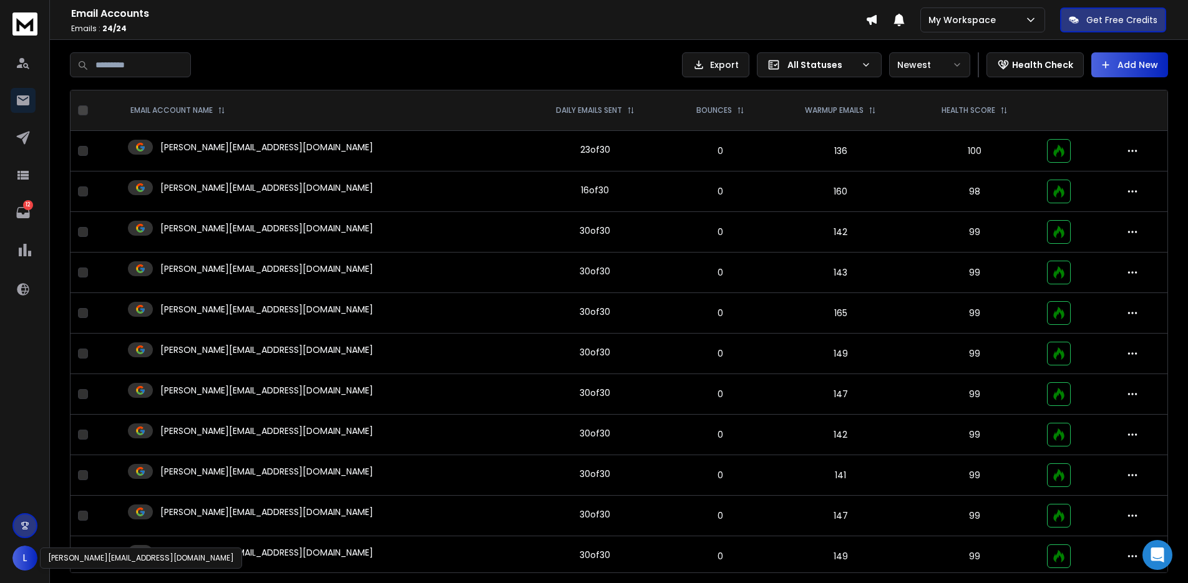
click at [23, 562] on span "L" at bounding box center [24, 558] width 25 height 25
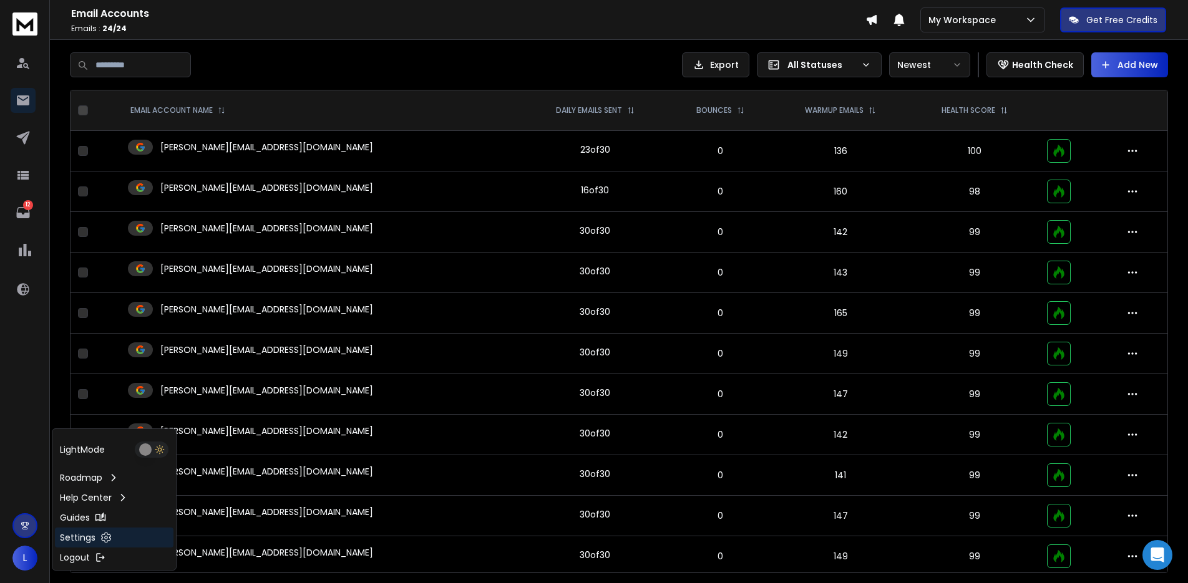
click at [75, 535] on p "Settings" at bounding box center [78, 538] width 36 height 12
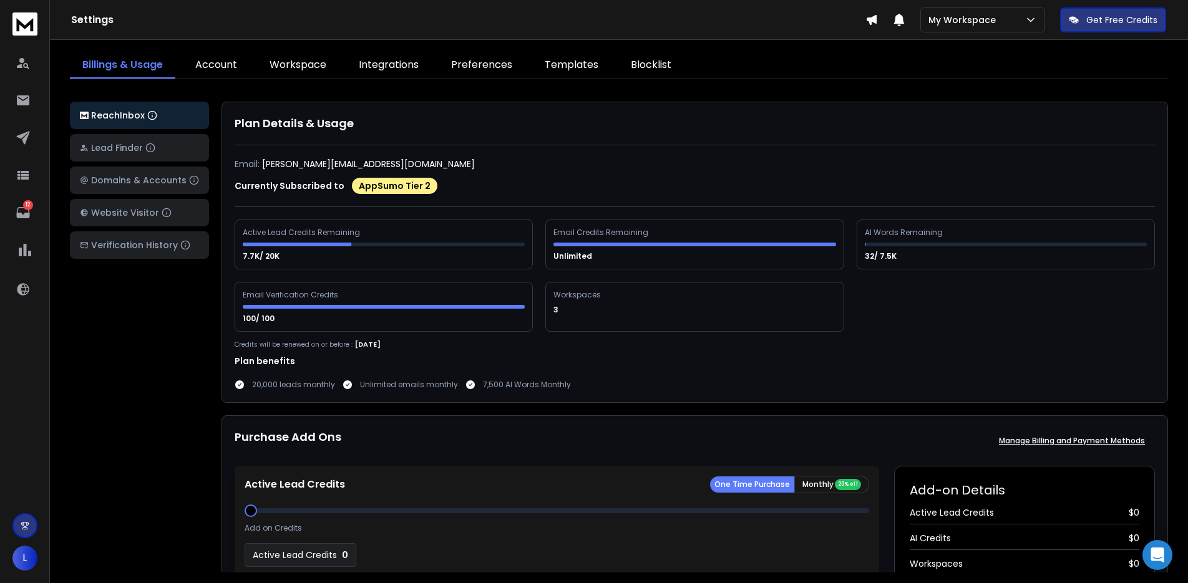
click at [342, 255] on div "7.7K/ 20K" at bounding box center [384, 256] width 282 height 10
click at [509, 363] on h1 "Plan benefits" at bounding box center [695, 361] width 920 height 12
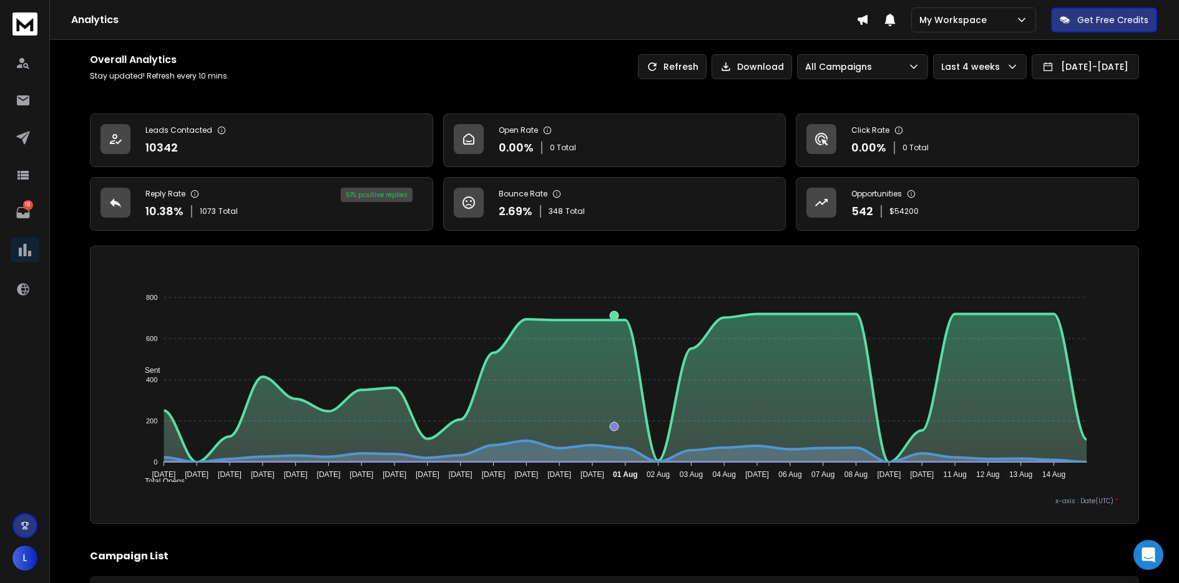
drag, startPoint x: 890, startPoint y: 291, endPoint x: 912, endPoint y: 299, distance: 23.9
click at [892, 292] on icon "Sent Total Opens Unique Opens Links Clicked Total Replies 800 800 600 600 400 4…" at bounding box center [613, 373] width 957 height 218
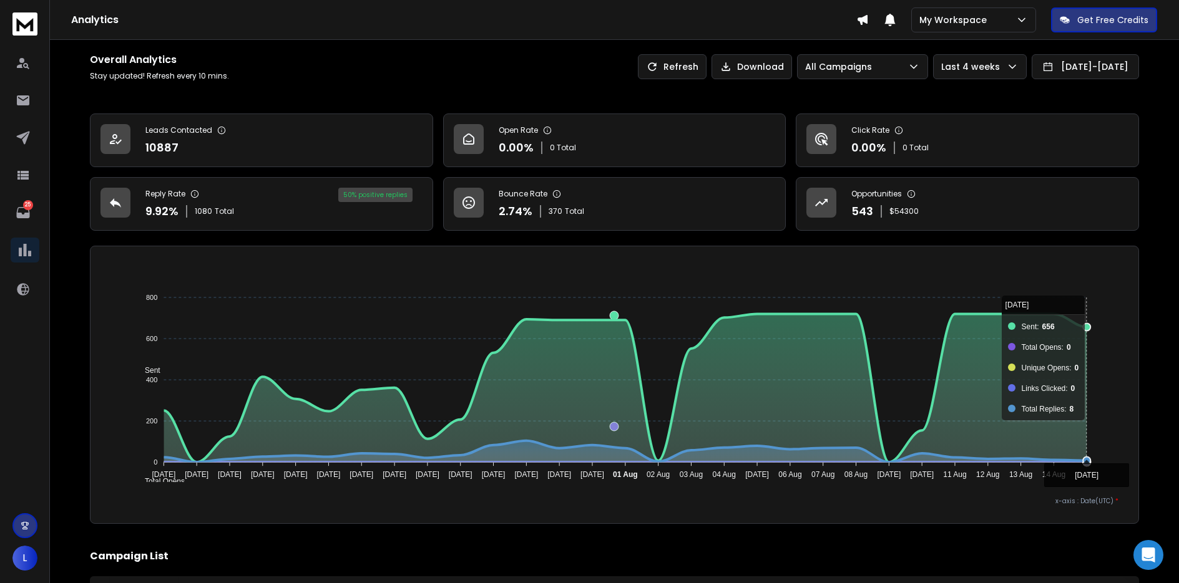
click at [1078, 385] on icon "Sent Total Opens Unique Opens Links Clicked Total Replies 800 800 600 600 400 4…" at bounding box center [613, 373] width 957 height 218
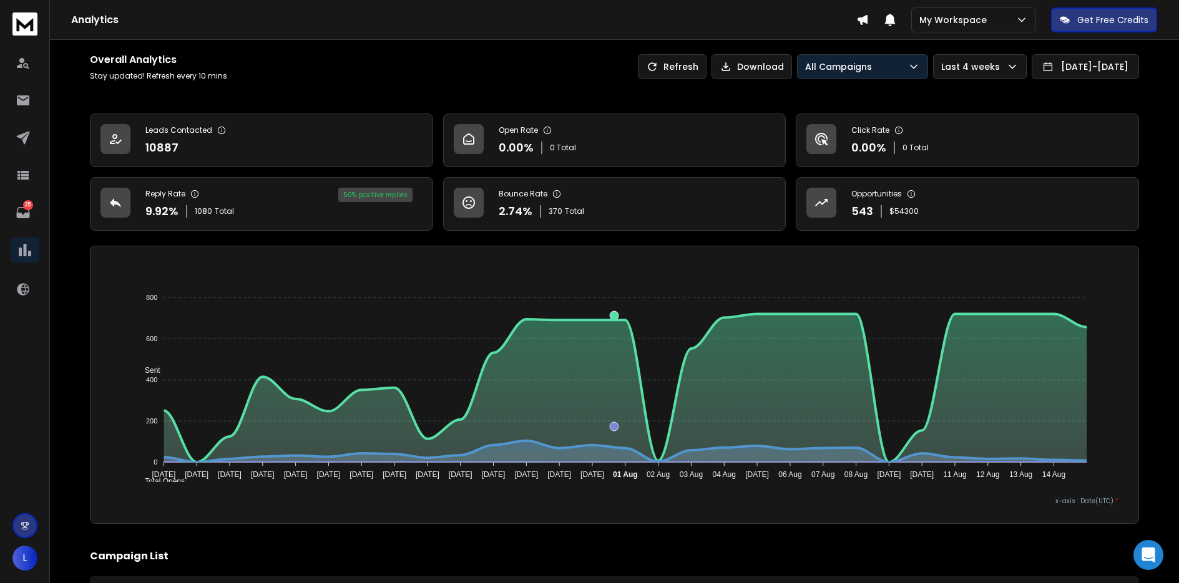
click at [827, 56] on button "All Campaigns" at bounding box center [862, 66] width 131 height 25
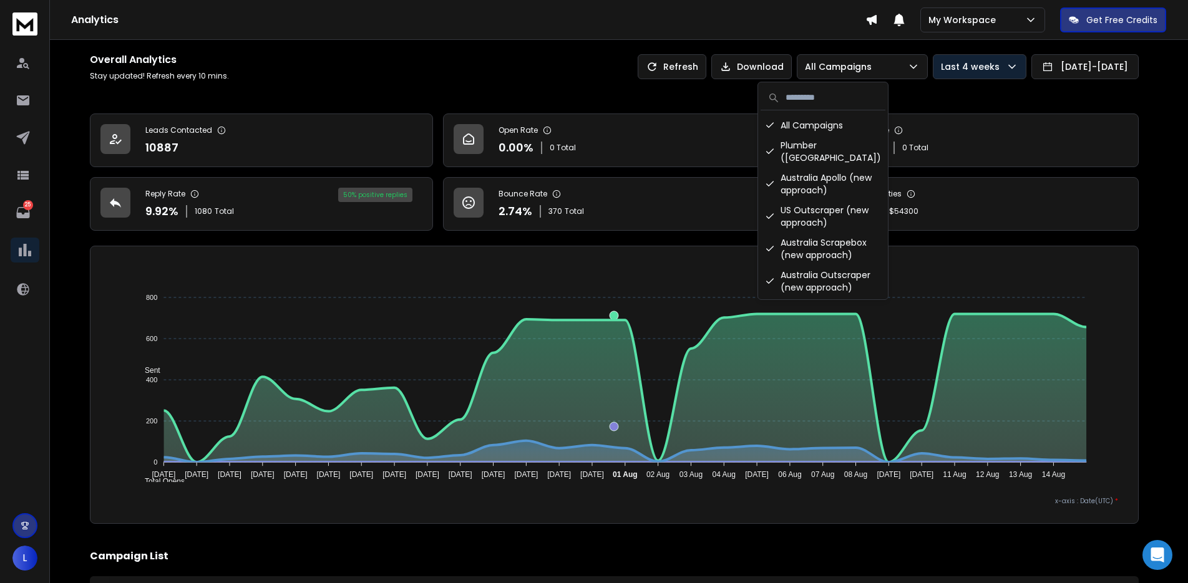
click at [941, 67] on p "Last 4 weeks" at bounding box center [973, 67] width 64 height 12
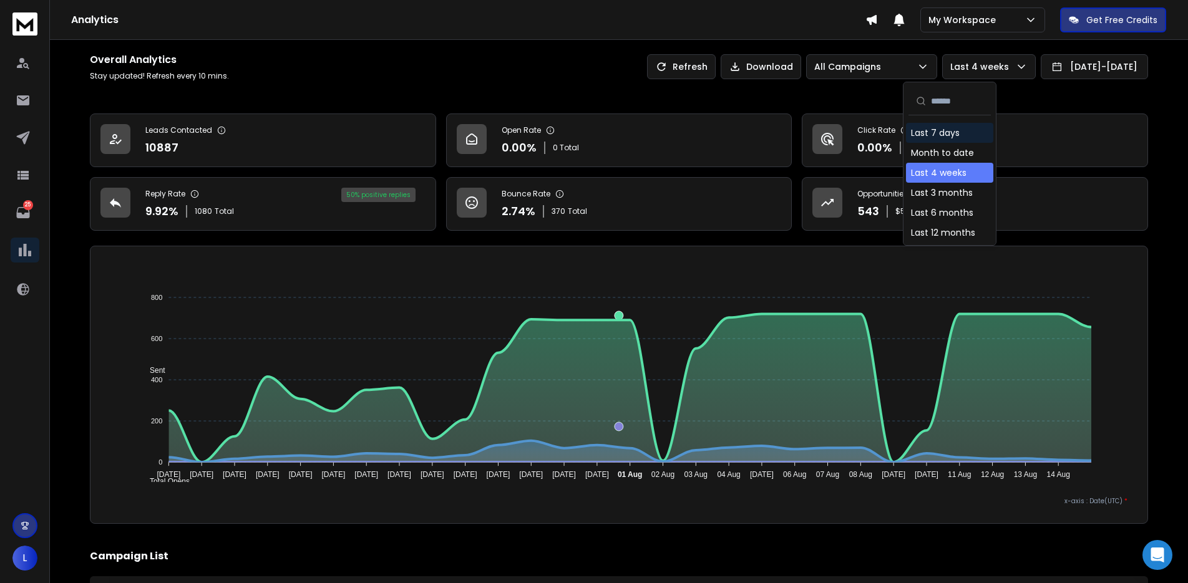
click at [933, 132] on div "Last 7 days" at bounding box center [935, 133] width 49 height 12
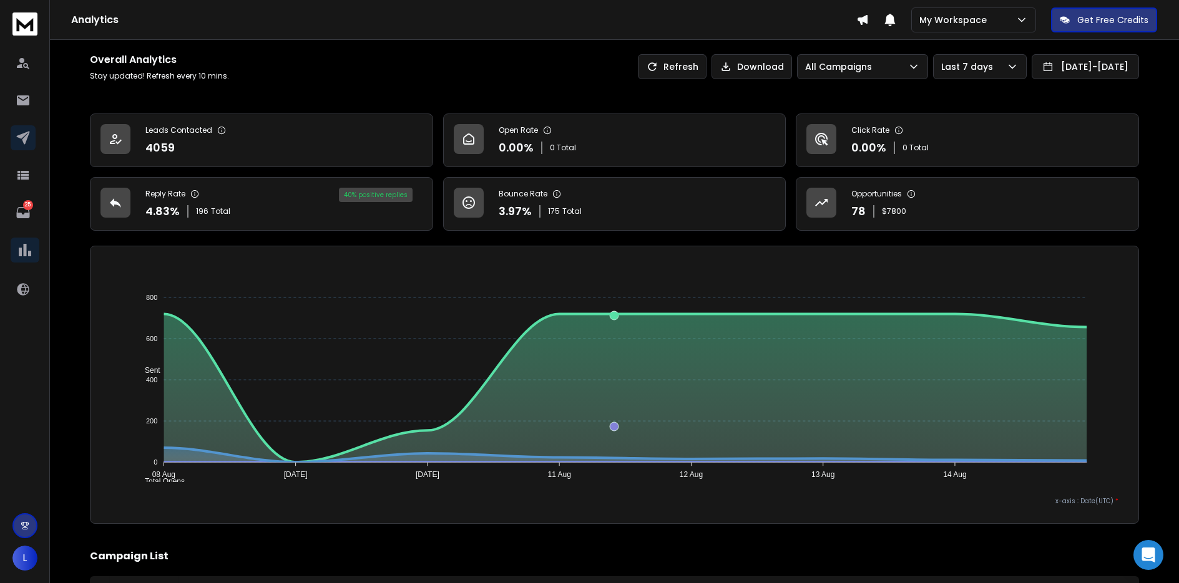
click at [12, 143] on link at bounding box center [23, 137] width 25 height 25
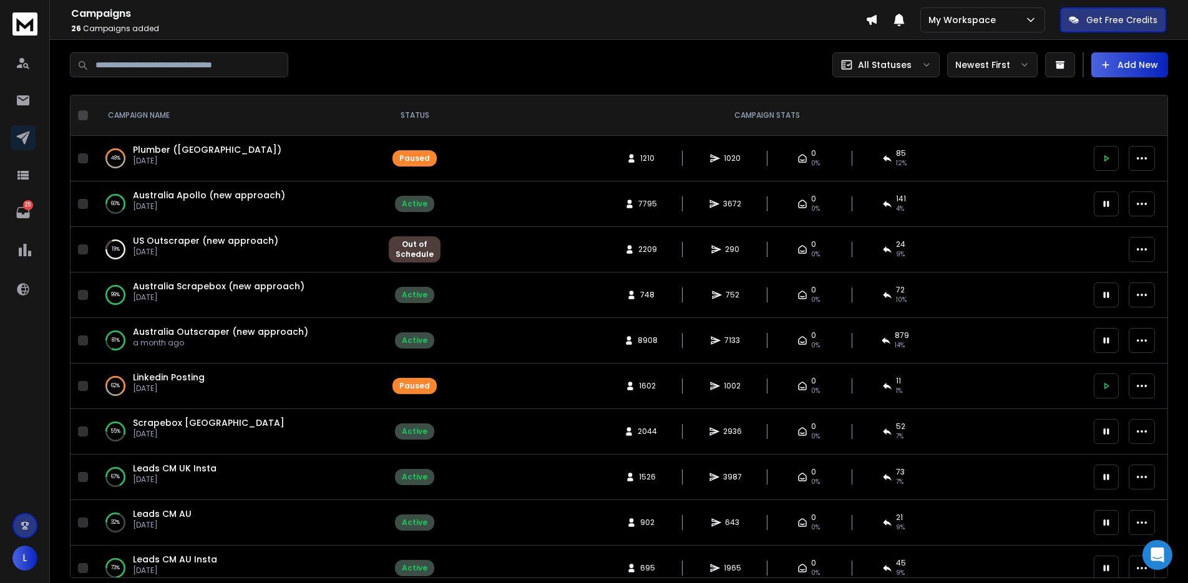
click at [193, 195] on span "Australia Apollo (new approach)" at bounding box center [209, 195] width 152 height 12
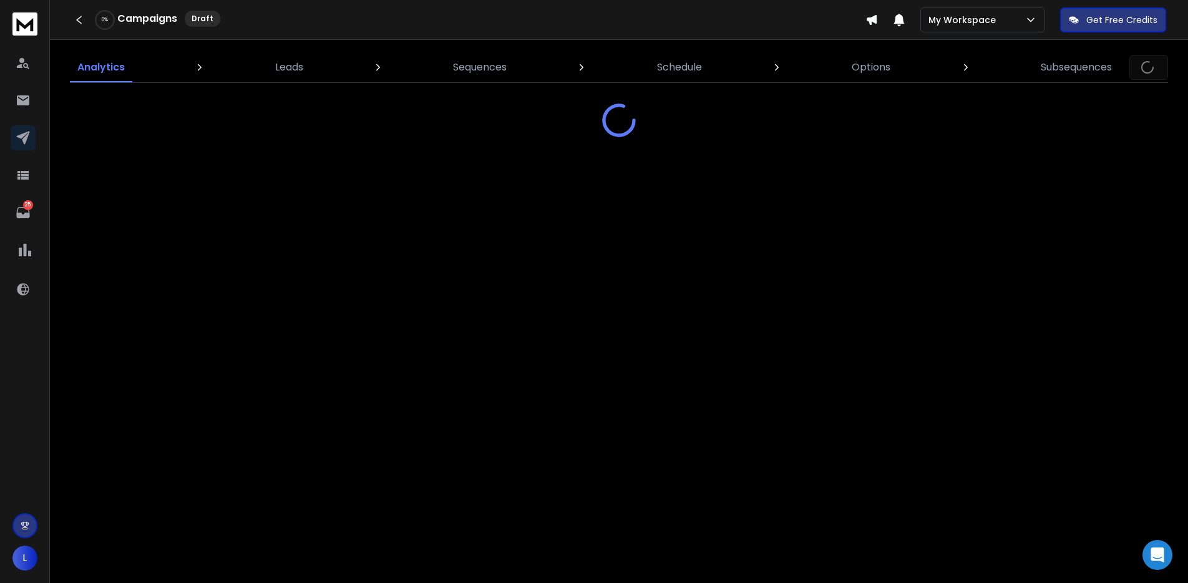
click at [899, 76] on div "Analytics Leads Sequences Schedule Options Subsequences" at bounding box center [595, 67] width 1050 height 30
click at [884, 72] on p "Options" at bounding box center [871, 67] width 39 height 15
select select "*"
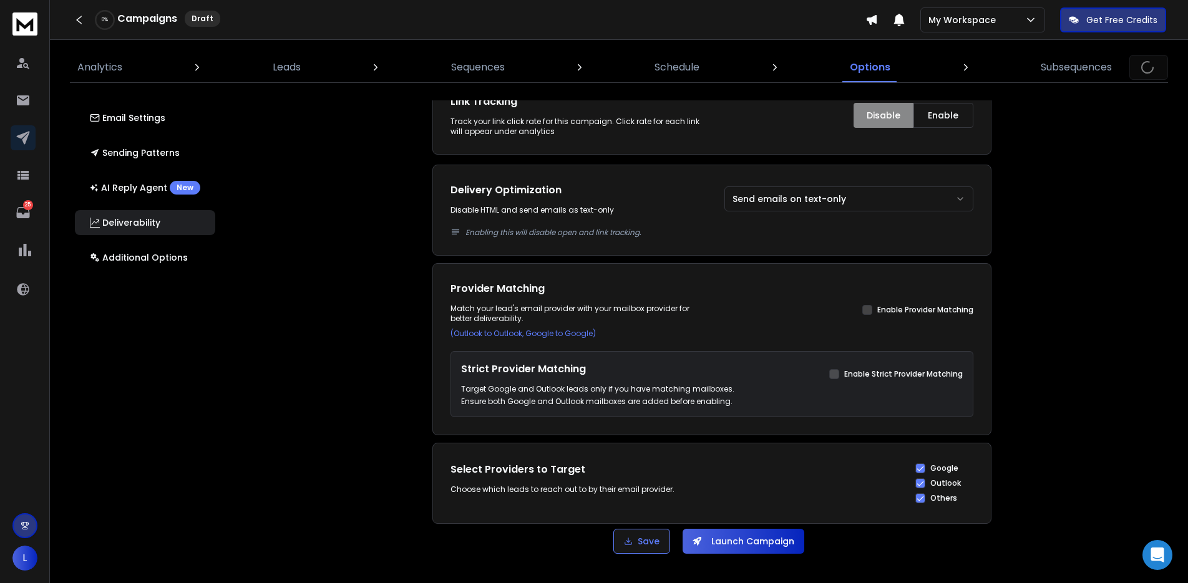
scroll to position [1557, 0]
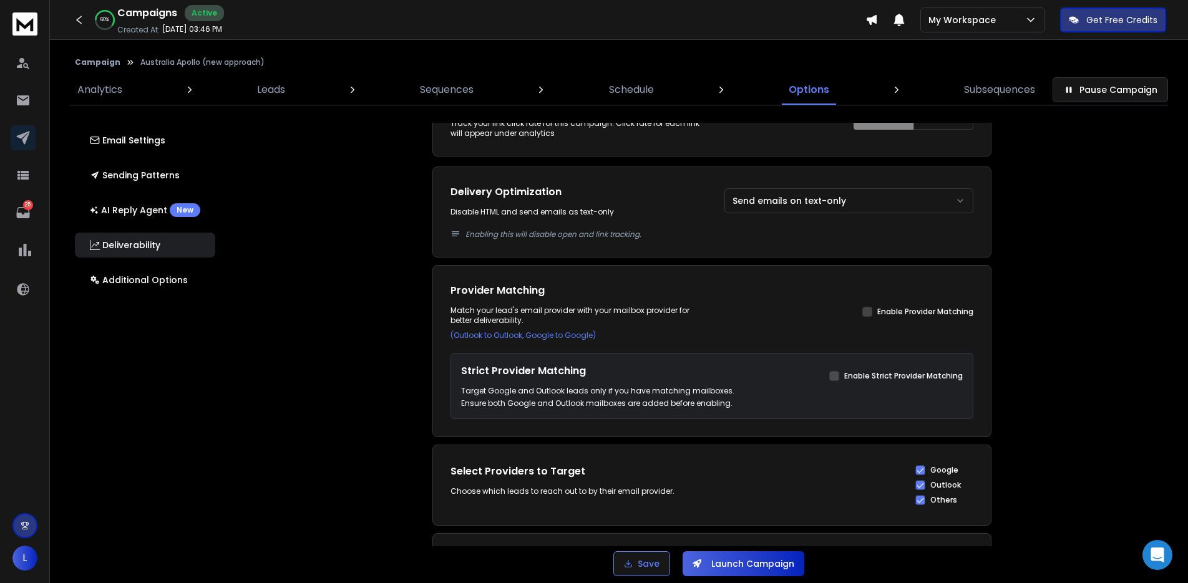
click at [919, 462] on div "Select Providers to Target Choose which leads to reach out to by their email pr…" at bounding box center [711, 485] width 559 height 81
click at [915, 483] on button "Outlook" at bounding box center [920, 485] width 10 height 10
click at [658, 556] on button "Save" at bounding box center [641, 564] width 57 height 25
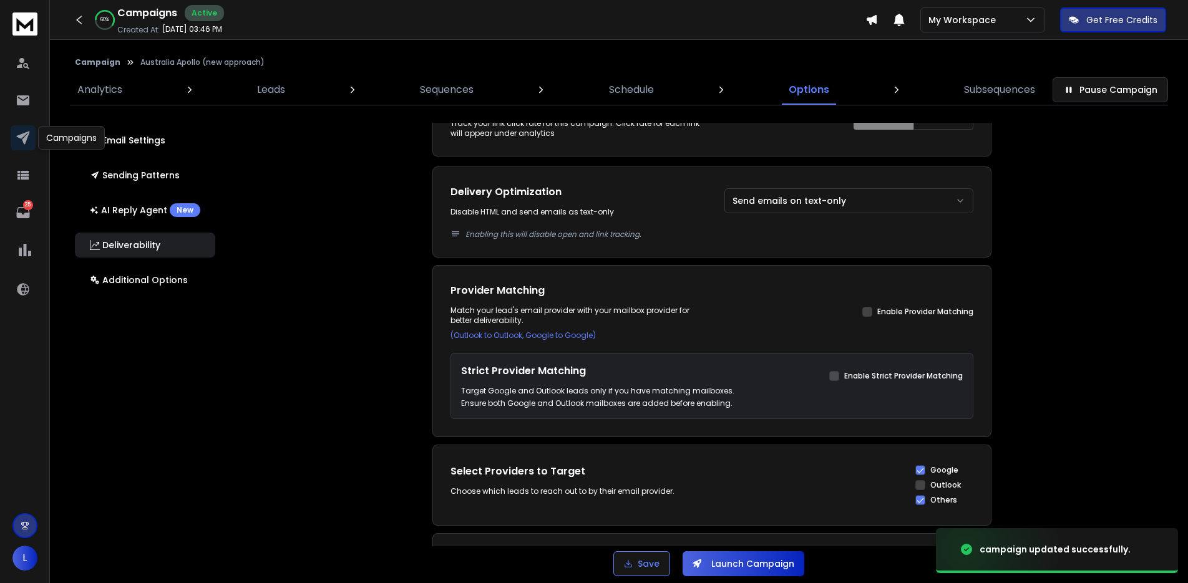
click at [22, 137] on icon at bounding box center [22, 137] width 13 height 13
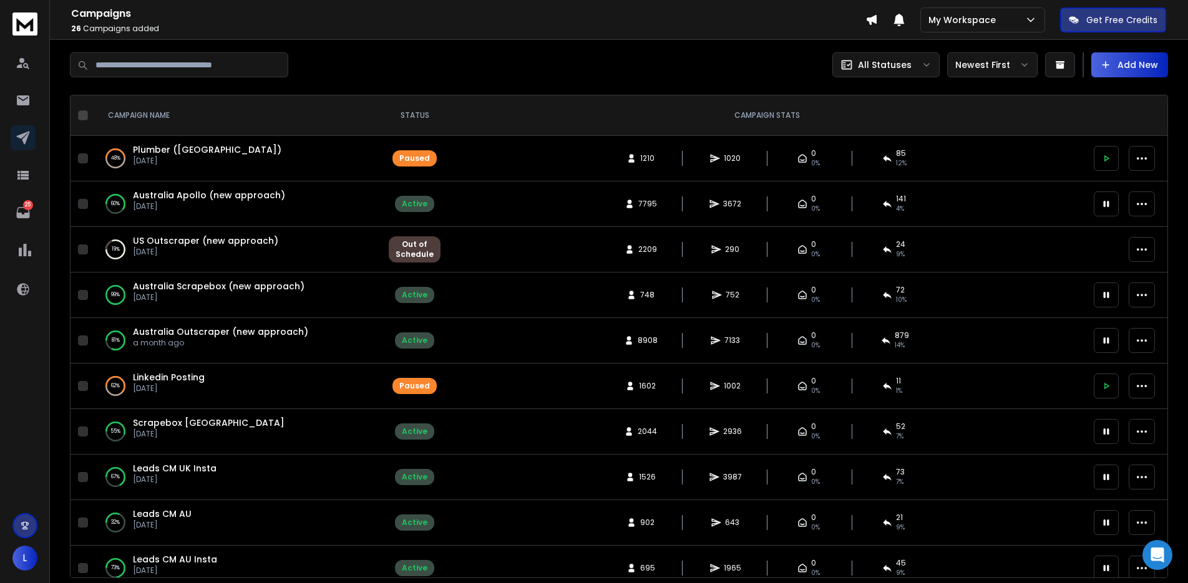
click at [221, 336] on span "Australia Outscraper (new approach)" at bounding box center [220, 332] width 175 height 12
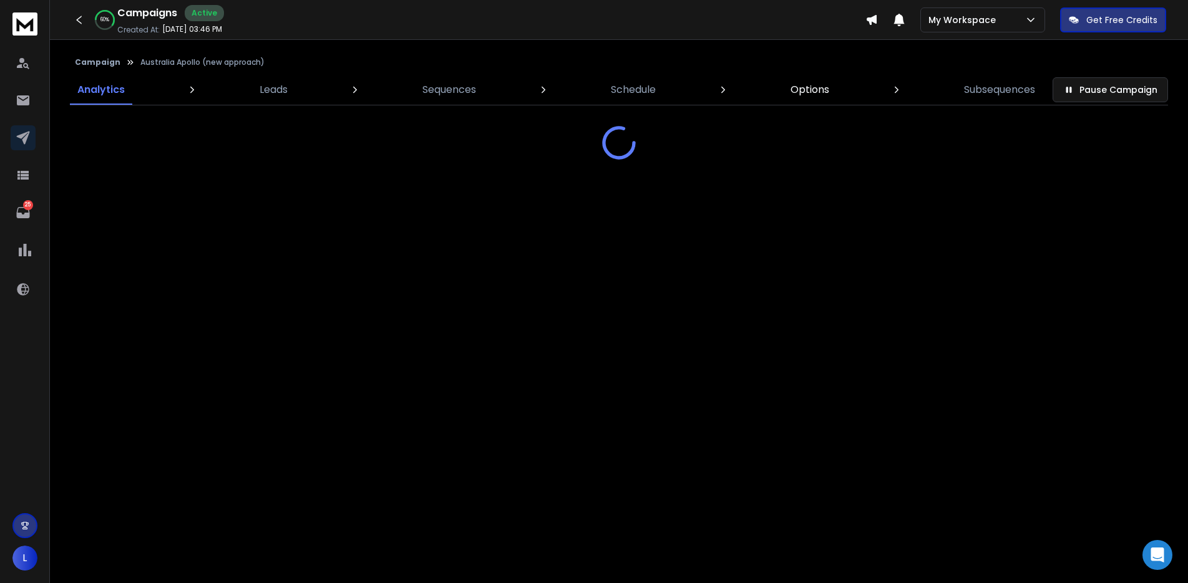
click at [813, 92] on p "Options" at bounding box center [810, 89] width 39 height 15
select select "*"
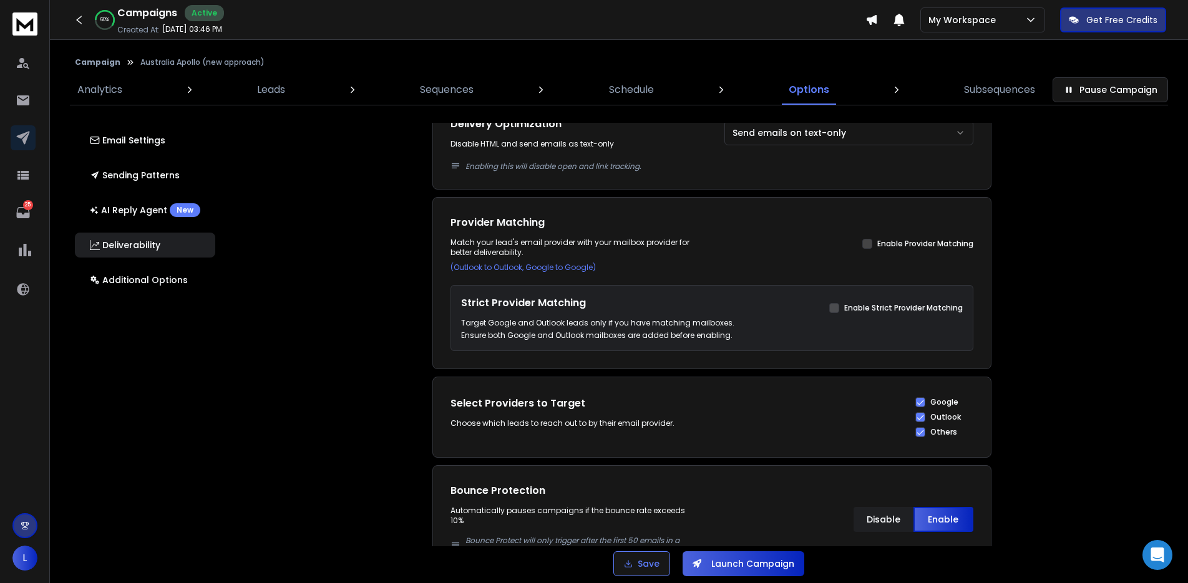
scroll to position [1563, 0]
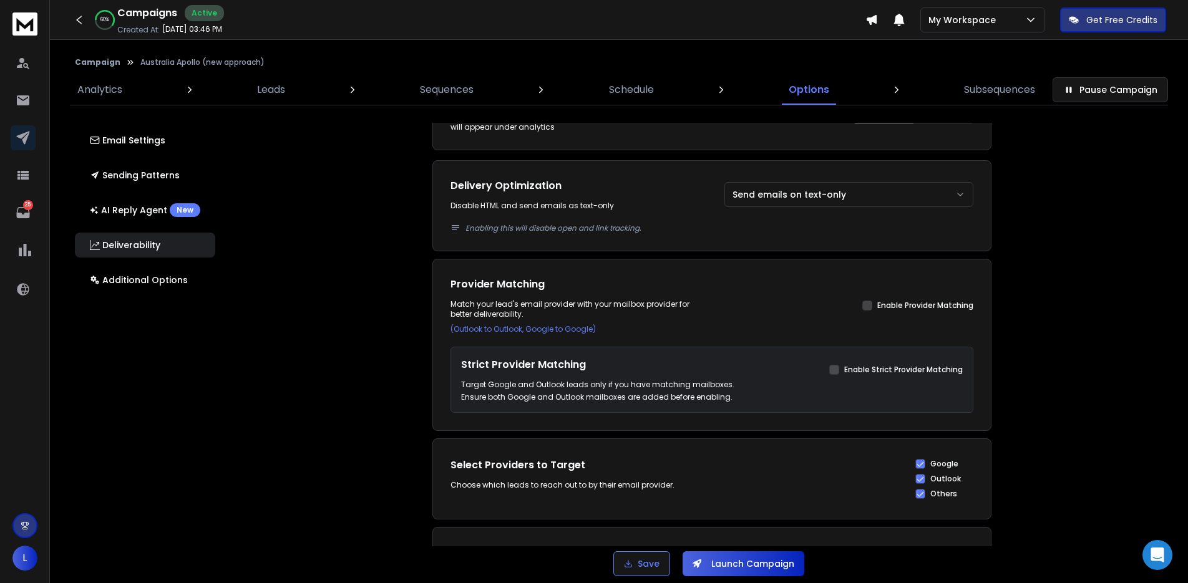
click at [915, 482] on button "Outlook" at bounding box center [920, 479] width 10 height 10
click at [672, 557] on div "Save Launch Campaign" at bounding box center [709, 564] width 1129 height 25
click at [660, 558] on button "Save" at bounding box center [641, 564] width 57 height 25
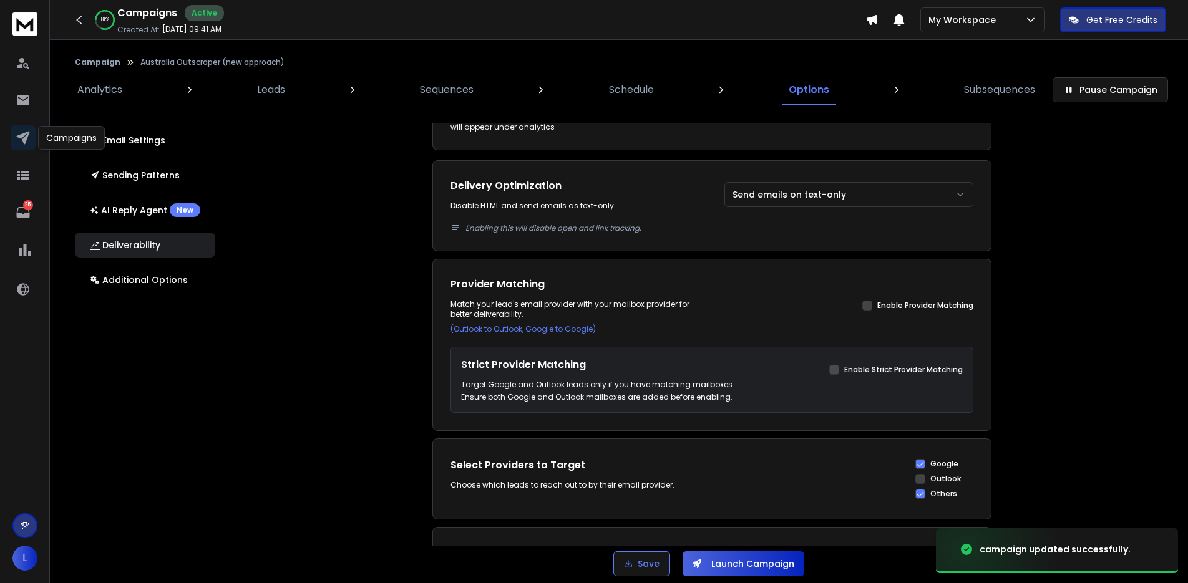
click at [29, 143] on icon at bounding box center [23, 137] width 15 height 15
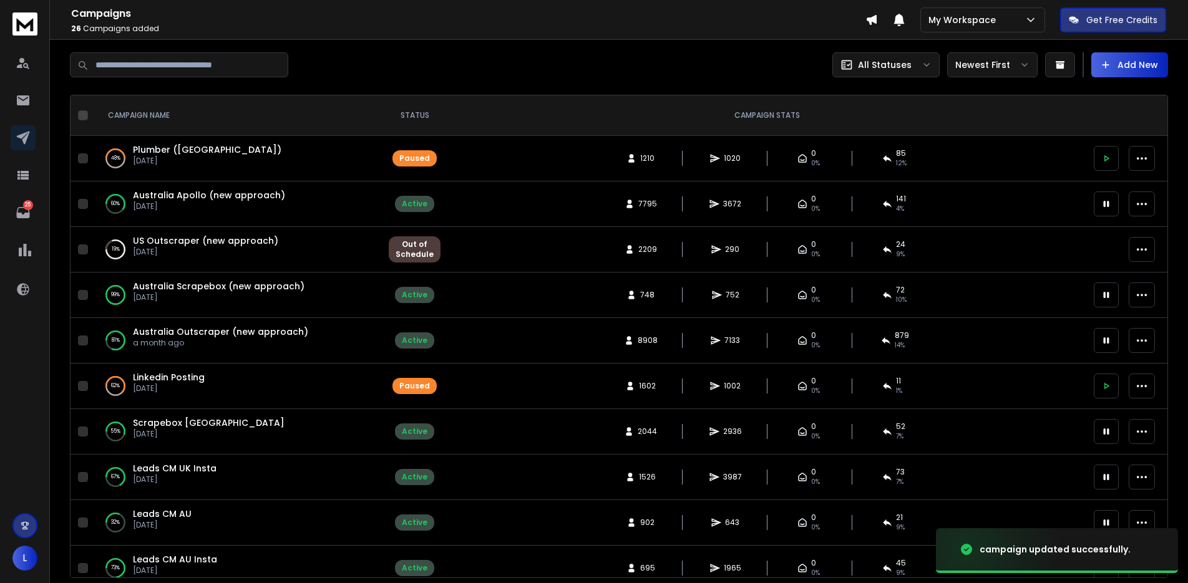
scroll to position [270, 0]
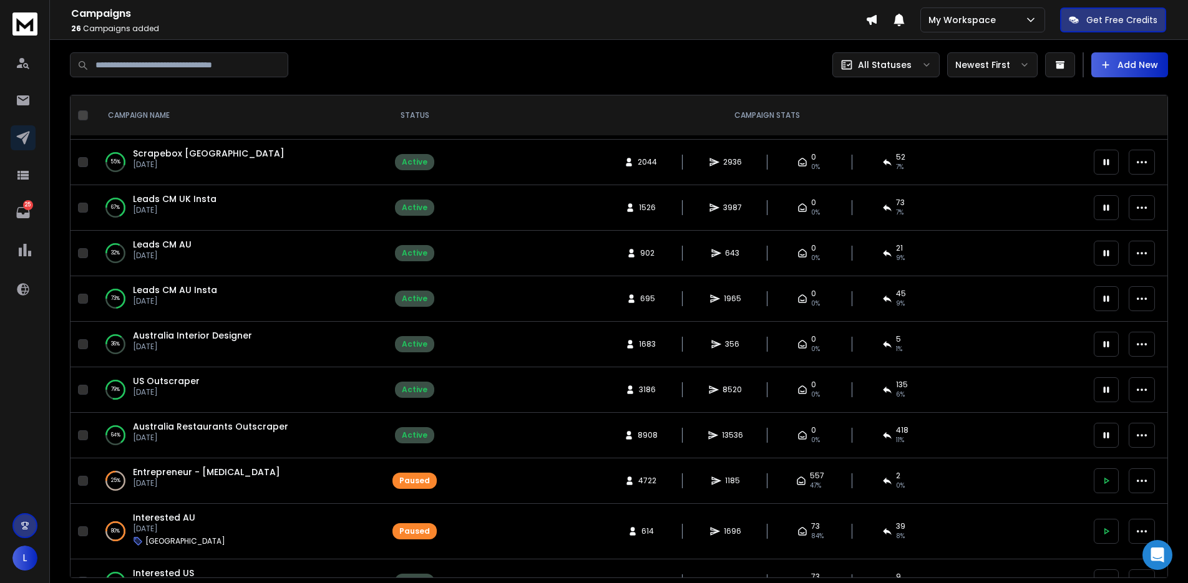
click at [192, 427] on span "Australia Restaurants Outscraper" at bounding box center [210, 427] width 155 height 12
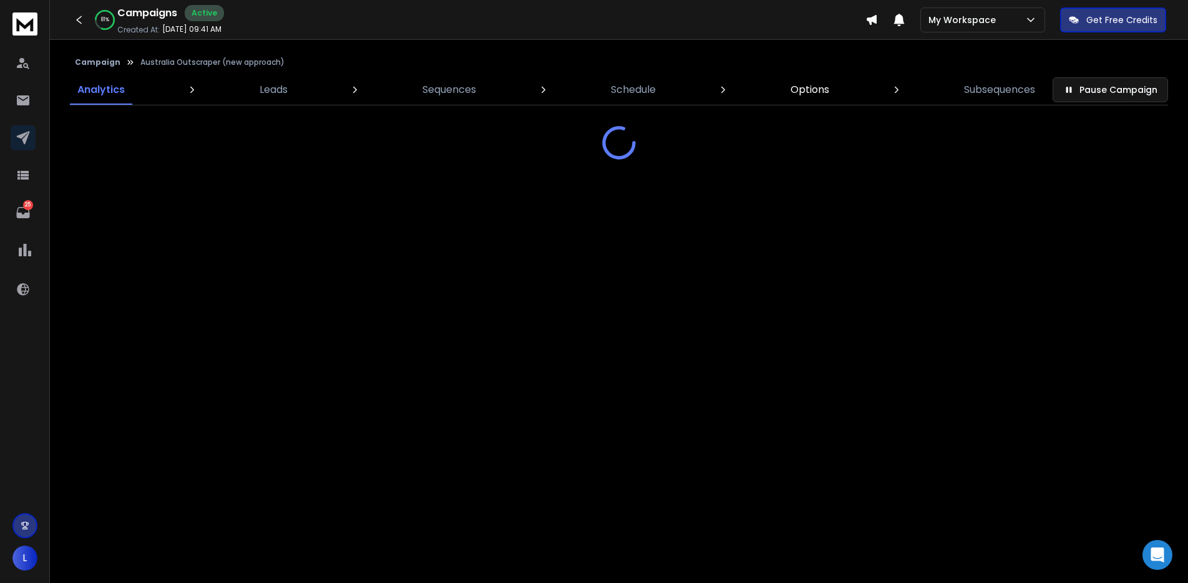
click at [820, 81] on link "Options" at bounding box center [810, 90] width 54 height 30
select select "*"
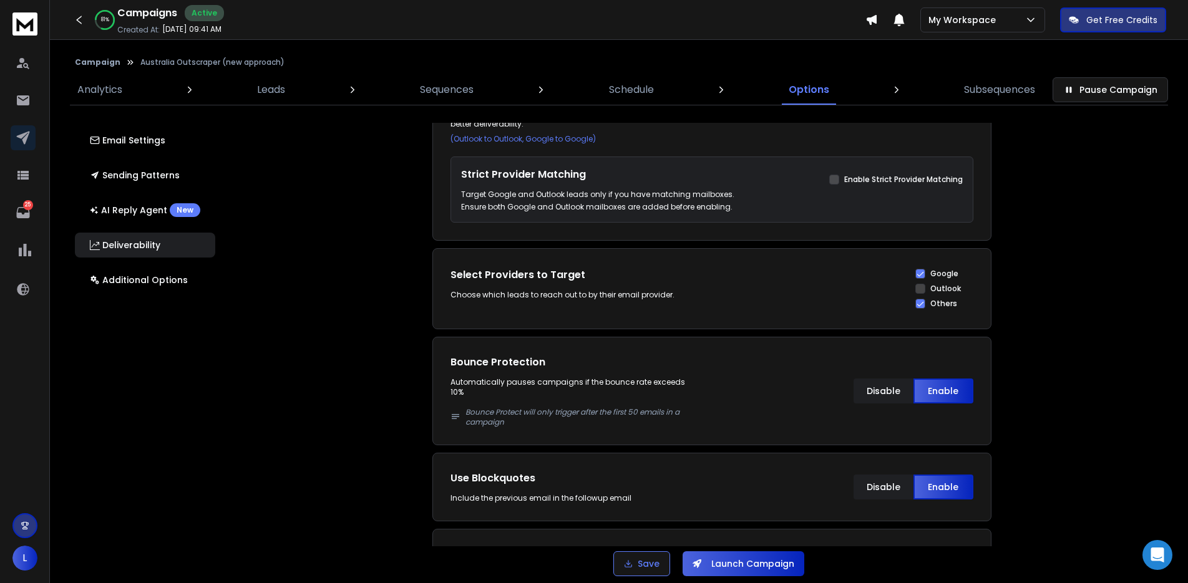
scroll to position [1700, 0]
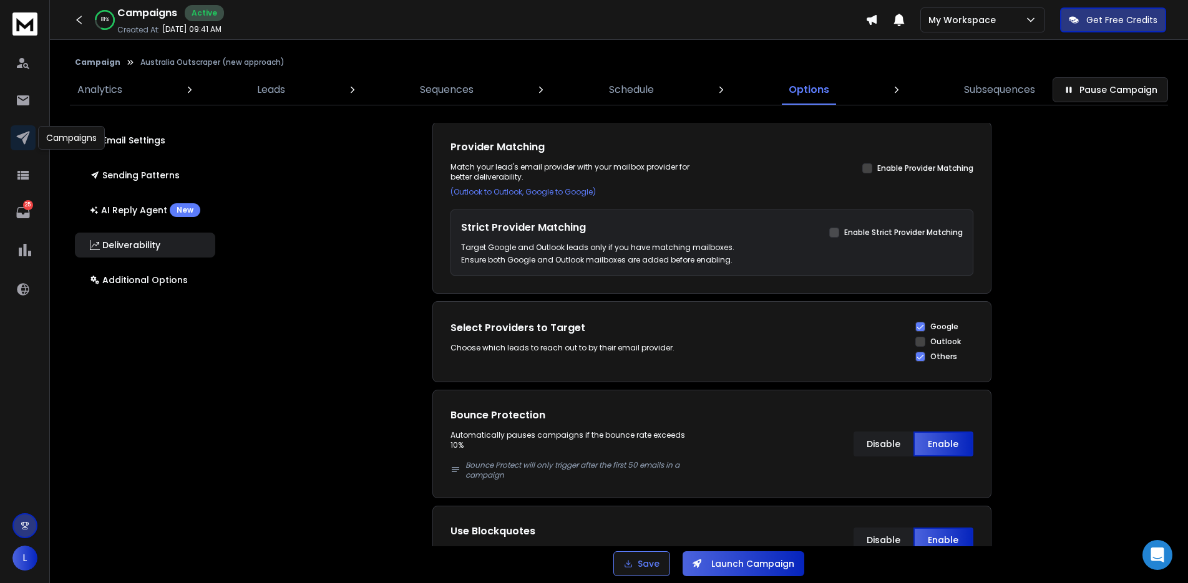
click at [28, 143] on icon at bounding box center [23, 137] width 15 height 15
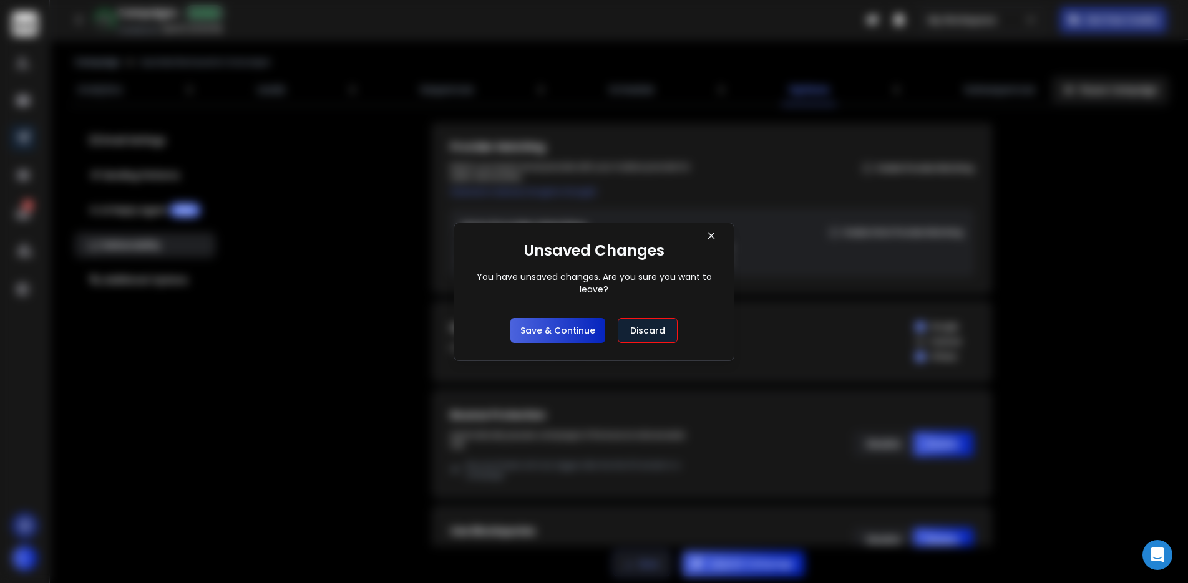
click at [651, 330] on button "Discard" at bounding box center [648, 330] width 60 height 25
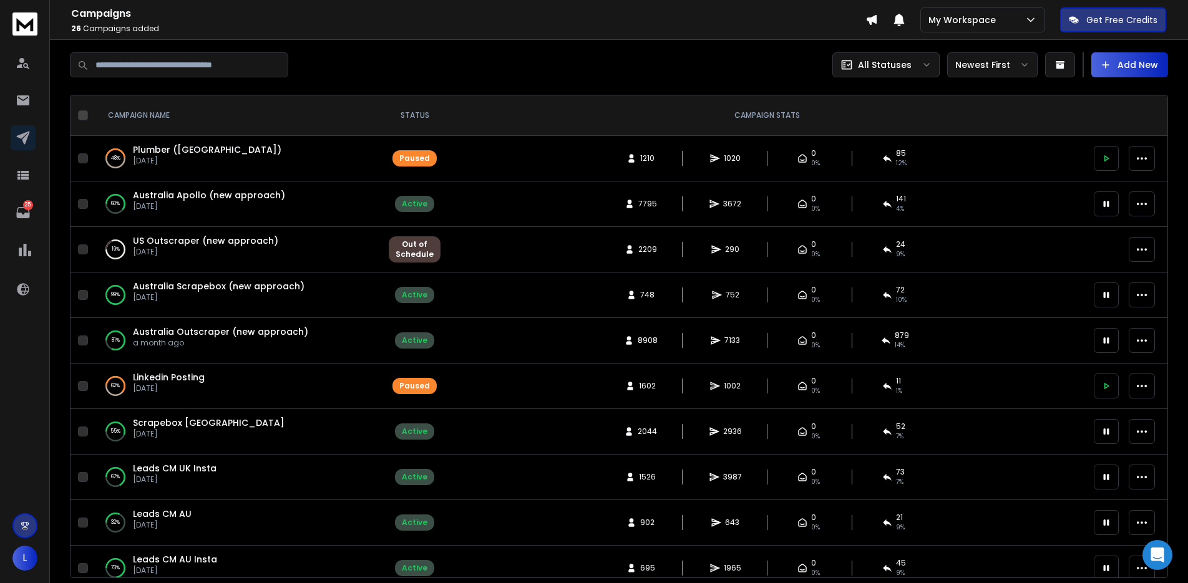
scroll to position [5, 0]
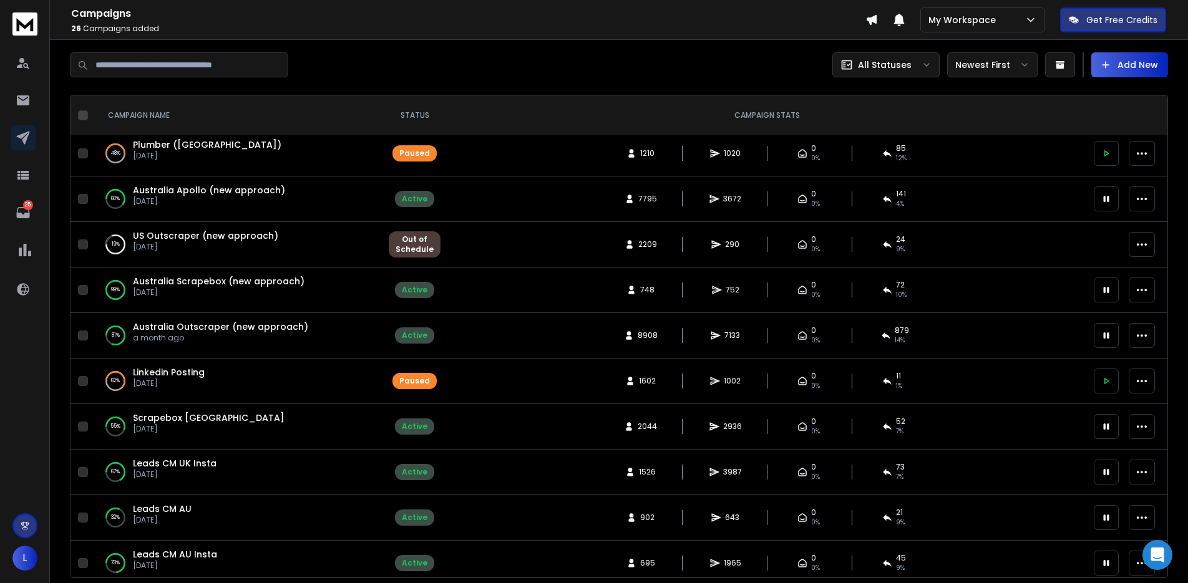
click at [181, 411] on td "55 % Scrapebox Australia 4 months ago" at bounding box center [237, 427] width 288 height 46
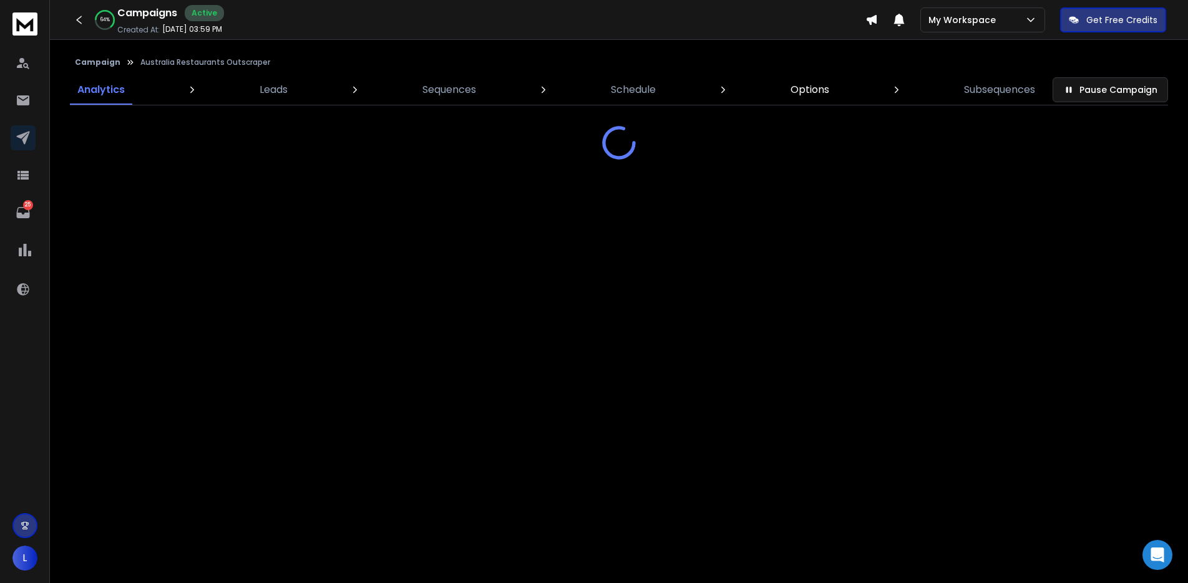
click at [802, 98] on link "Options" at bounding box center [810, 90] width 54 height 30
select select "*"
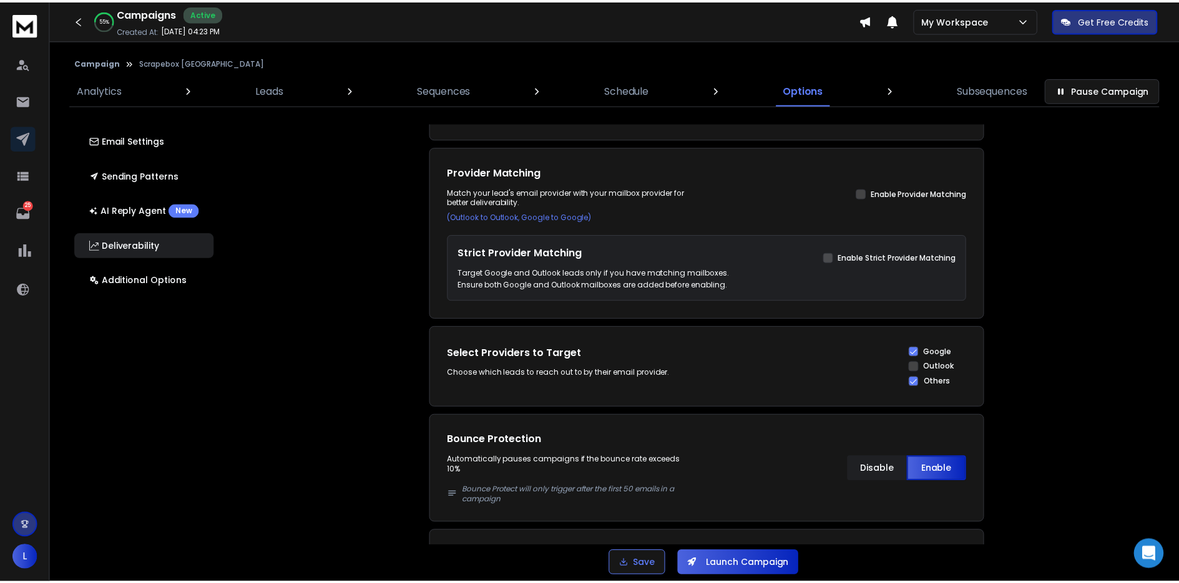
scroll to position [1788, 0]
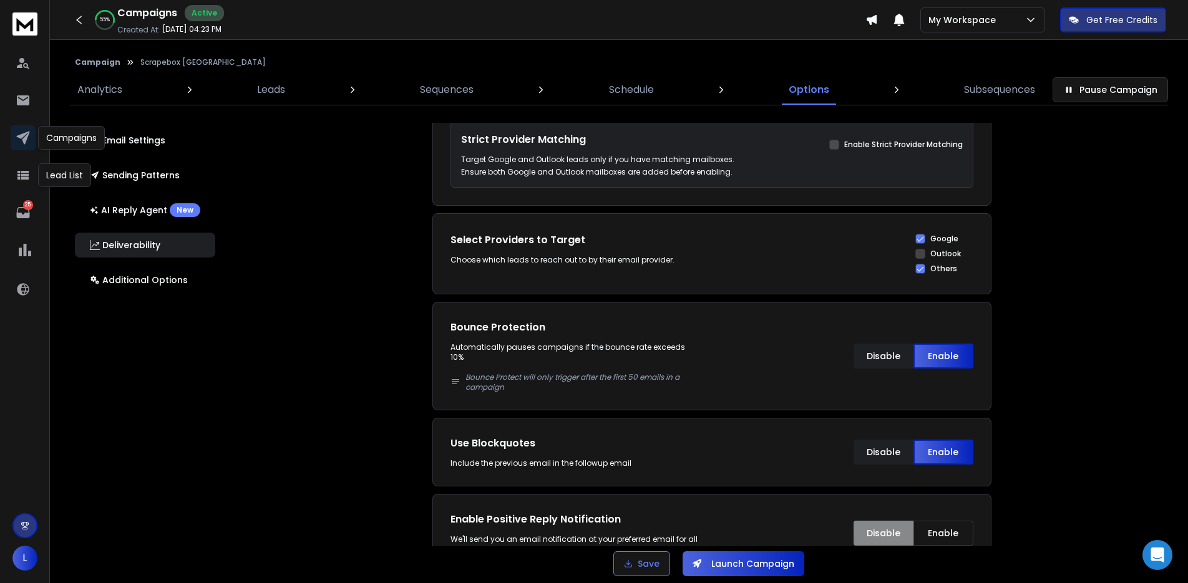
click at [21, 134] on icon at bounding box center [23, 137] width 15 height 15
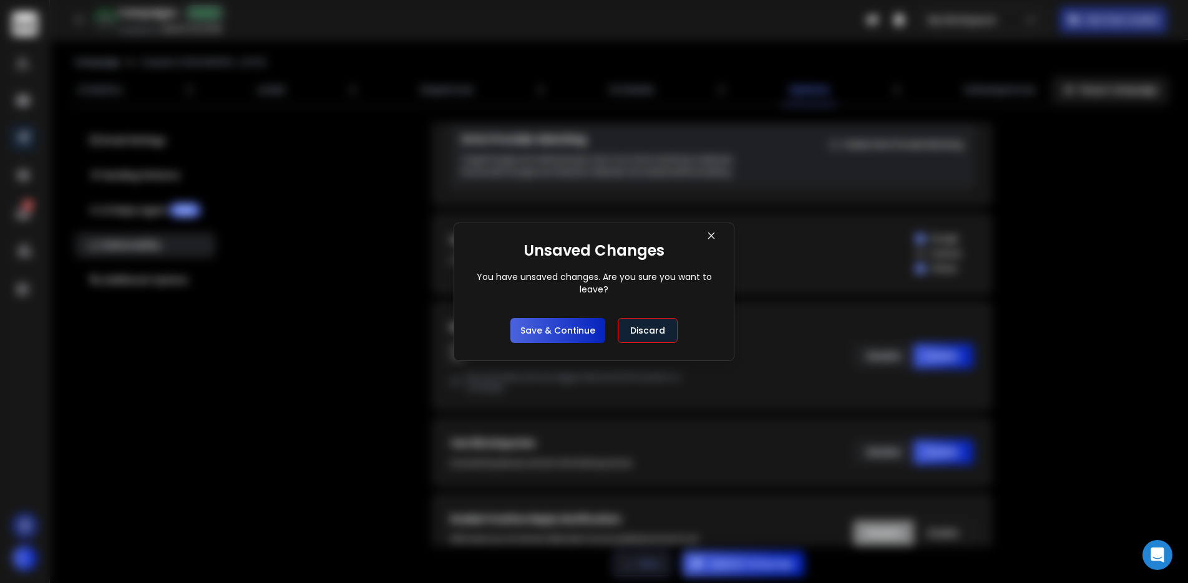
click at [567, 342] on button "Save & Continue" at bounding box center [557, 330] width 95 height 25
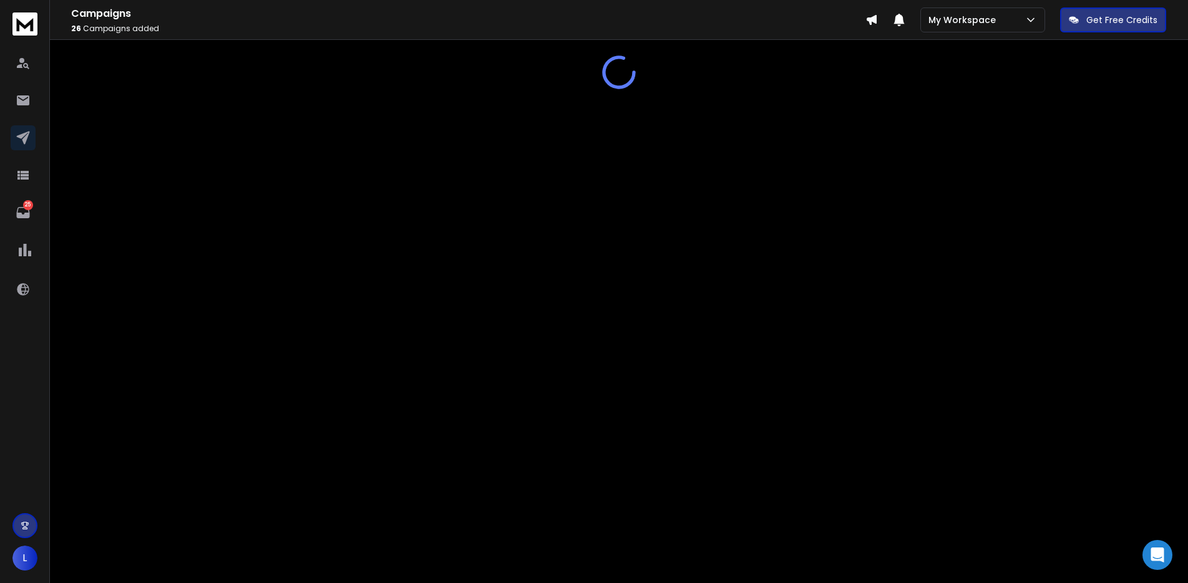
click at [567, 92] on div at bounding box center [619, 72] width 1098 height 40
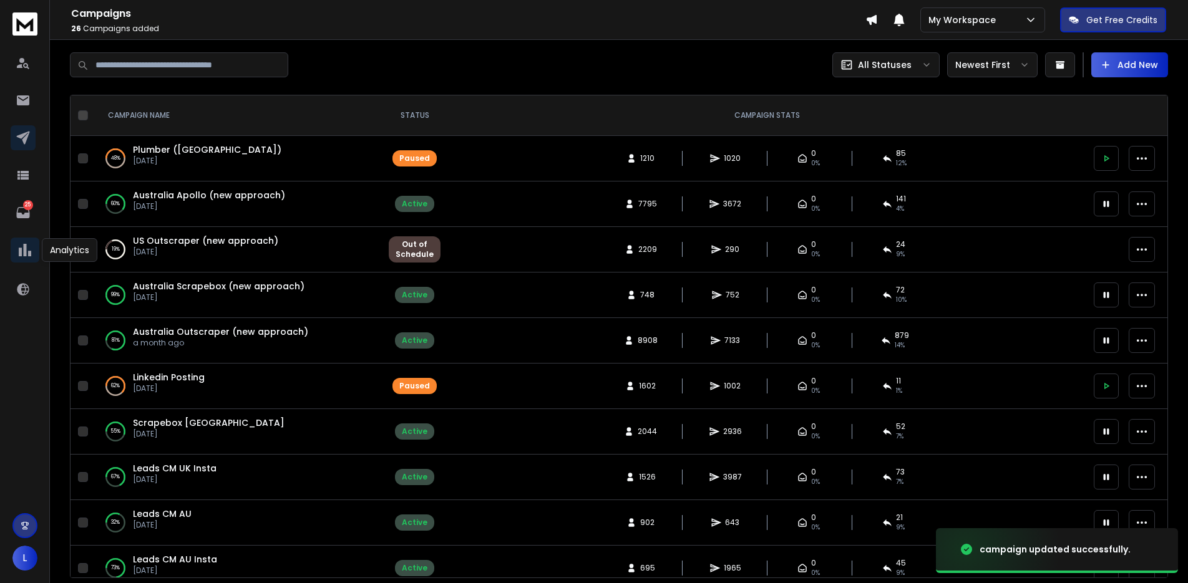
click at [20, 255] on icon at bounding box center [25, 250] width 12 height 12
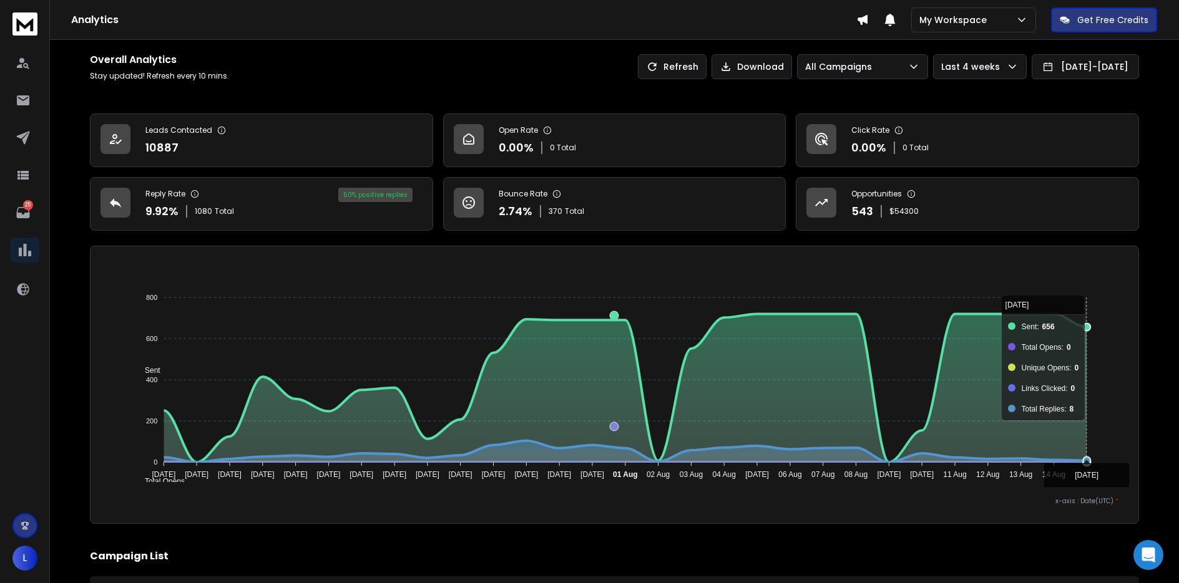
click at [1081, 367] on icon "Sent Total Opens Unique Opens Links Clicked Total Replies 800 800 600 600 400 4…" at bounding box center [613, 373] width 957 height 218
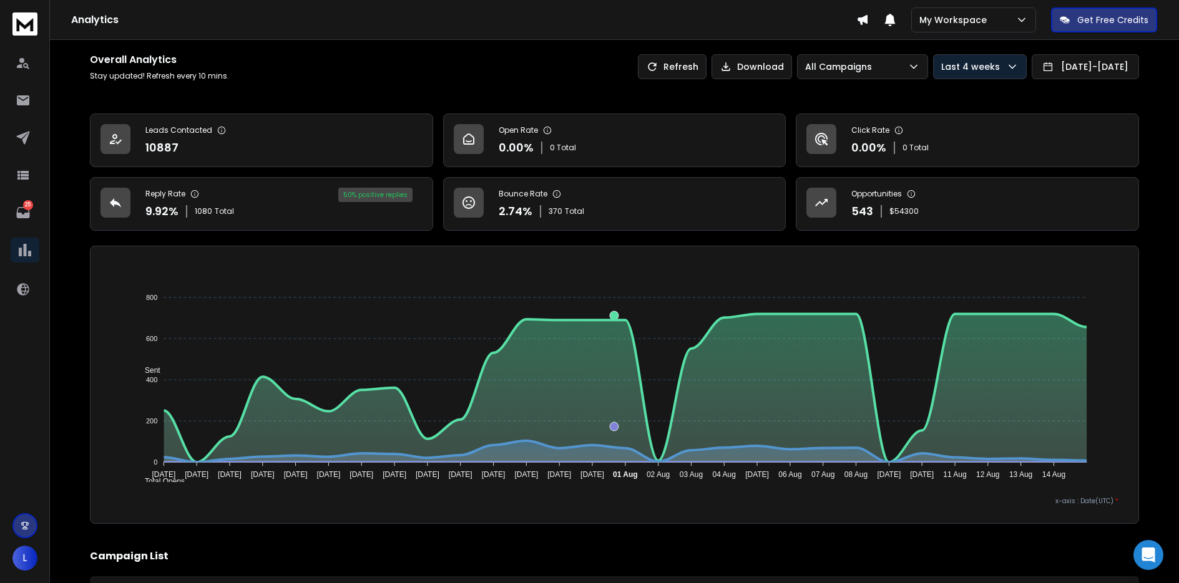
click at [942, 69] on p "Last 4 weeks" at bounding box center [973, 67] width 64 height 12
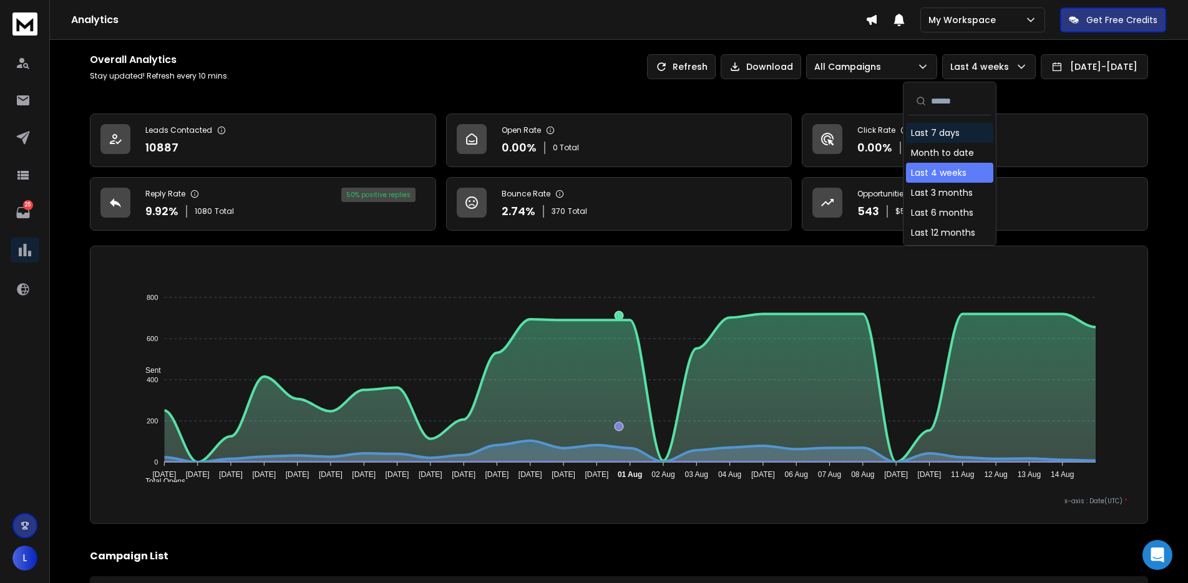
click at [935, 128] on div "Last 7 days" at bounding box center [935, 133] width 49 height 12
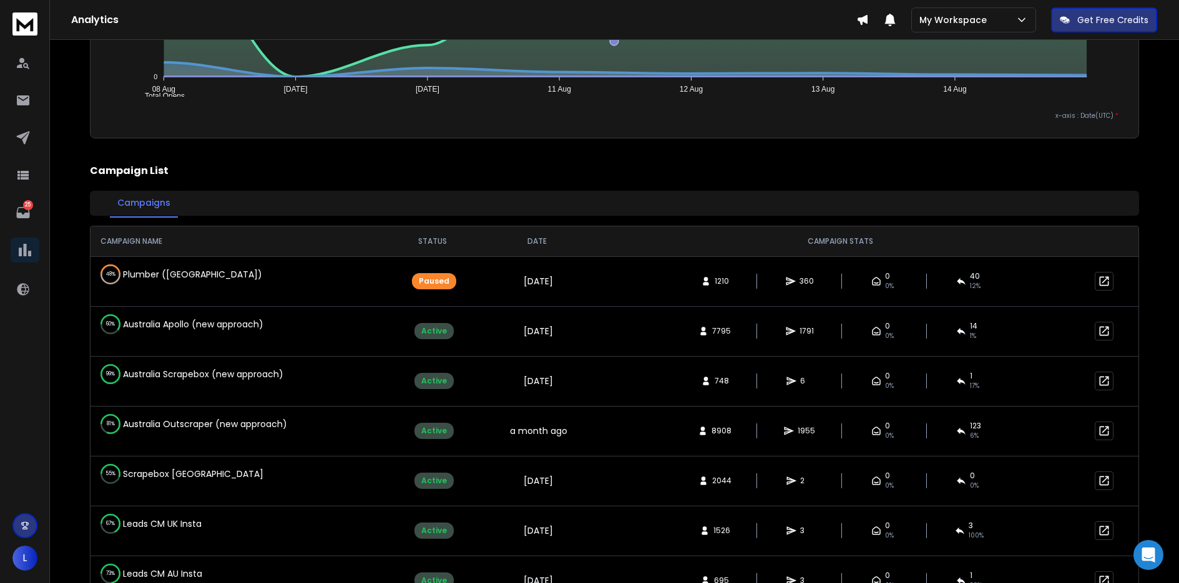
scroll to position [410, 0]
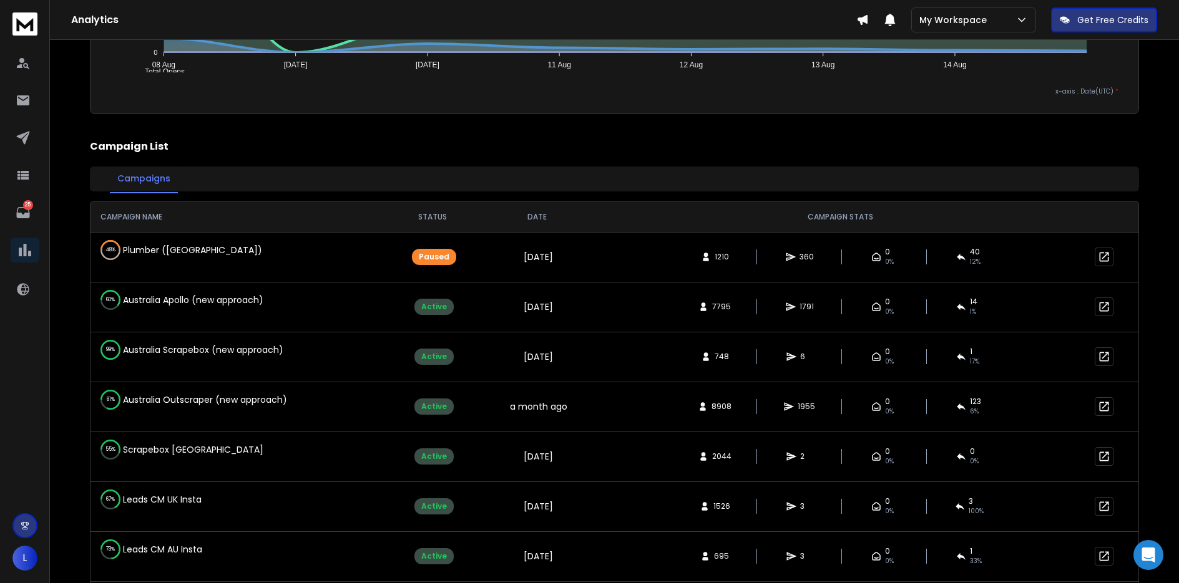
click at [160, 304] on td "60 % Australia Apollo (new approach)" at bounding box center [190, 300] width 200 height 35
click at [167, 354] on td "99 % Australia Scrapebox (new approach)" at bounding box center [190, 350] width 200 height 35
click at [180, 350] on td "99 % Australia Scrapebox (new approach)" at bounding box center [190, 350] width 200 height 35
click at [29, 135] on icon at bounding box center [23, 137] width 15 height 15
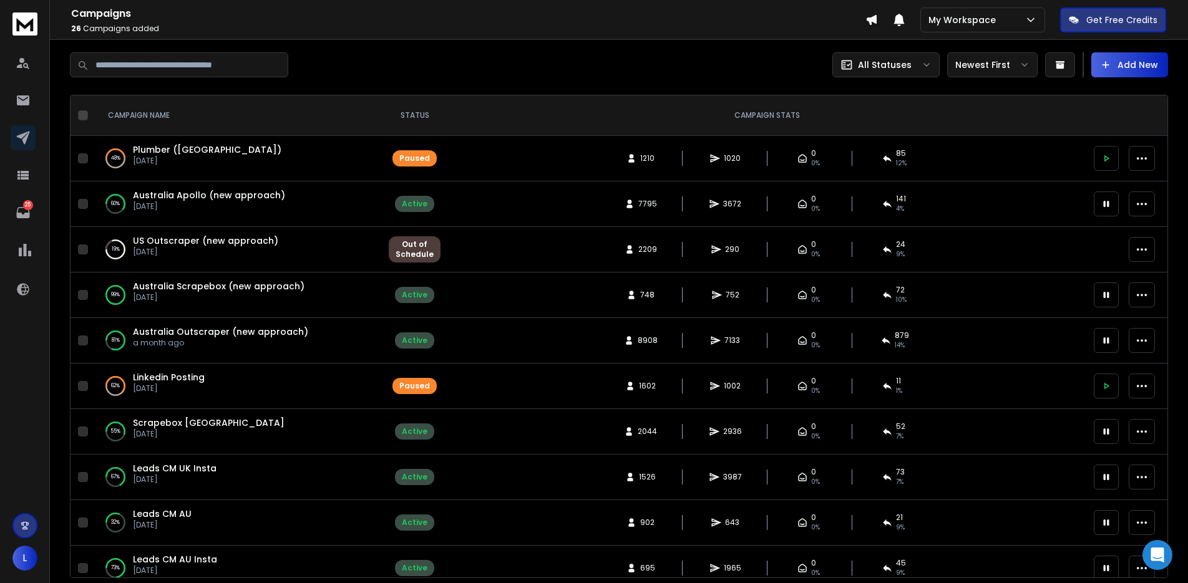
click at [247, 291] on span "Australia Scrapebox (new approach)" at bounding box center [219, 286] width 172 height 12
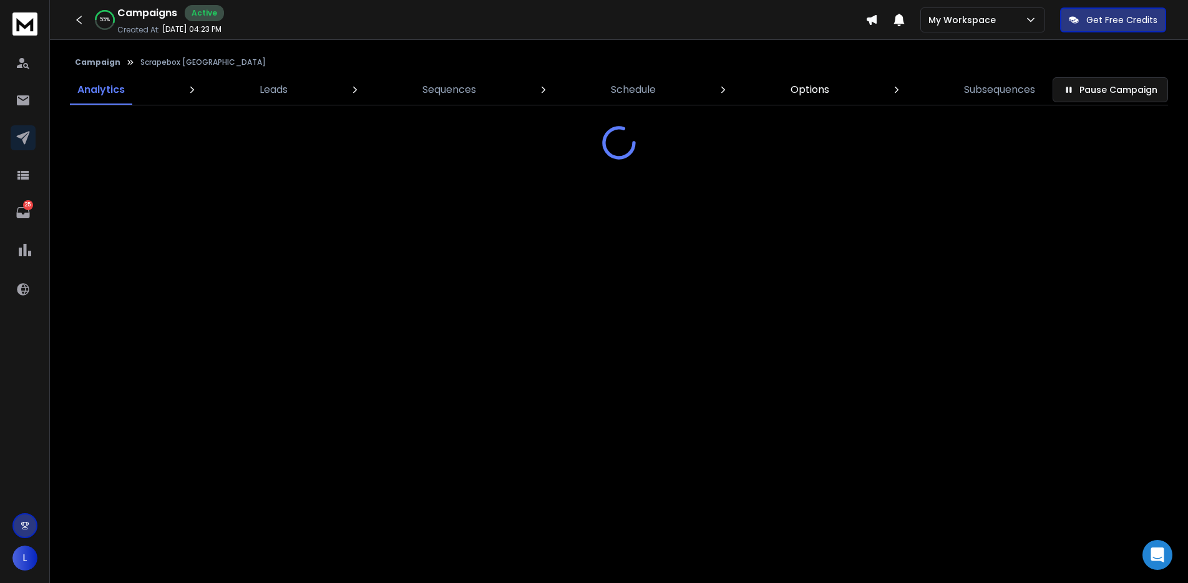
click at [792, 88] on p "Options" at bounding box center [810, 89] width 39 height 15
select select "*"
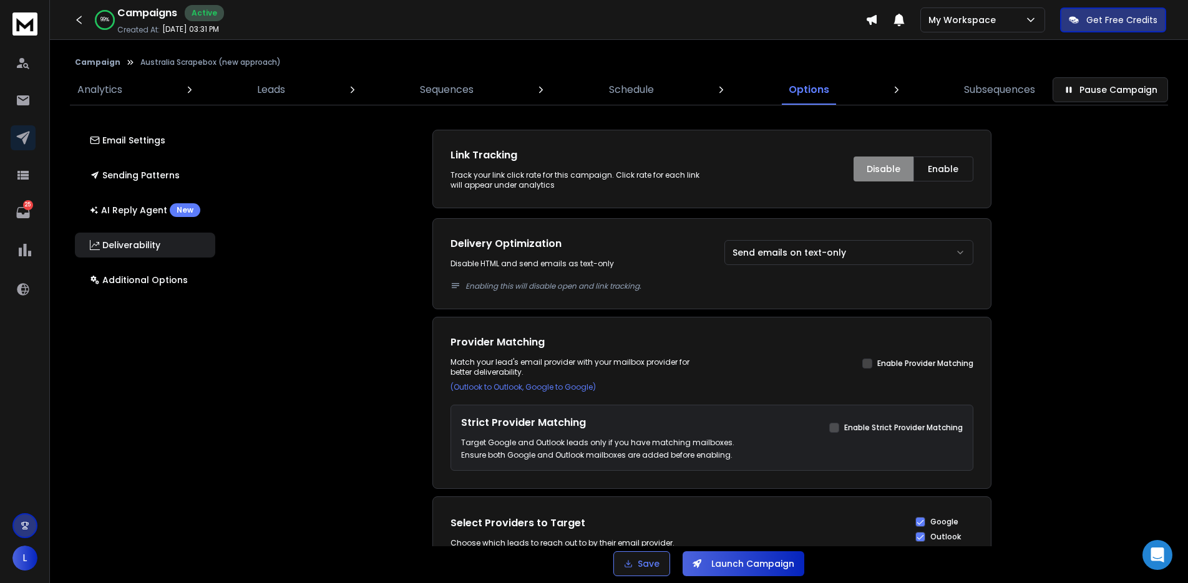
scroll to position [1712, 0]
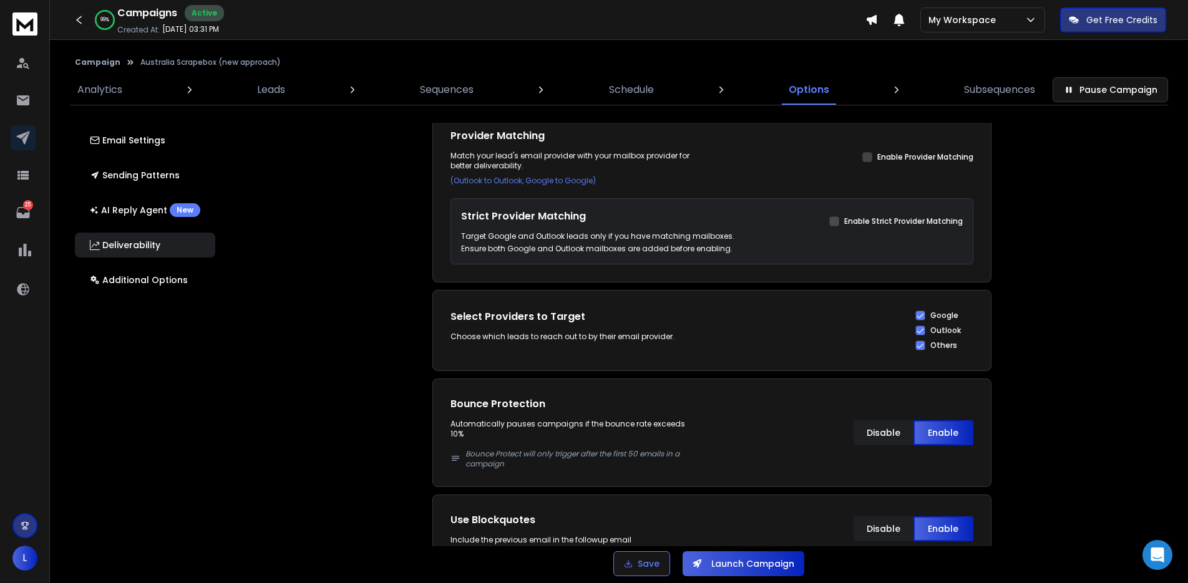
click at [939, 331] on label "Outlook" at bounding box center [945, 331] width 31 height 10
click at [925, 331] on button "Outlook" at bounding box center [920, 331] width 10 height 10
click at [645, 568] on button "Save" at bounding box center [641, 564] width 57 height 25
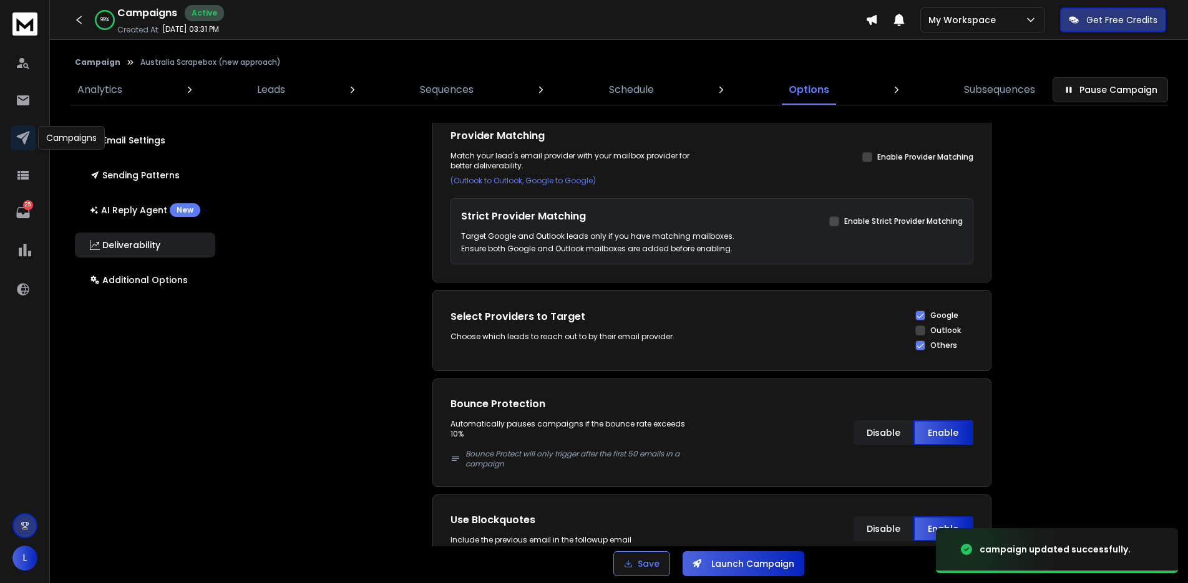
click at [20, 134] on icon at bounding box center [23, 137] width 15 height 15
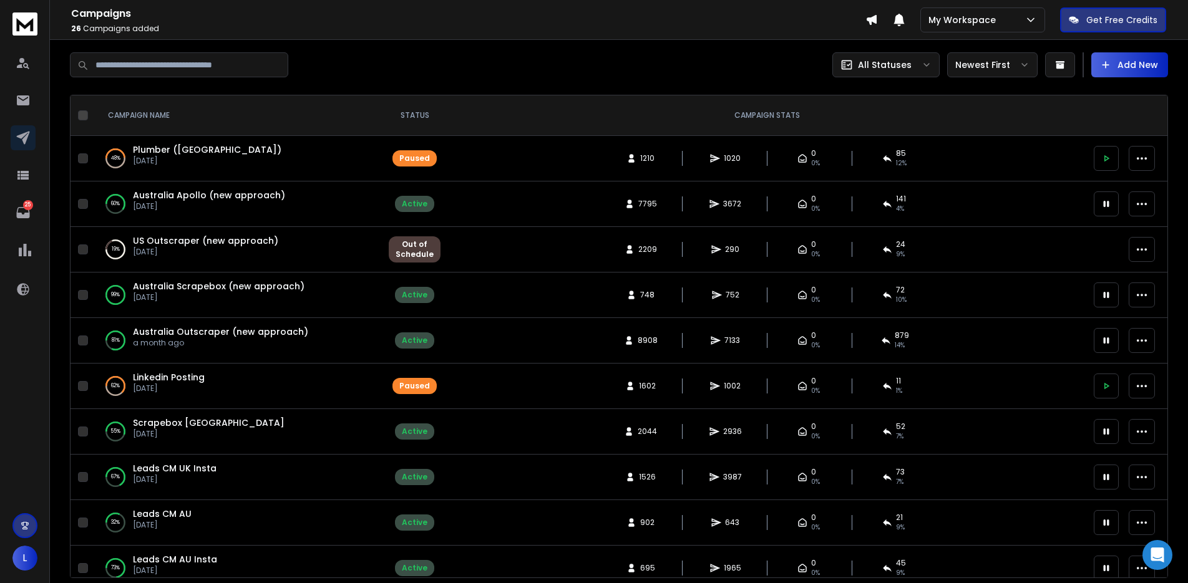
click at [255, 332] on span "Australia Outscraper (new approach)" at bounding box center [220, 332] width 175 height 12
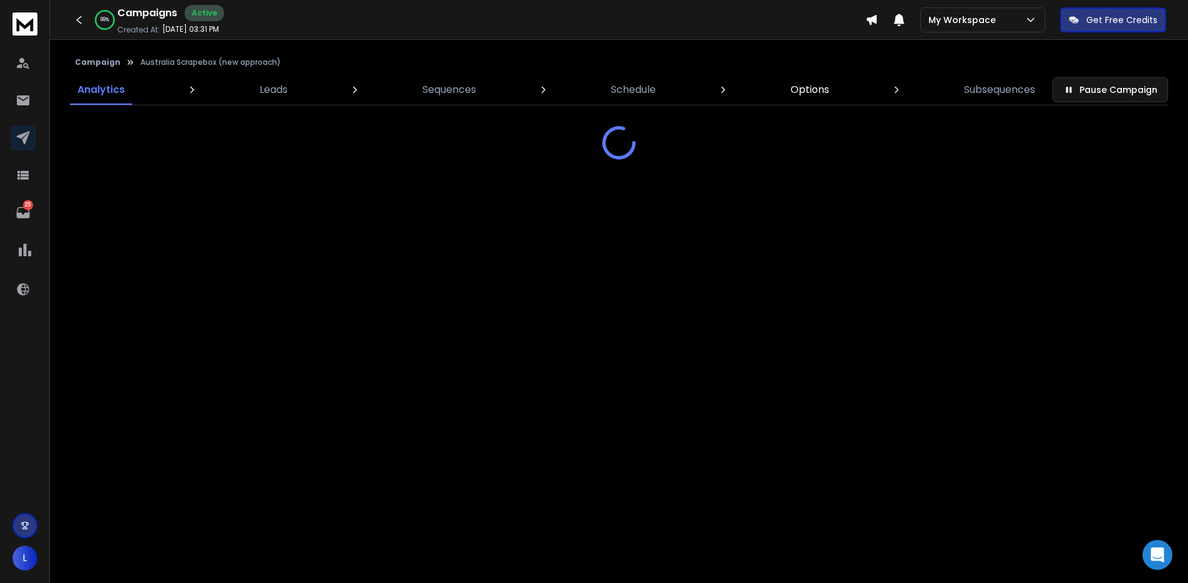
click at [792, 92] on p "Options" at bounding box center [810, 89] width 39 height 15
select select "*"
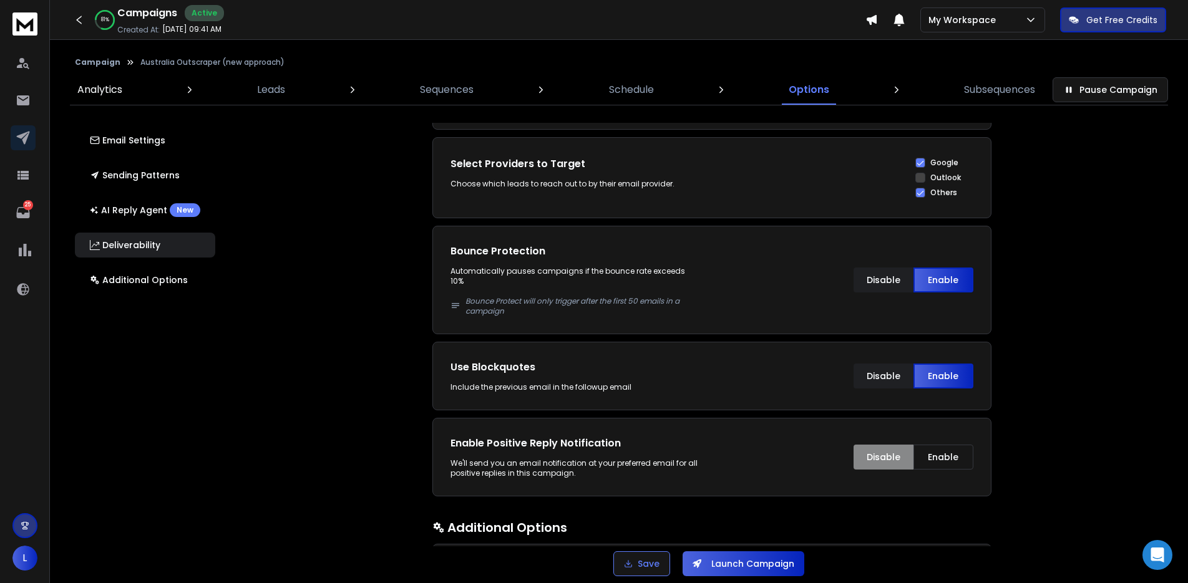
scroll to position [1844, 0]
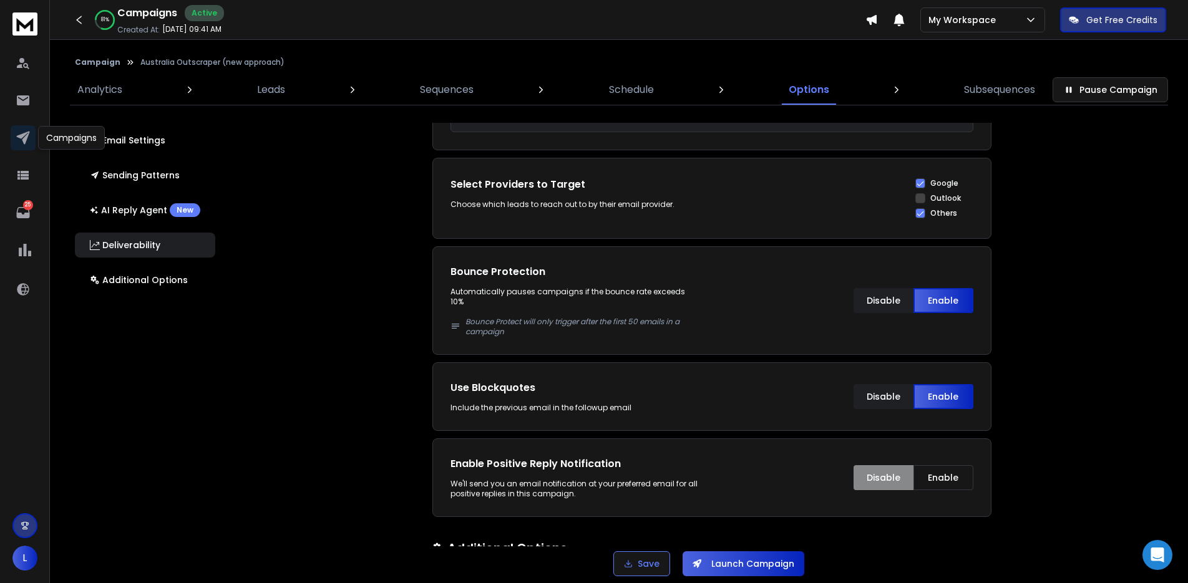
click at [31, 134] on link at bounding box center [23, 137] width 25 height 25
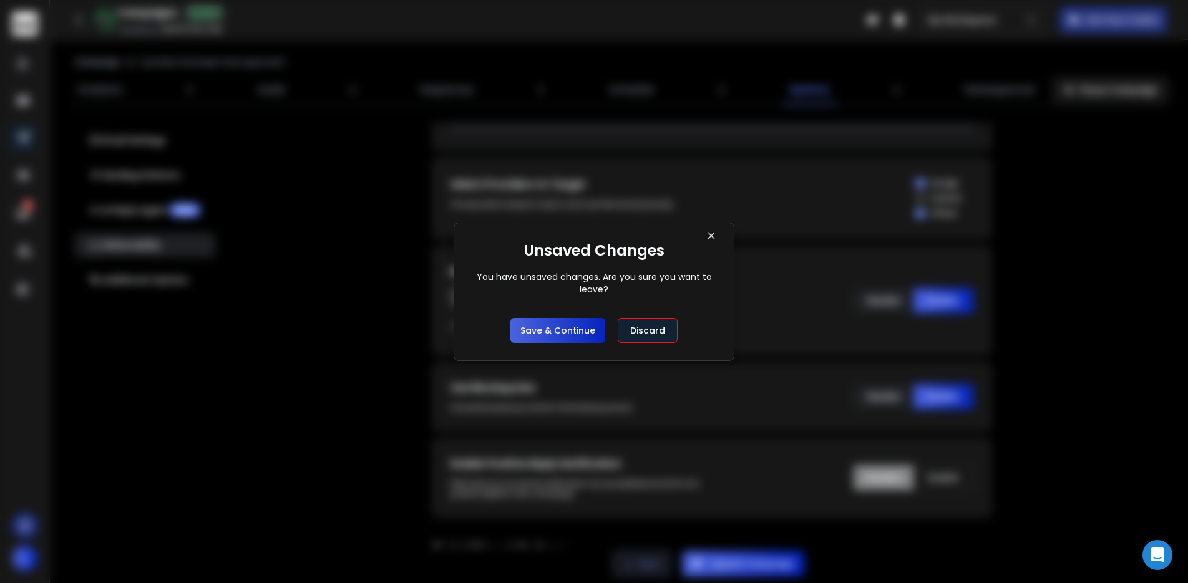
click at [558, 321] on button "Save & Continue" at bounding box center [557, 330] width 95 height 25
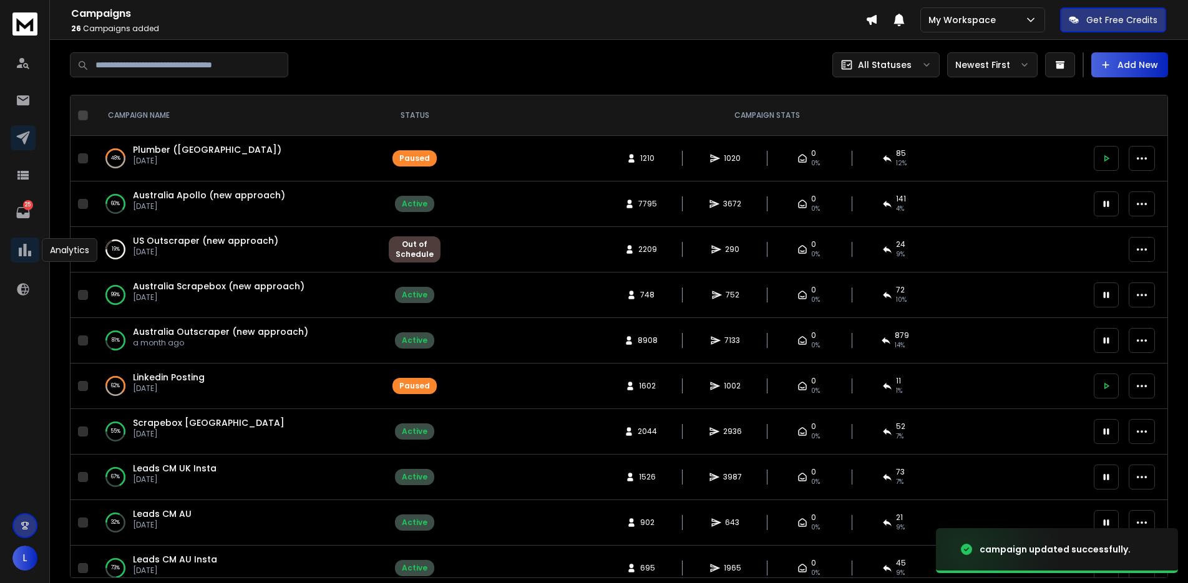
click at [30, 248] on icon at bounding box center [25, 250] width 19 height 19
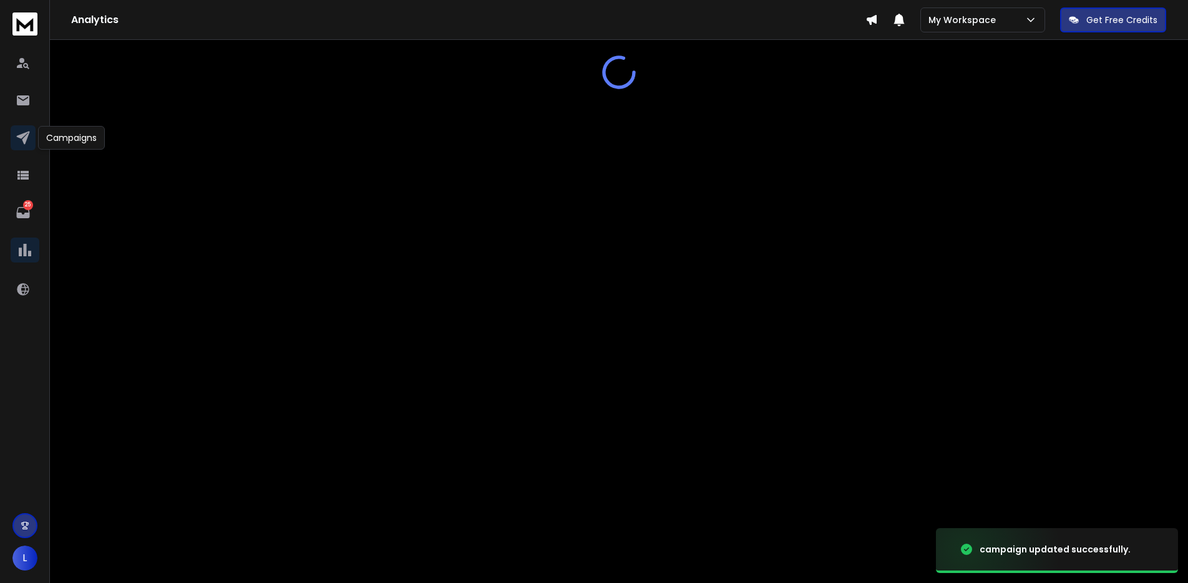
click at [22, 131] on icon at bounding box center [23, 137] width 15 height 15
click at [21, 101] on icon at bounding box center [23, 100] width 12 height 10
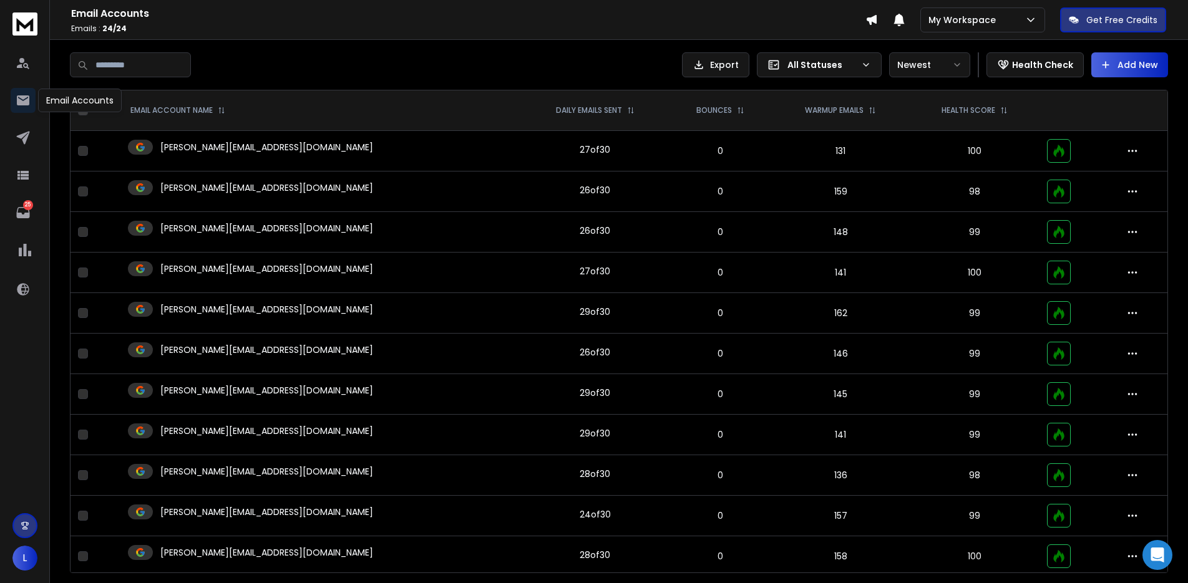
click at [16, 101] on icon at bounding box center [23, 100] width 15 height 15
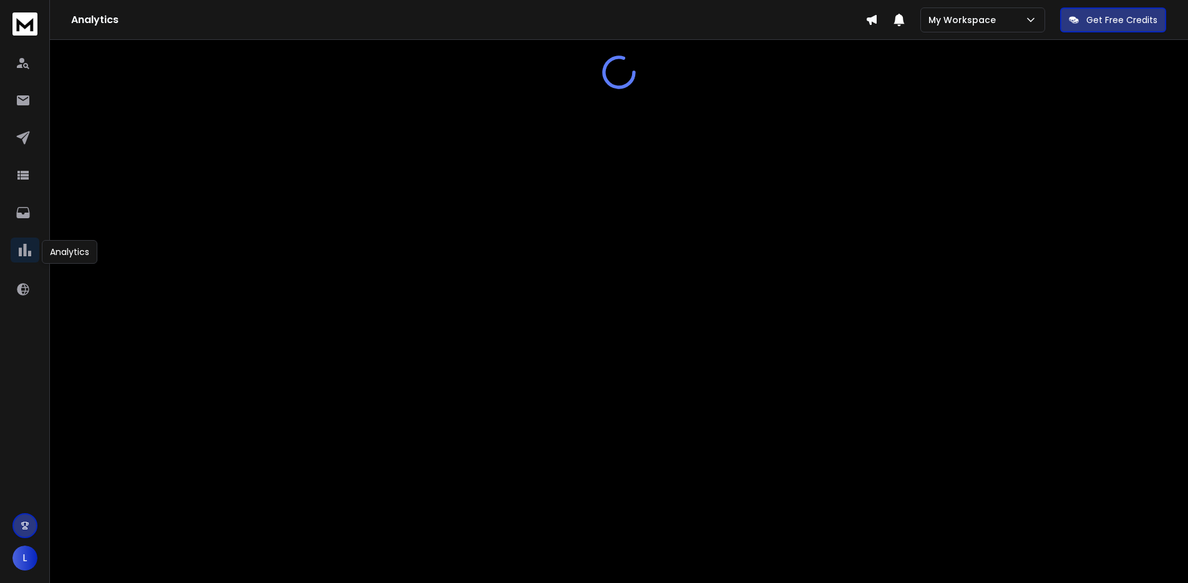
click at [33, 248] on icon at bounding box center [25, 250] width 19 height 19
click at [33, 253] on icon at bounding box center [25, 250] width 19 height 19
click at [27, 255] on icon at bounding box center [25, 250] width 19 height 19
click at [24, 236] on link at bounding box center [25, 250] width 29 height 29
click at [24, 246] on icon at bounding box center [25, 250] width 12 height 12
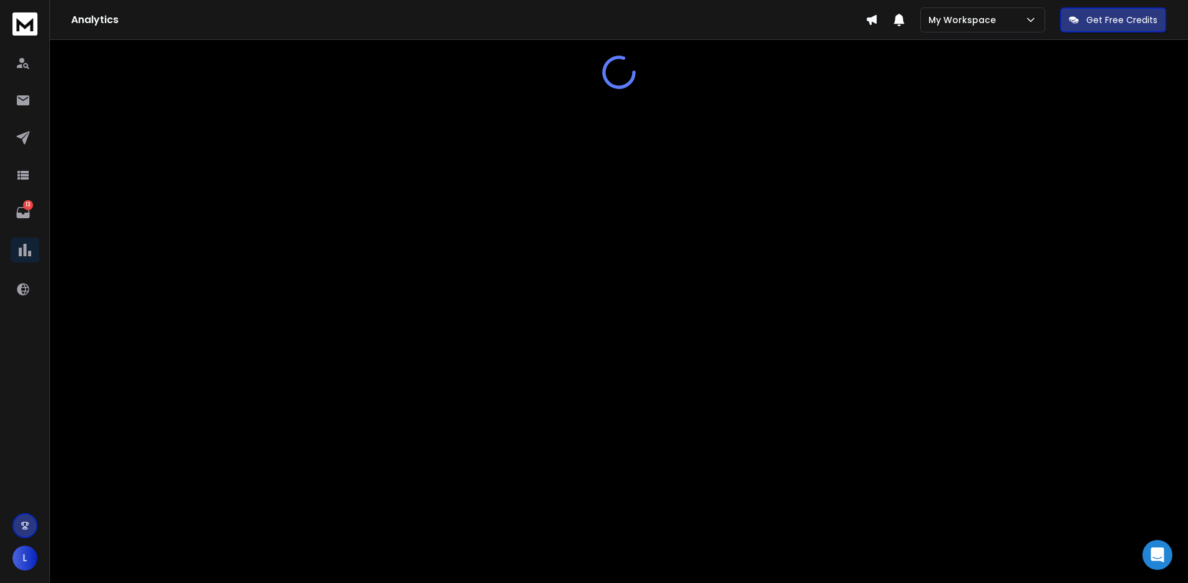
click at [24, 246] on icon at bounding box center [25, 250] width 12 height 12
click at [31, 261] on link at bounding box center [25, 250] width 29 height 29
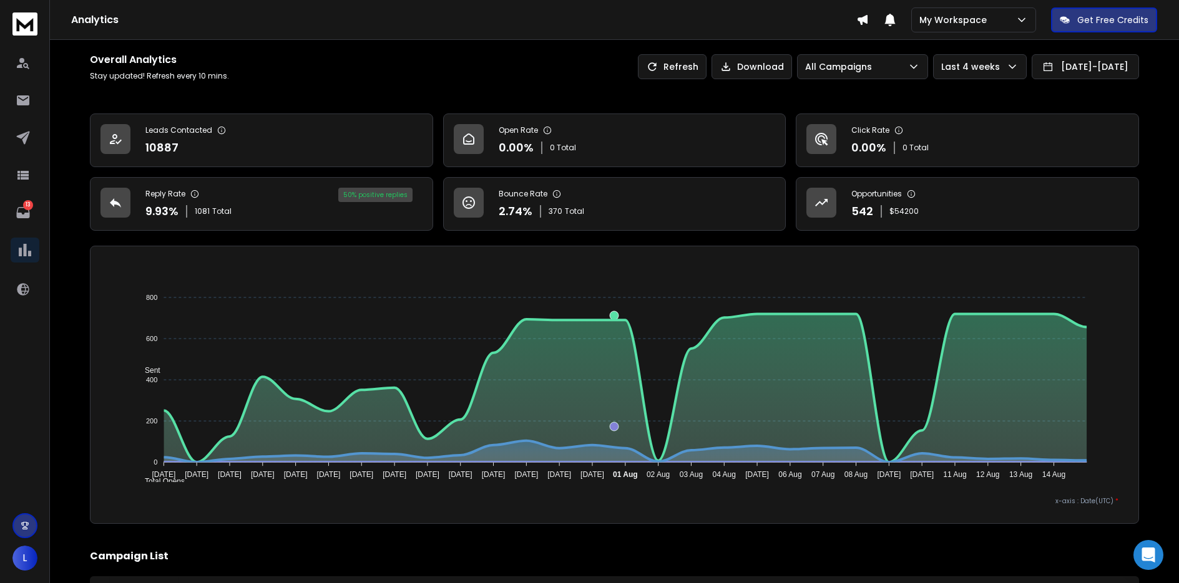
click at [495, 240] on div "Leads Contacted 10887 Open Rate 0.00 % 0 Total Click Rate 0.00 % 0 Total Reply …" at bounding box center [614, 319] width 1049 height 411
click at [32, 132] on link at bounding box center [23, 137] width 25 height 25
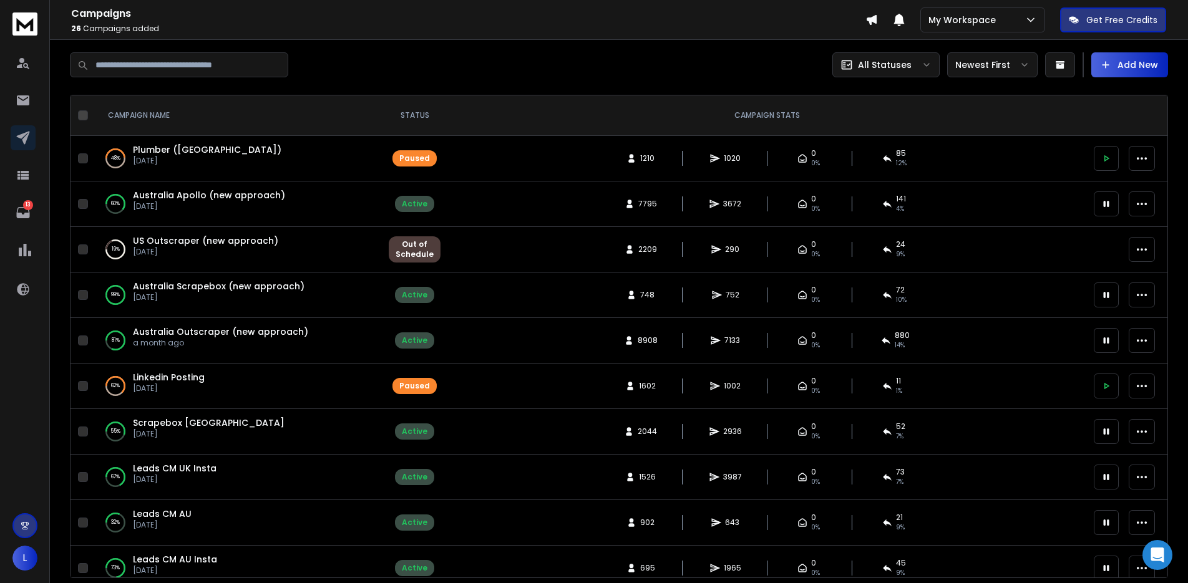
click at [165, 153] on span "Plumber ([GEOGRAPHIC_DATA])" at bounding box center [207, 150] width 149 height 12
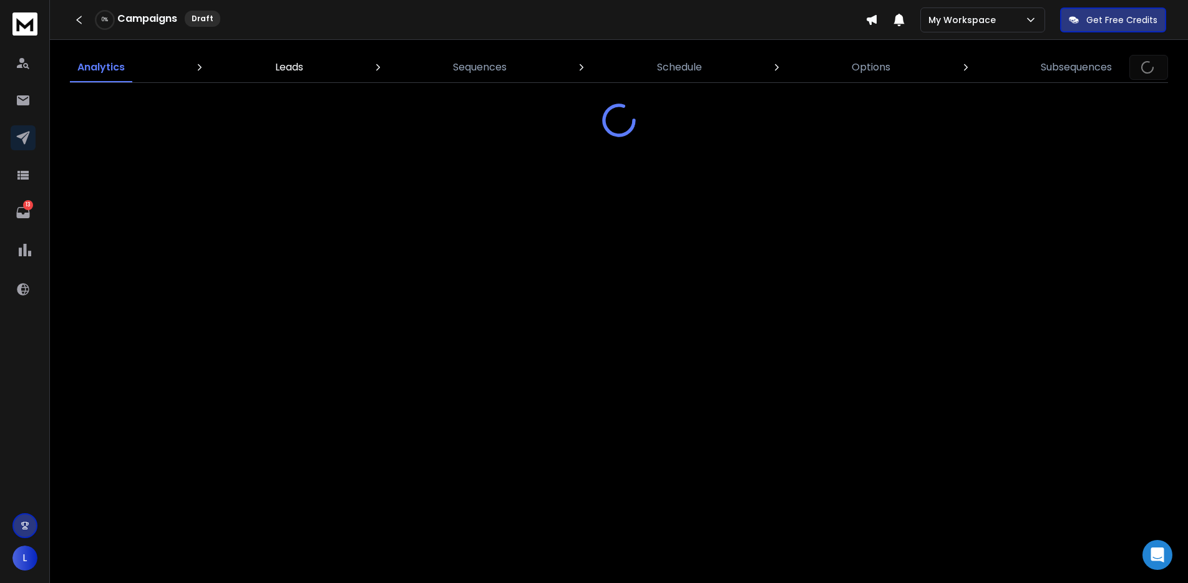
click at [296, 66] on p "Leads" at bounding box center [289, 67] width 28 height 15
click at [469, 67] on p "Sequences" at bounding box center [480, 67] width 54 height 15
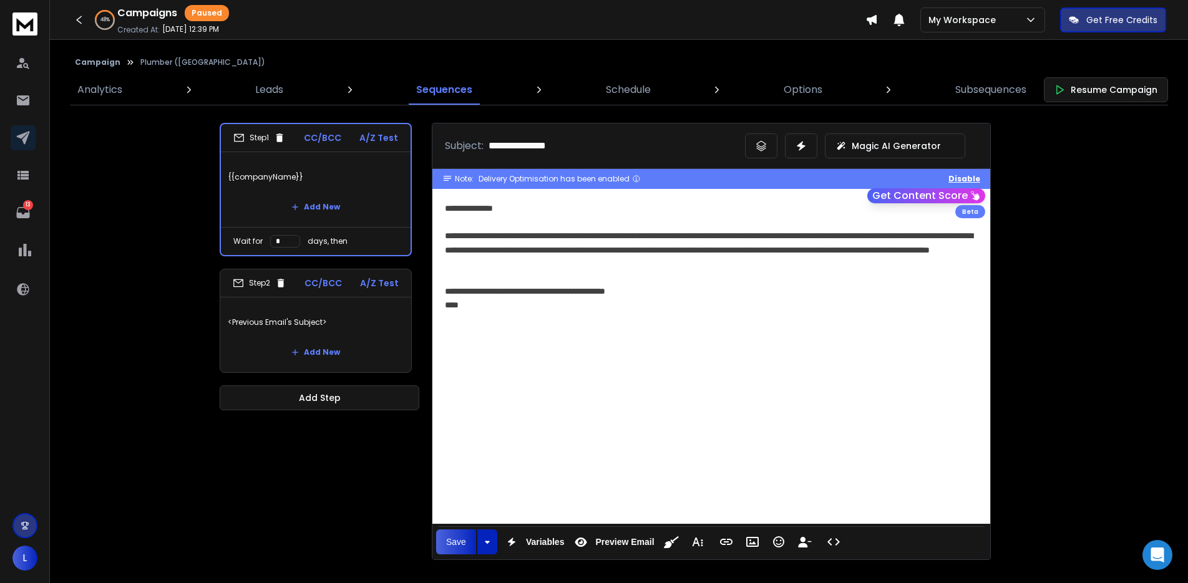
click at [344, 321] on p "<Previous Email's Subject>" at bounding box center [316, 322] width 176 height 35
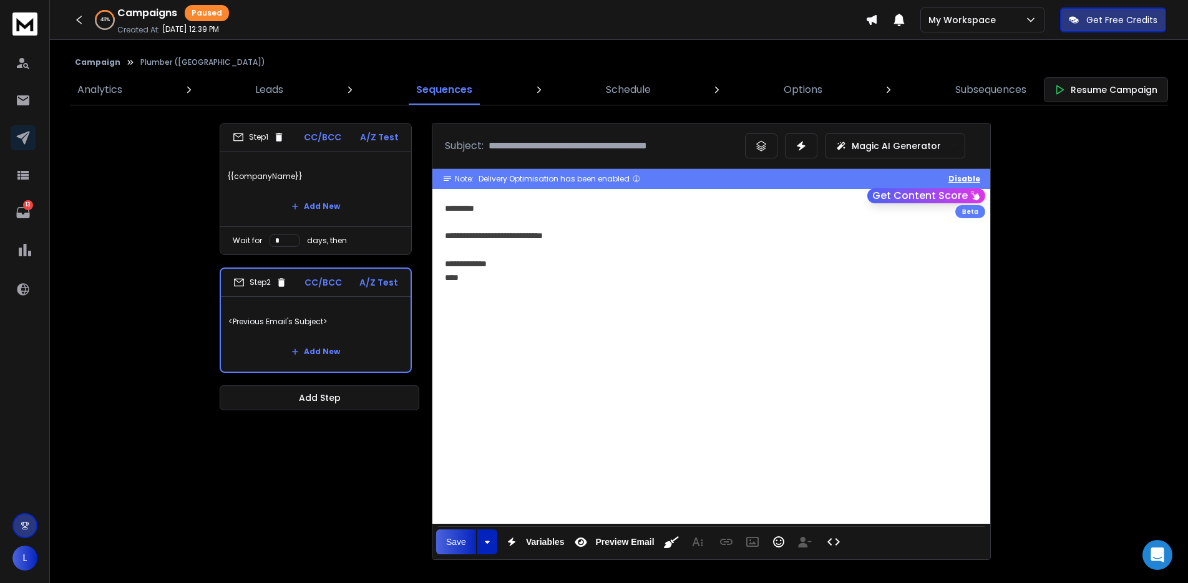
click at [311, 179] on p "{{companyName}}" at bounding box center [316, 176] width 176 height 35
type input "**********"
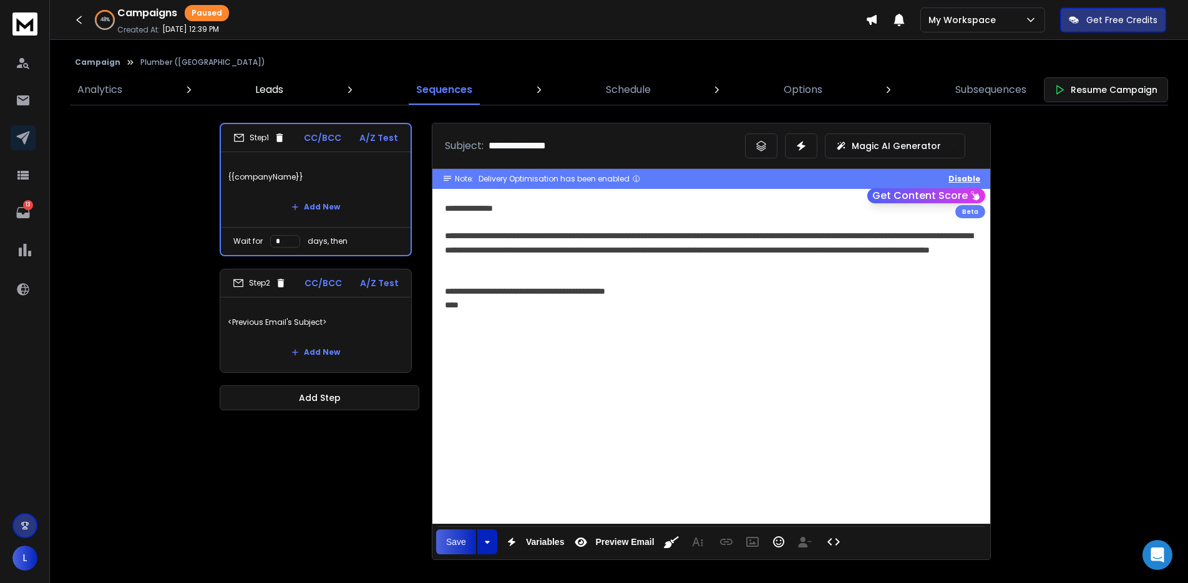
click at [264, 98] on link "Leads" at bounding box center [269, 90] width 43 height 30
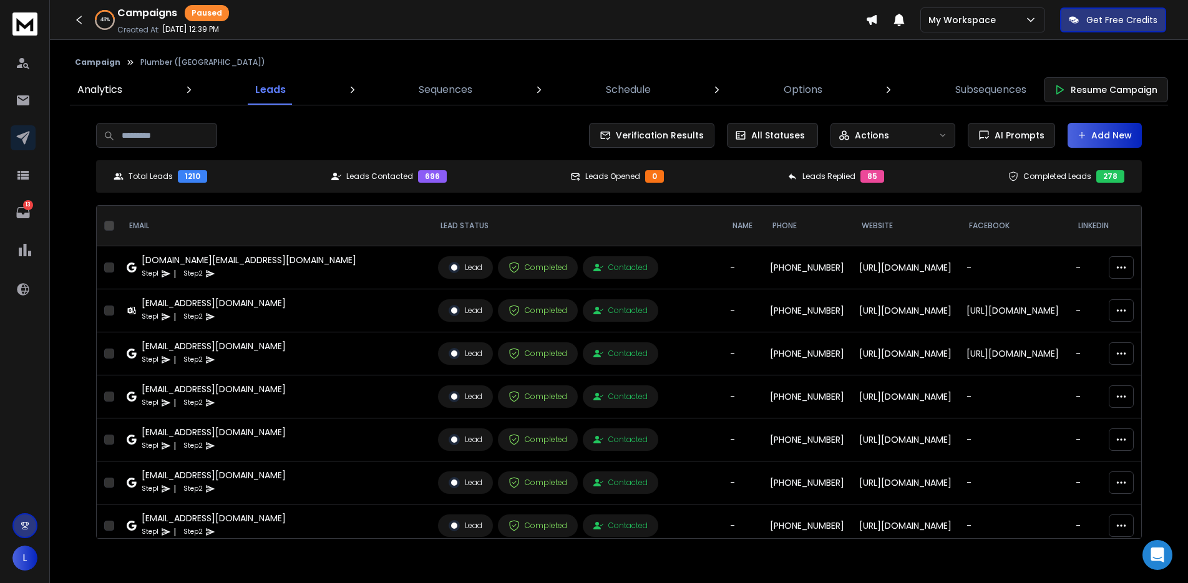
click at [107, 92] on p "Analytics" at bounding box center [99, 89] width 45 height 15
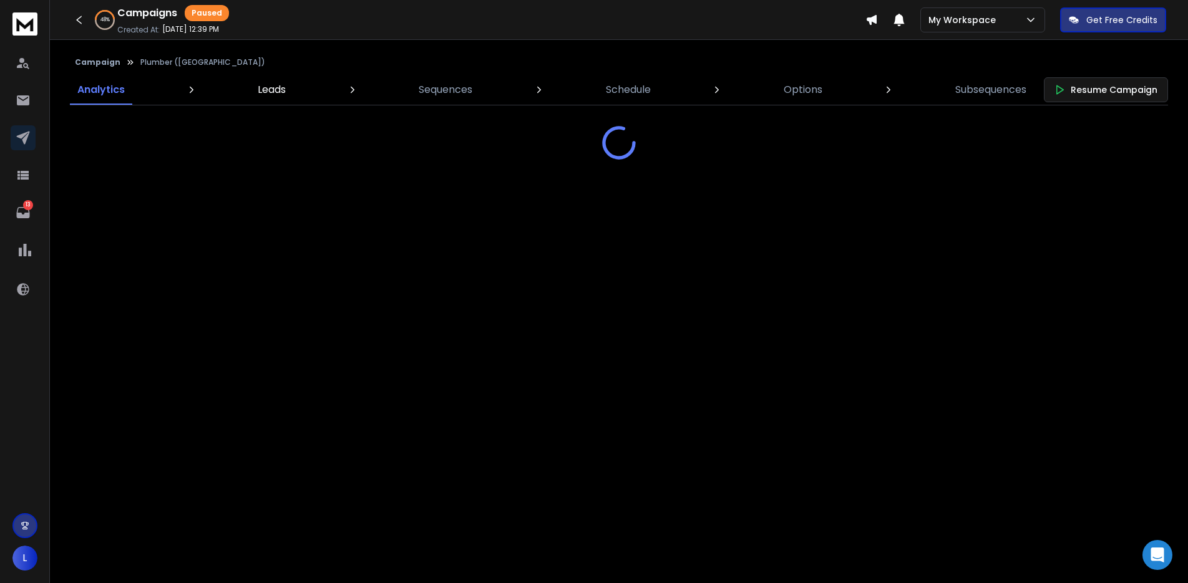
click at [250, 94] on link "Leads" at bounding box center [271, 90] width 43 height 30
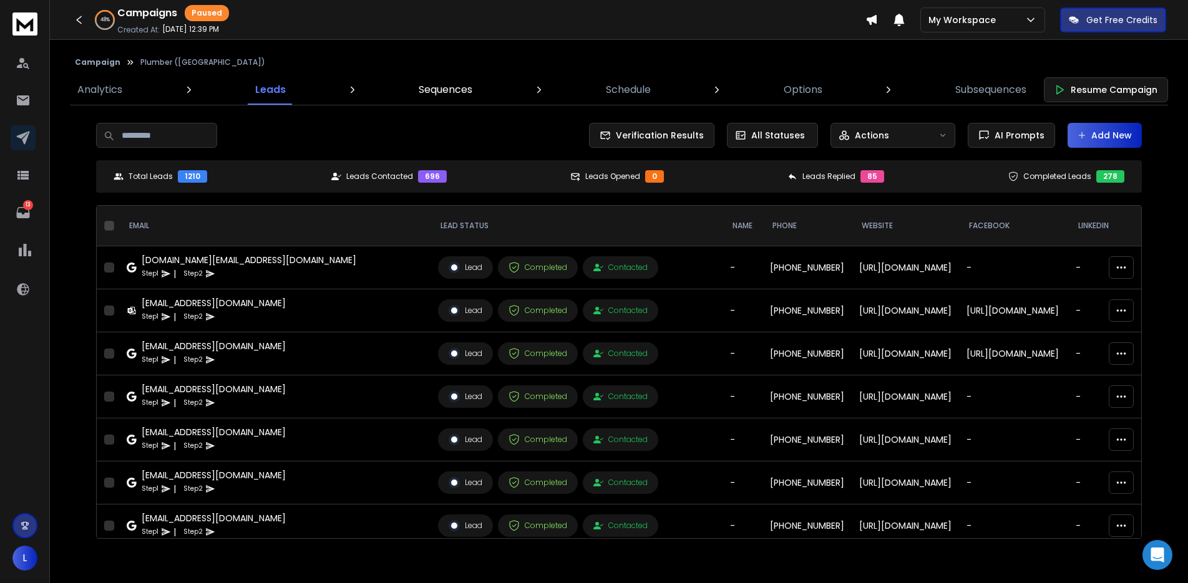
click at [471, 94] on p "Sequences" at bounding box center [446, 89] width 54 height 15
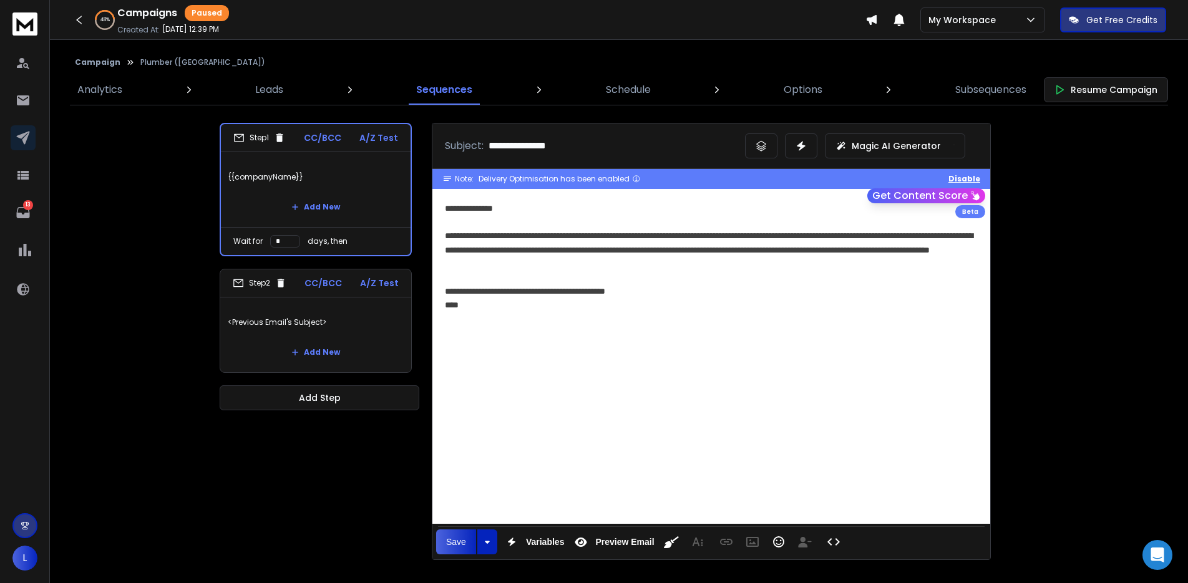
click at [394, 328] on p "<Previous Email's Subject>" at bounding box center [316, 322] width 176 height 35
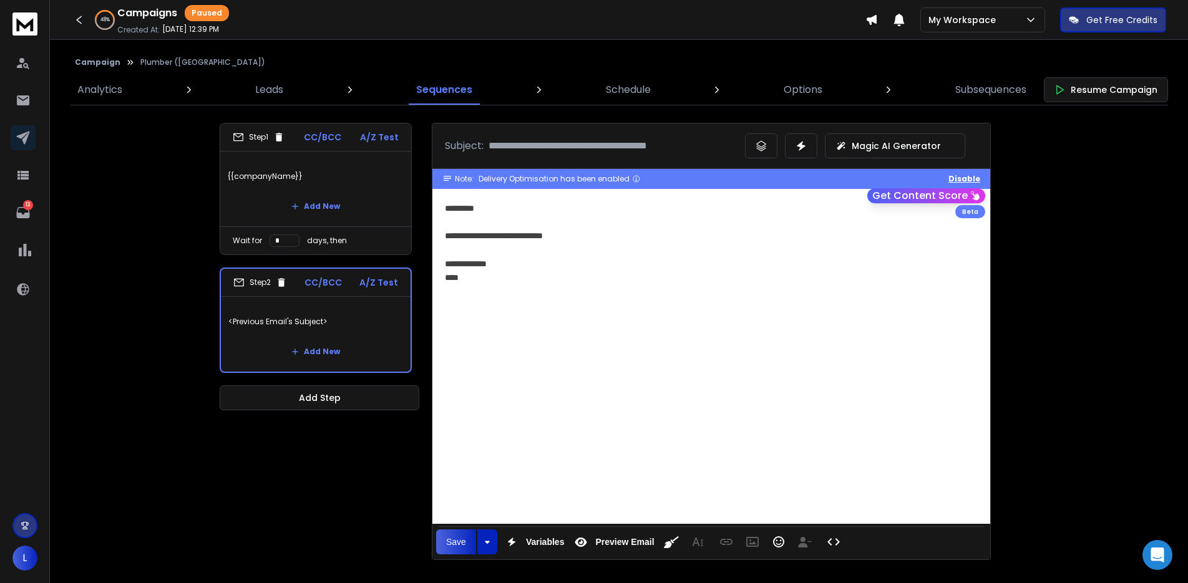
click at [349, 185] on p "{{companyName}}" at bounding box center [316, 176] width 176 height 35
type input "**********"
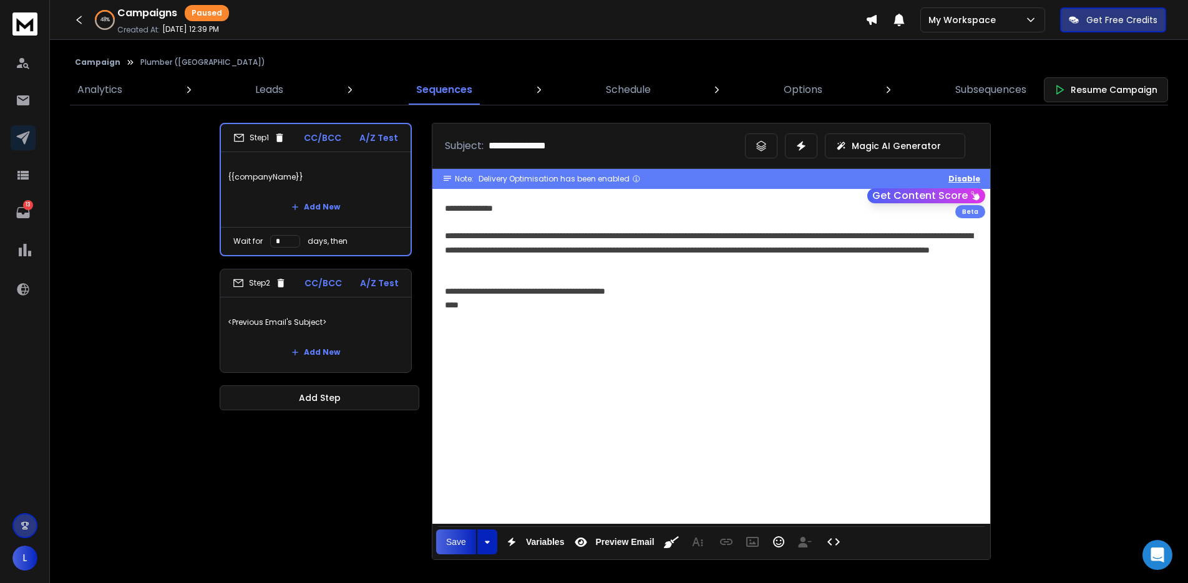
click at [838, 88] on div "Analytics Leads Sequences Schedule Options Subsequences" at bounding box center [552, 90] width 964 height 30
click at [970, 89] on p "Subsequences" at bounding box center [990, 89] width 71 height 15
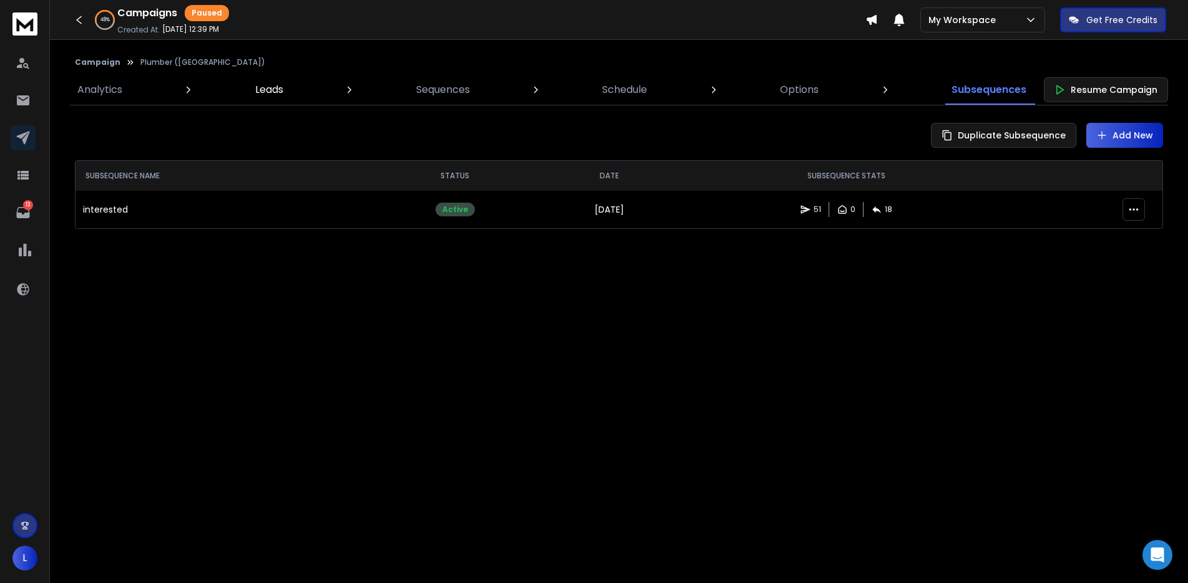
drag, startPoint x: 273, startPoint y: 95, endPoint x: 256, endPoint y: 96, distance: 16.9
click at [273, 95] on p "Leads" at bounding box center [269, 89] width 28 height 15
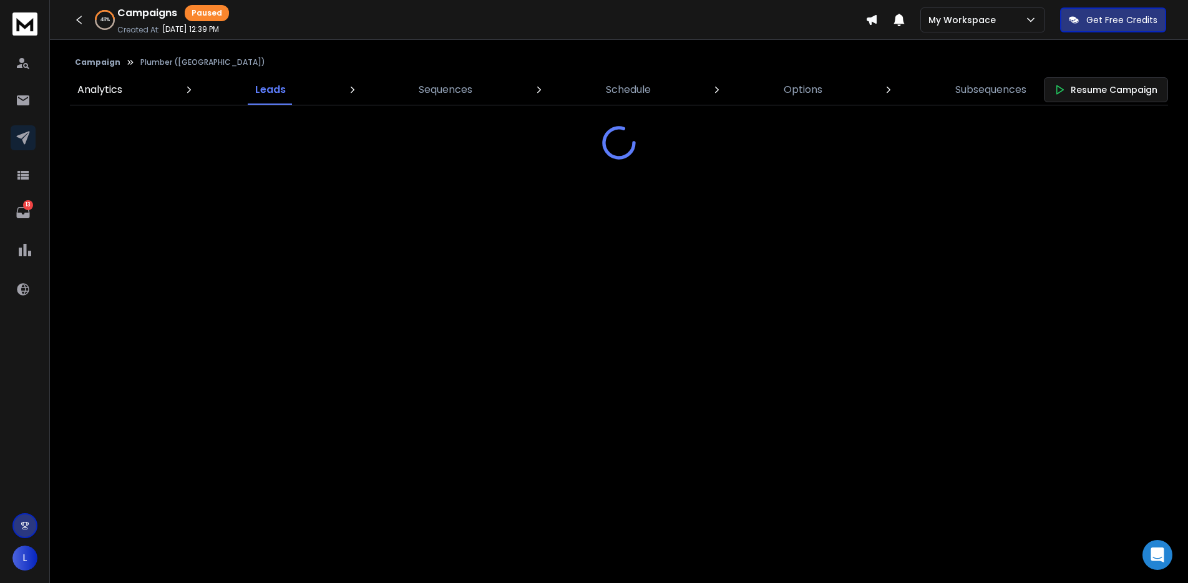
drag, startPoint x: 100, startPoint y: 105, endPoint x: 102, endPoint y: 97, distance: 8.3
click at [100, 105] on div "Campaign Plumber ([GEOGRAPHIC_DATA]) Analytics Leads Sequences Schedule Options…" at bounding box center [619, 109] width 1098 height 115
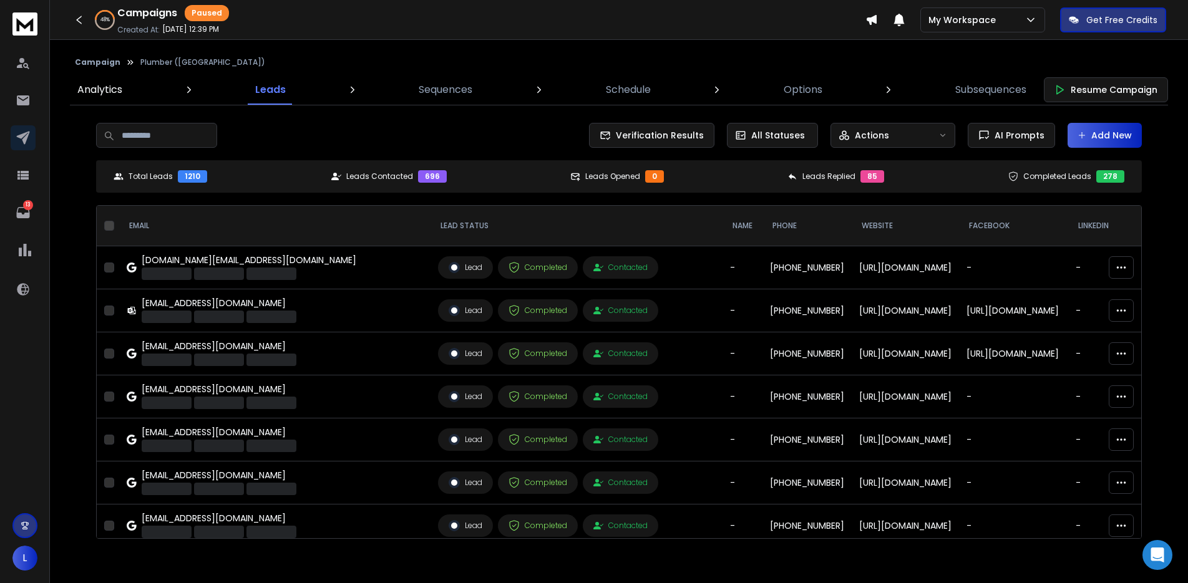
click at [103, 97] on link "Analytics" at bounding box center [100, 90] width 60 height 30
